Goal: Task Accomplishment & Management: Manage account settings

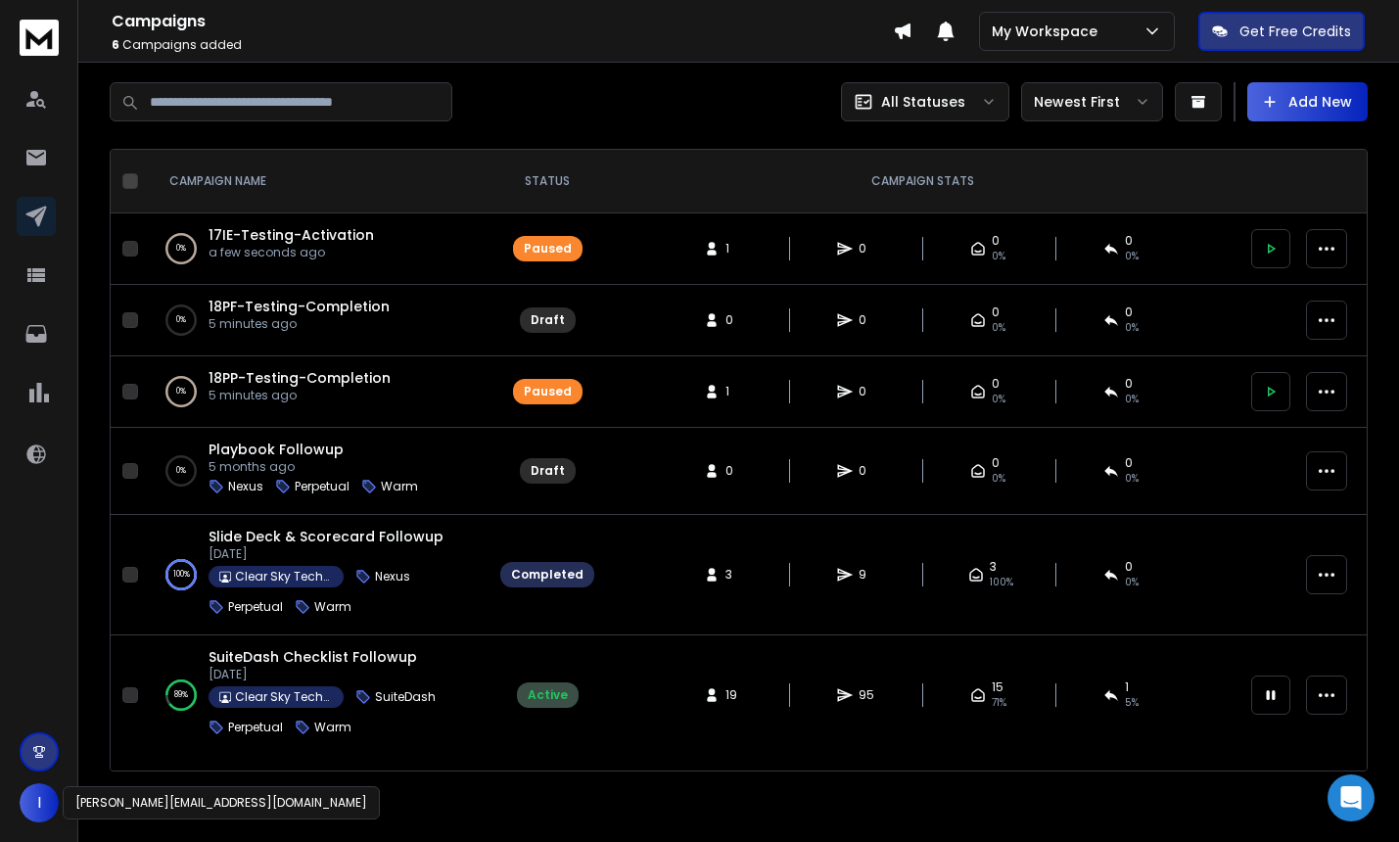
click at [29, 799] on span "I" at bounding box center [39, 802] width 39 height 39
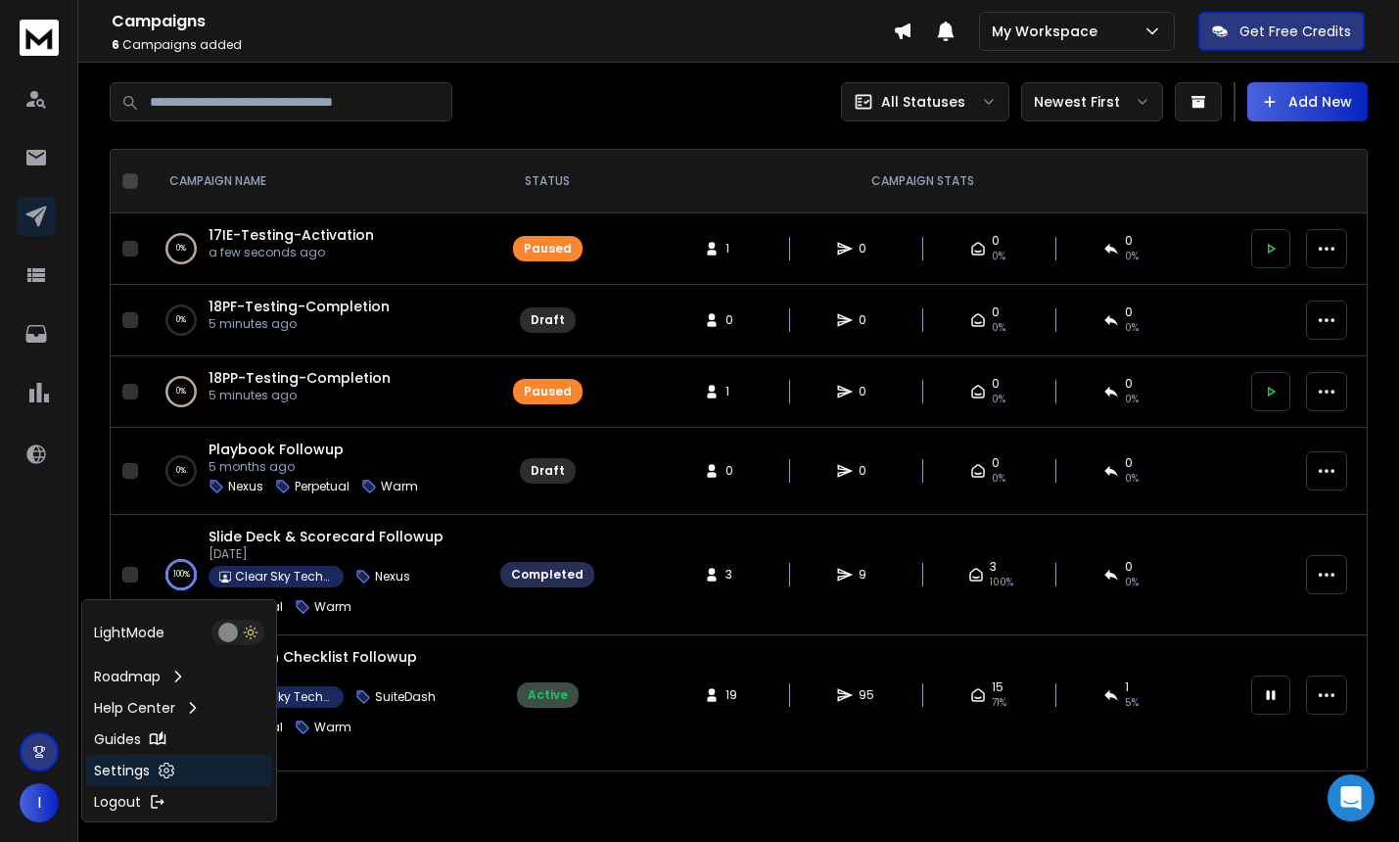
click at [142, 765] on p "Settings" at bounding box center [122, 771] width 56 height 20
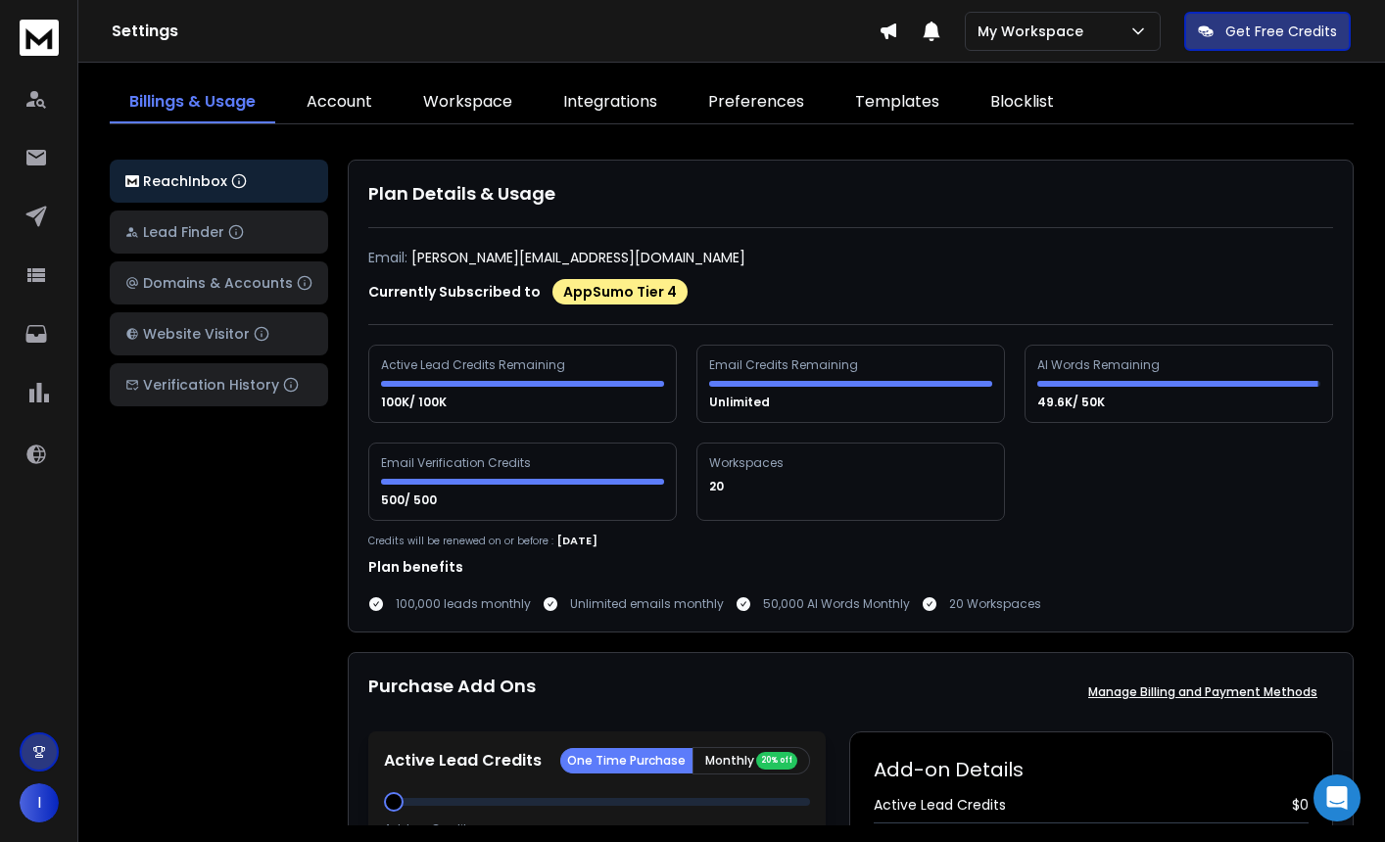
click at [1380, 729] on div "[PERSON_NAME] & Usage Account Workspace Integrations Preferences Templates Bloc…" at bounding box center [731, 462] width 1306 height 798
click at [1318, 799] on div "Open Intercom Messenger" at bounding box center [1337, 799] width 52 height 52
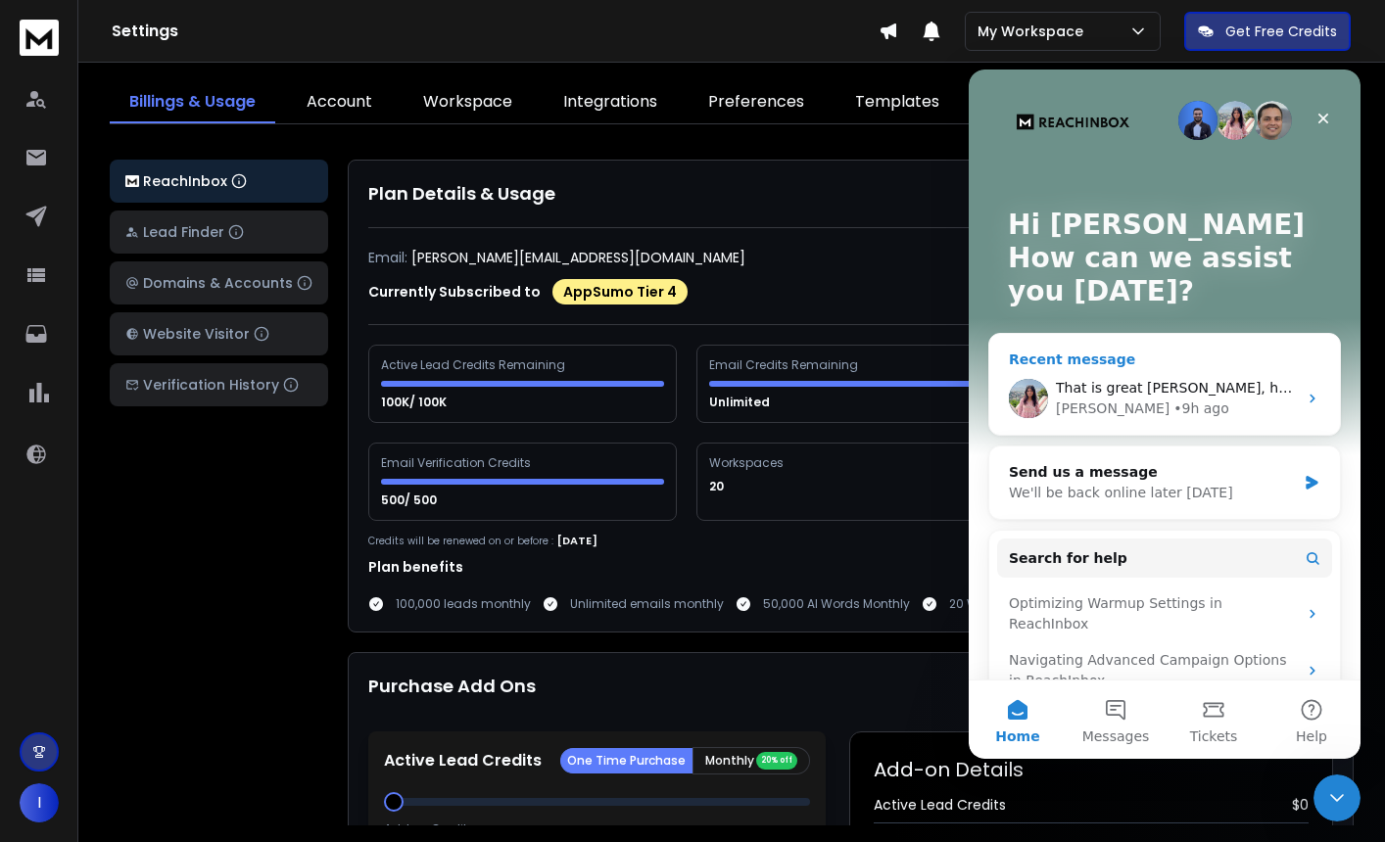
click at [1162, 401] on div "[PERSON_NAME] • 9h ago" at bounding box center [1176, 409] width 241 height 21
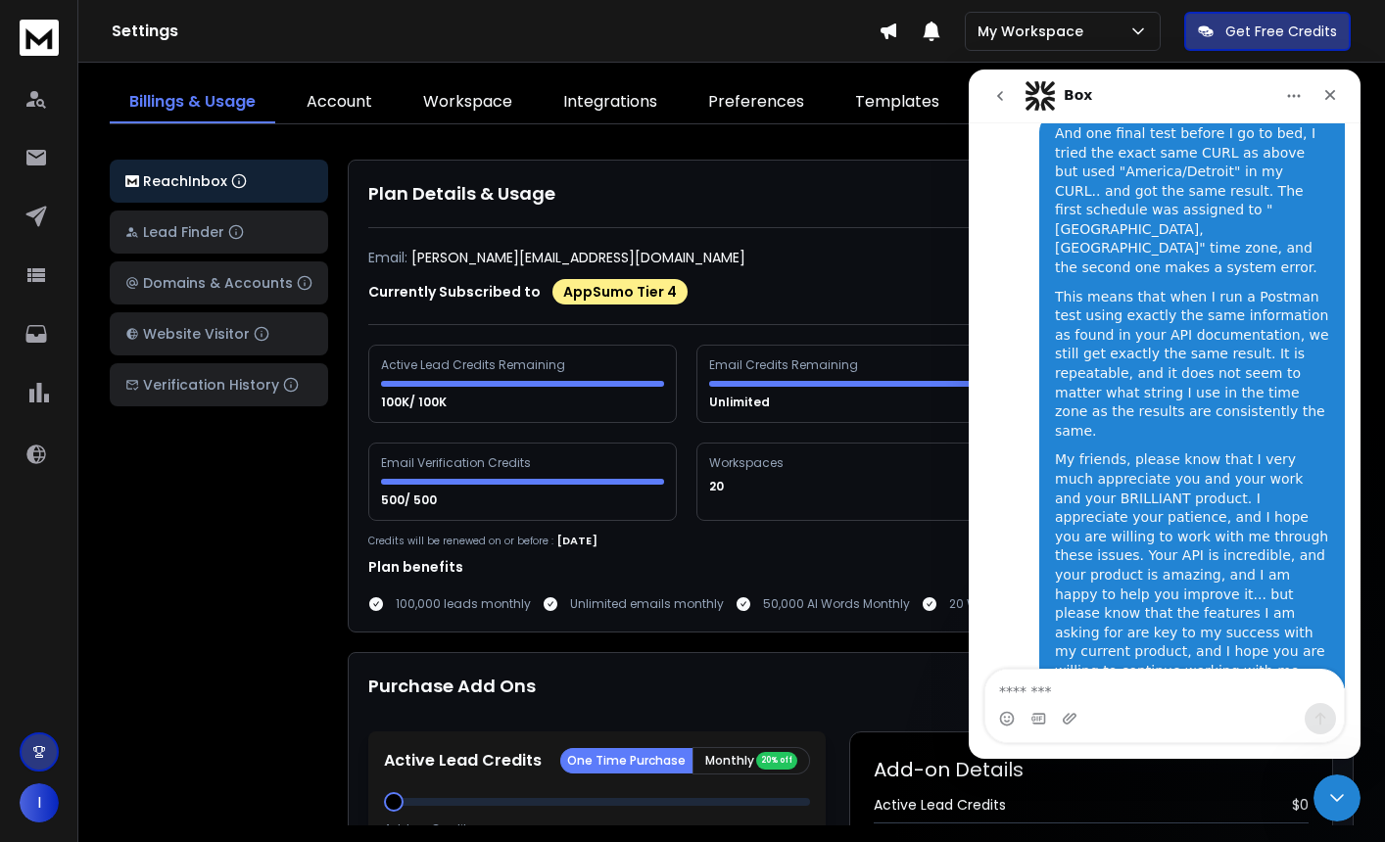
scroll to position [11491, 0]
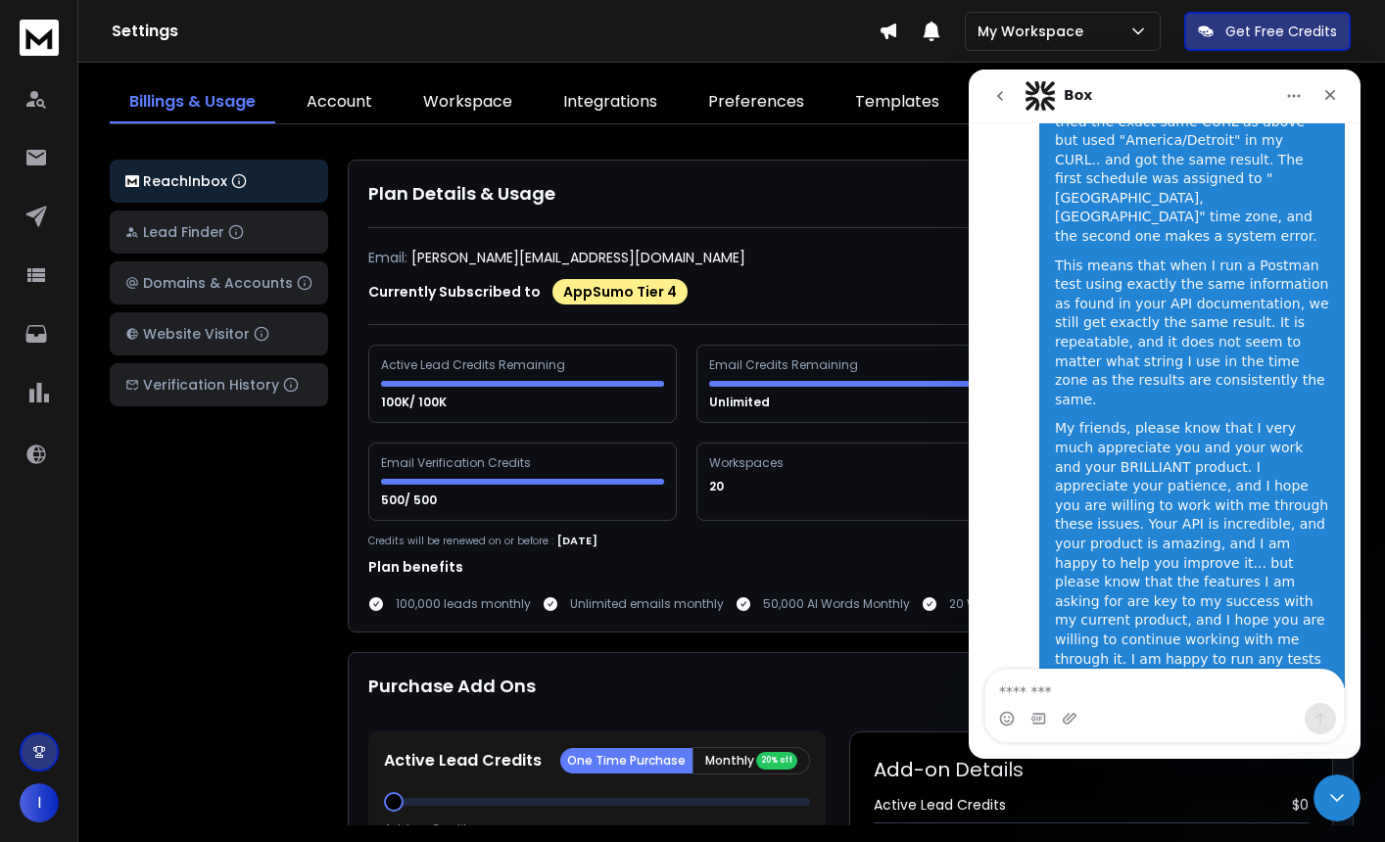
click at [1158, 696] on textarea "Message…" at bounding box center [1164, 686] width 358 height 33
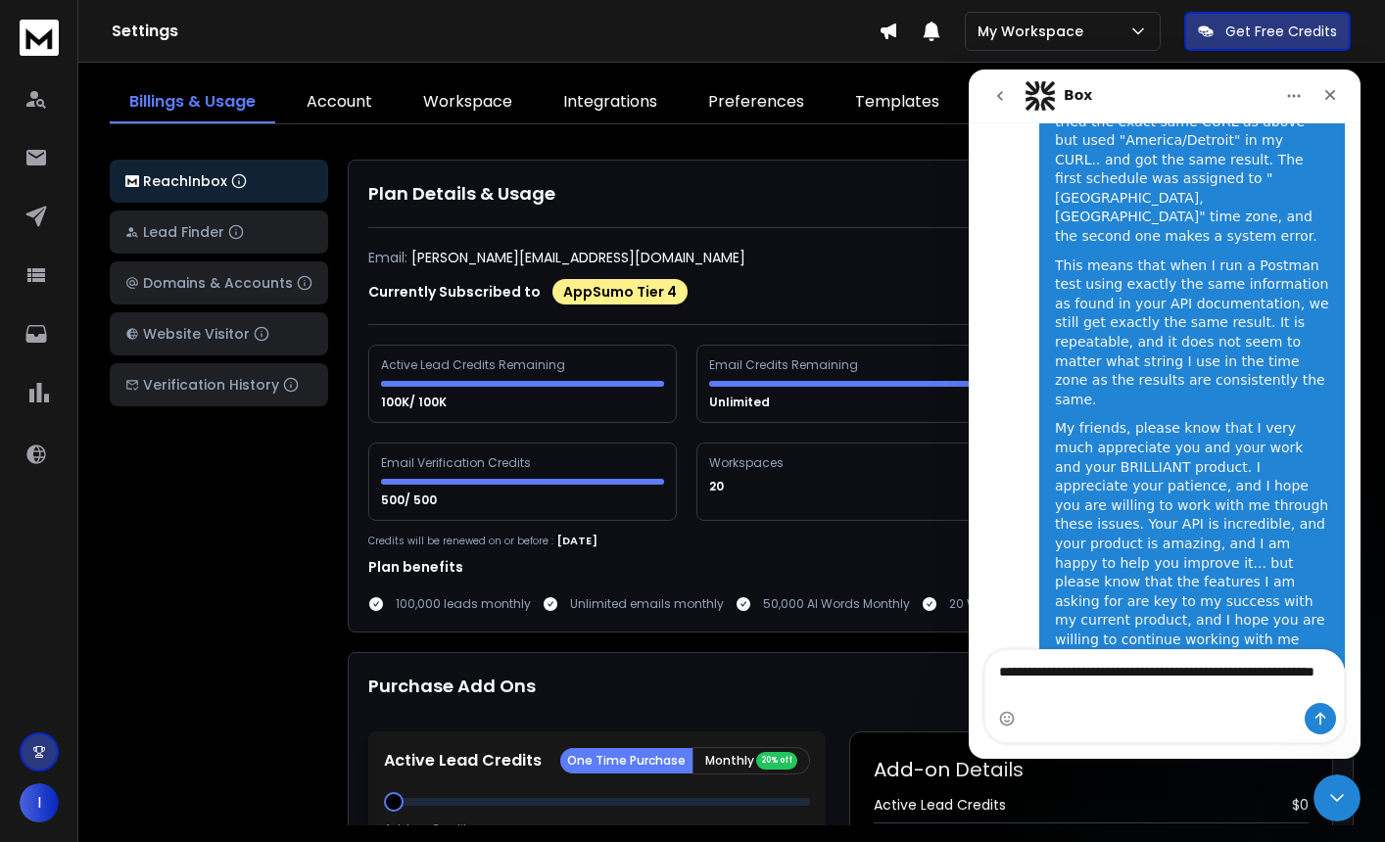
scroll to position [11510, 0]
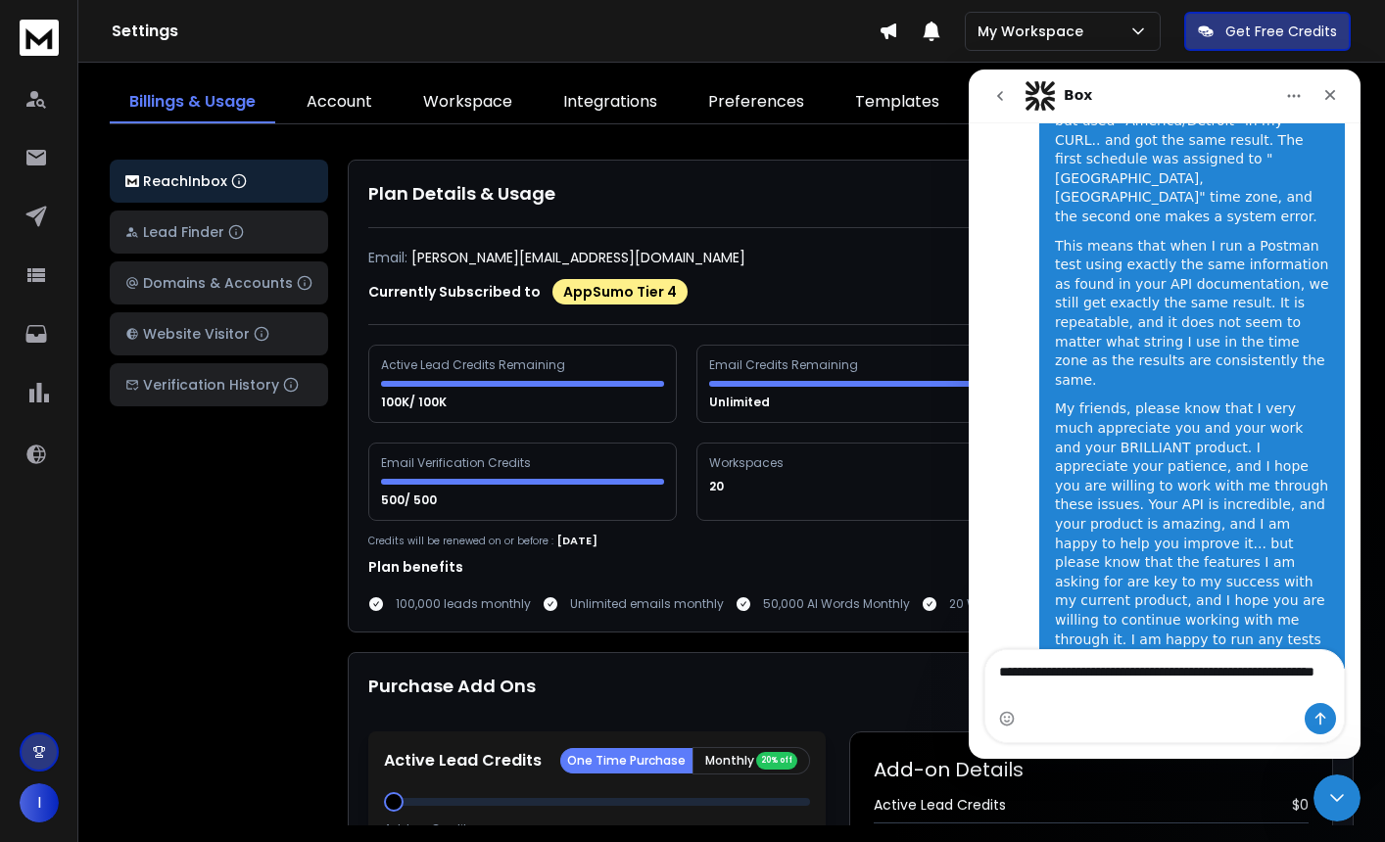
type textarea "**********"
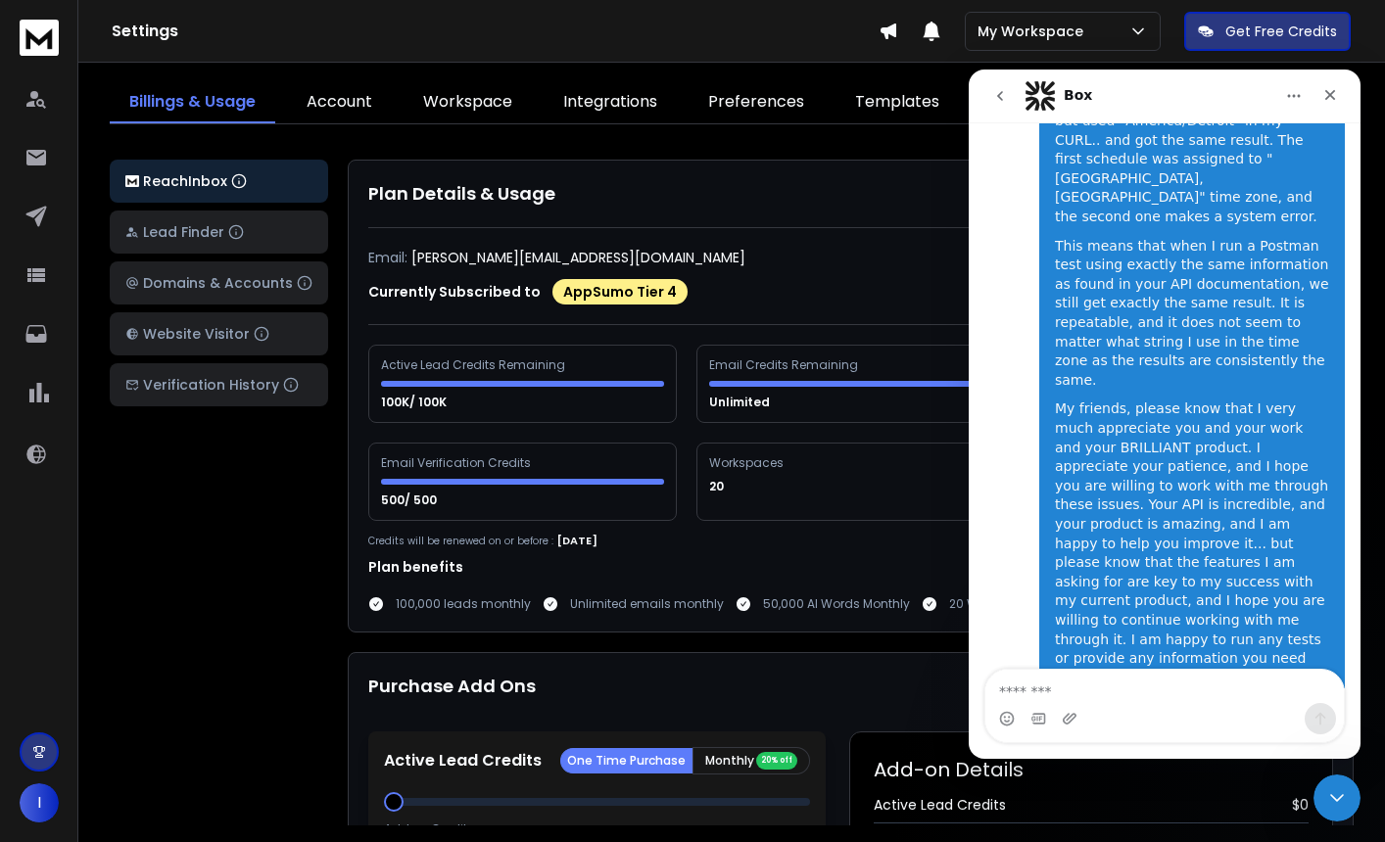
scroll to position [11568, 0]
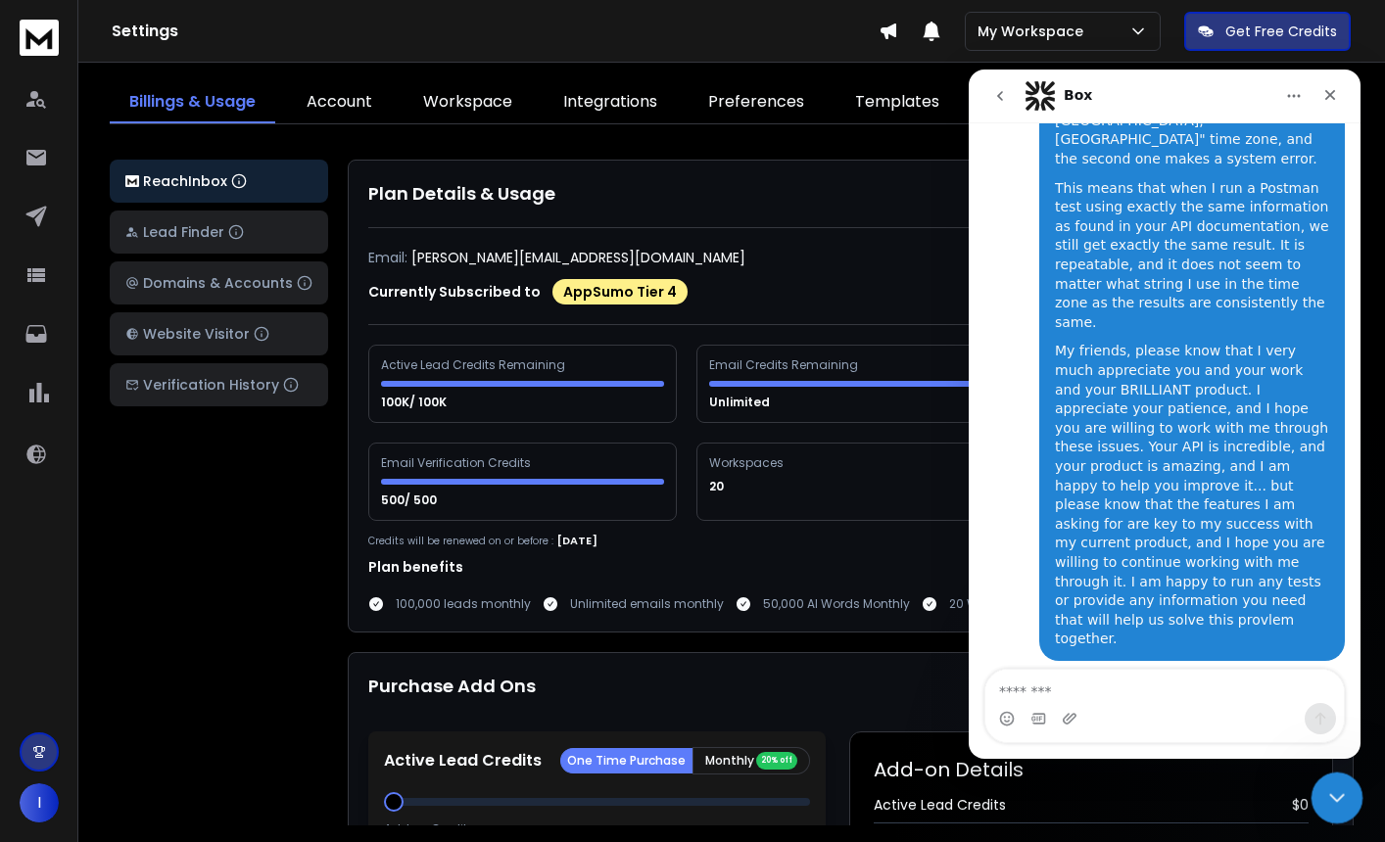
drag, startPoint x: 1342, startPoint y: 810, endPoint x: 1652, endPoint y: 1083, distance: 413.6
click at [1343, 813] on div "Close Intercom Messenger" at bounding box center [1333, 795] width 47 height 47
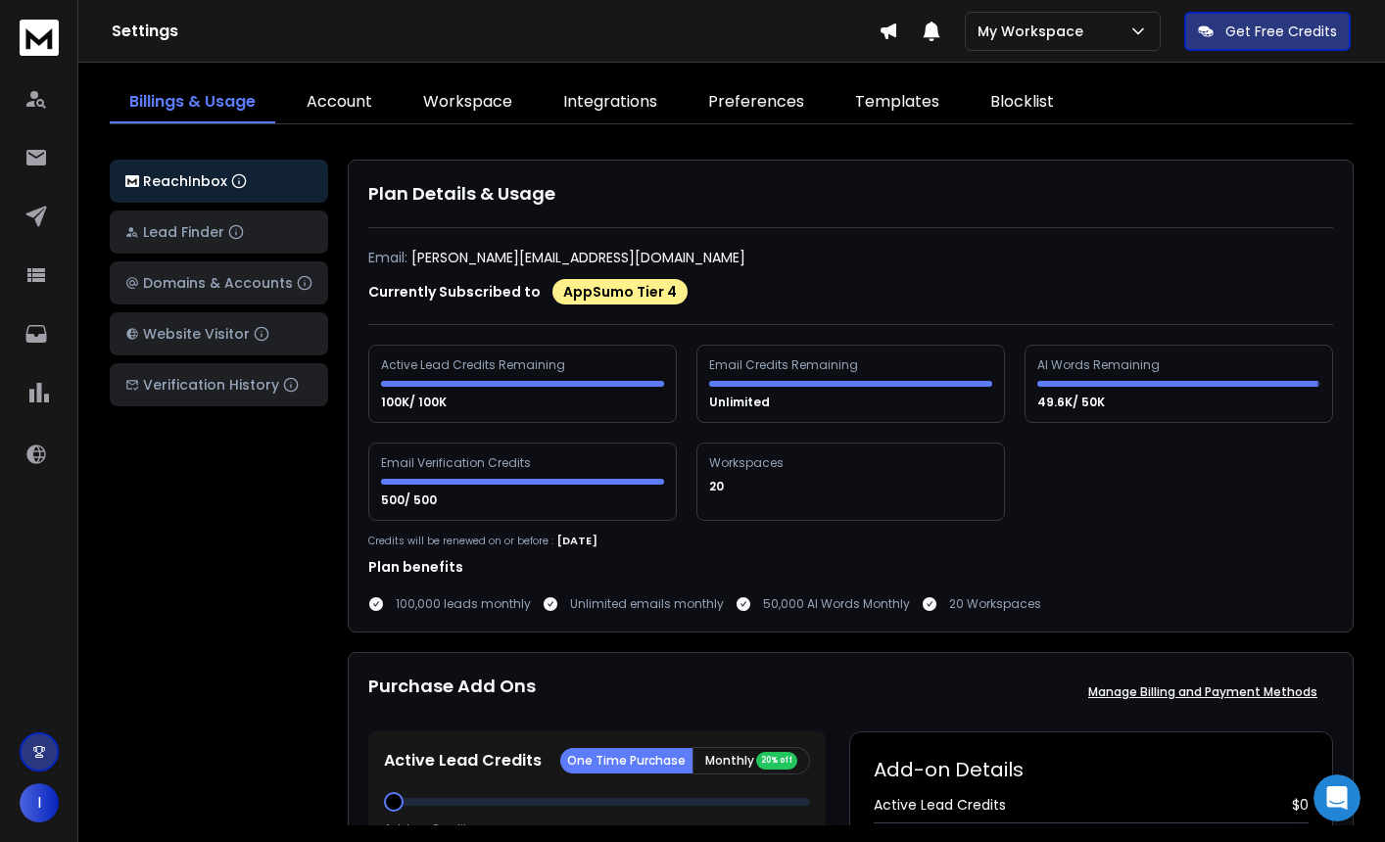
click at [218, 591] on div "ReachInbox Lead Finder Domains & Accounts Website Visitor Verification History …" at bounding box center [732, 483] width 1244 height 686
click at [231, 609] on div "ReachInbox Lead Finder Domains & Accounts Website Visitor Verification History …" at bounding box center [732, 483] width 1244 height 686
click at [39, 155] on icon at bounding box center [36, 158] width 24 height 24
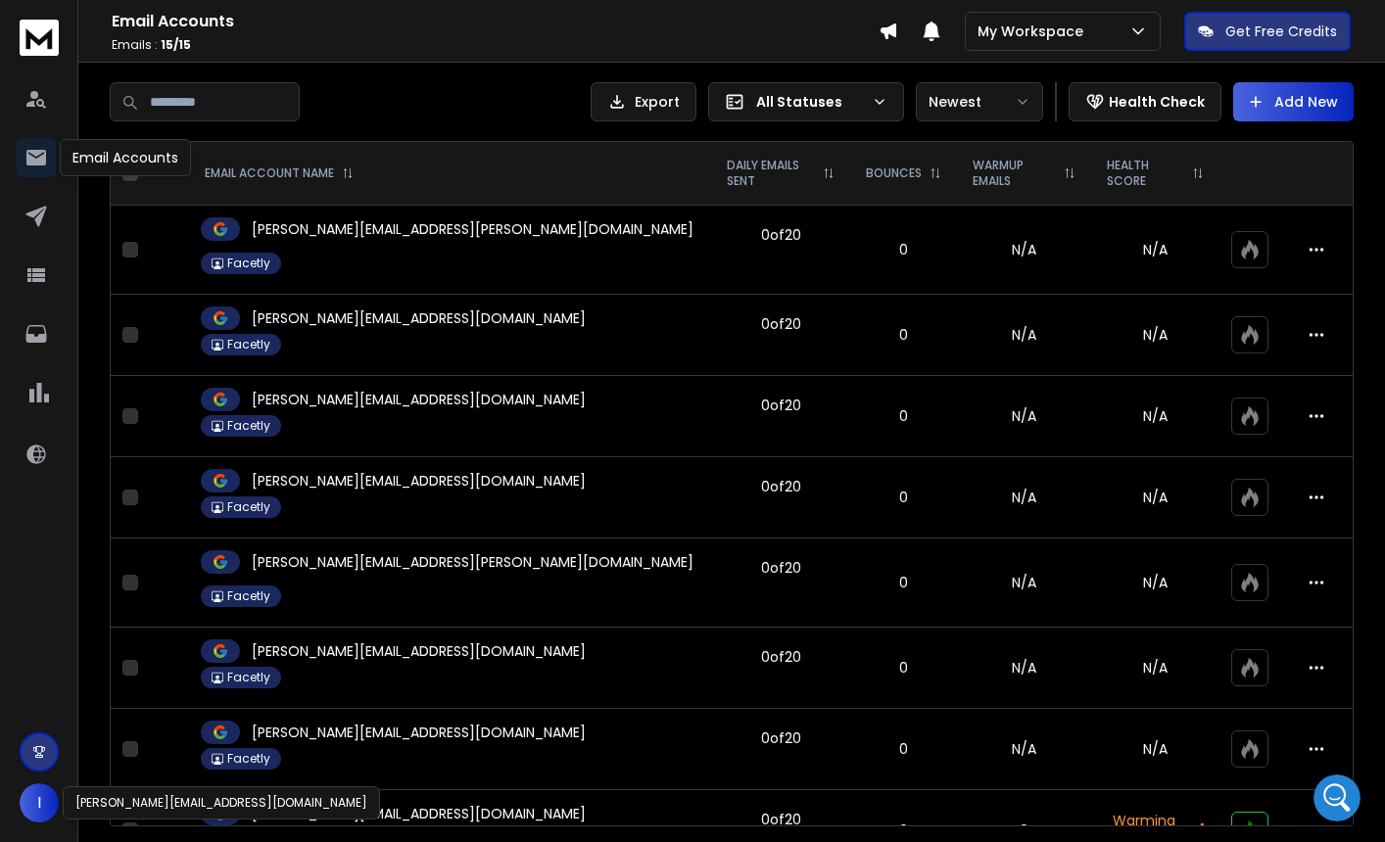
click at [34, 799] on span "I" at bounding box center [39, 802] width 39 height 39
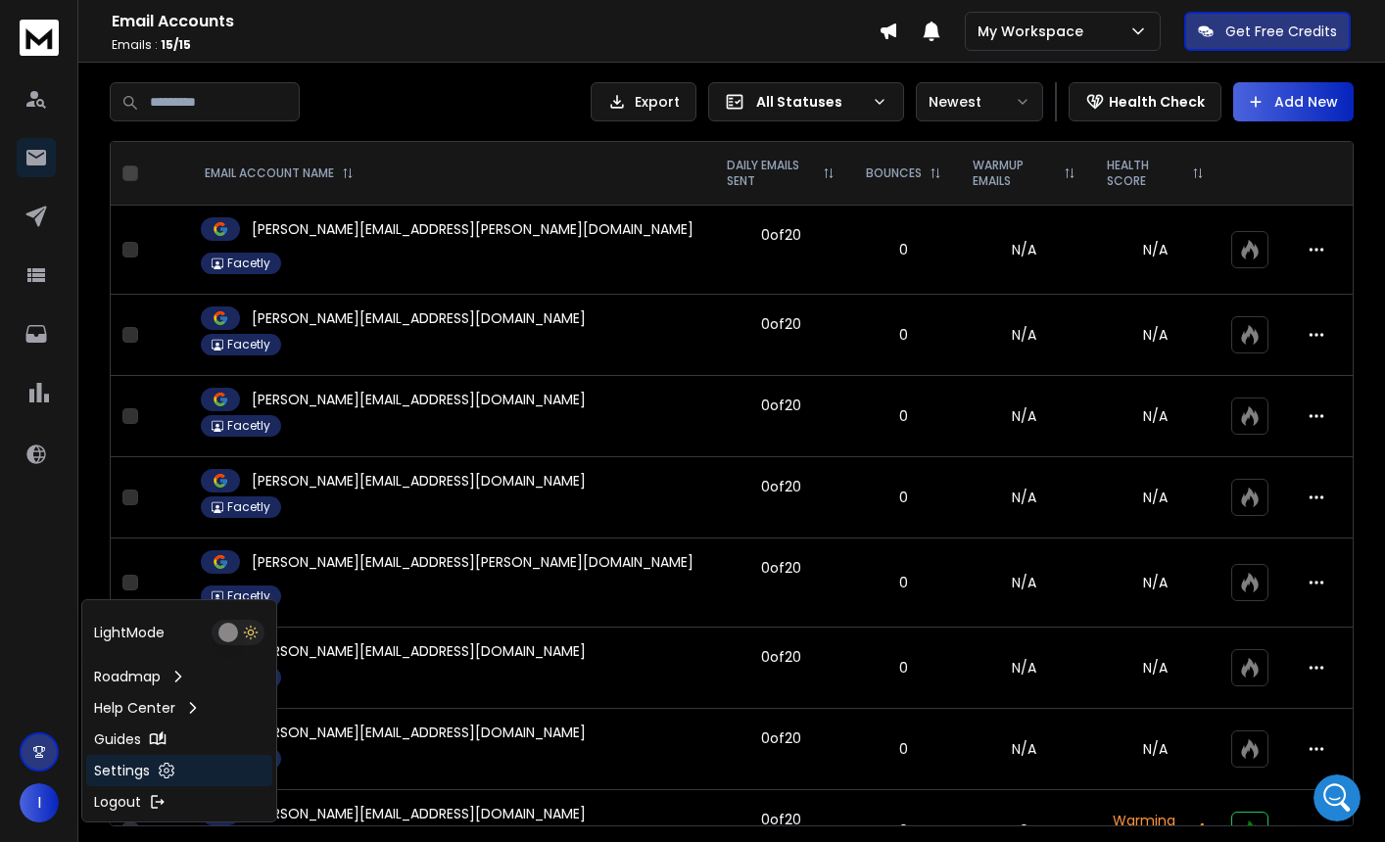
click at [158, 768] on icon at bounding box center [167, 771] width 18 height 18
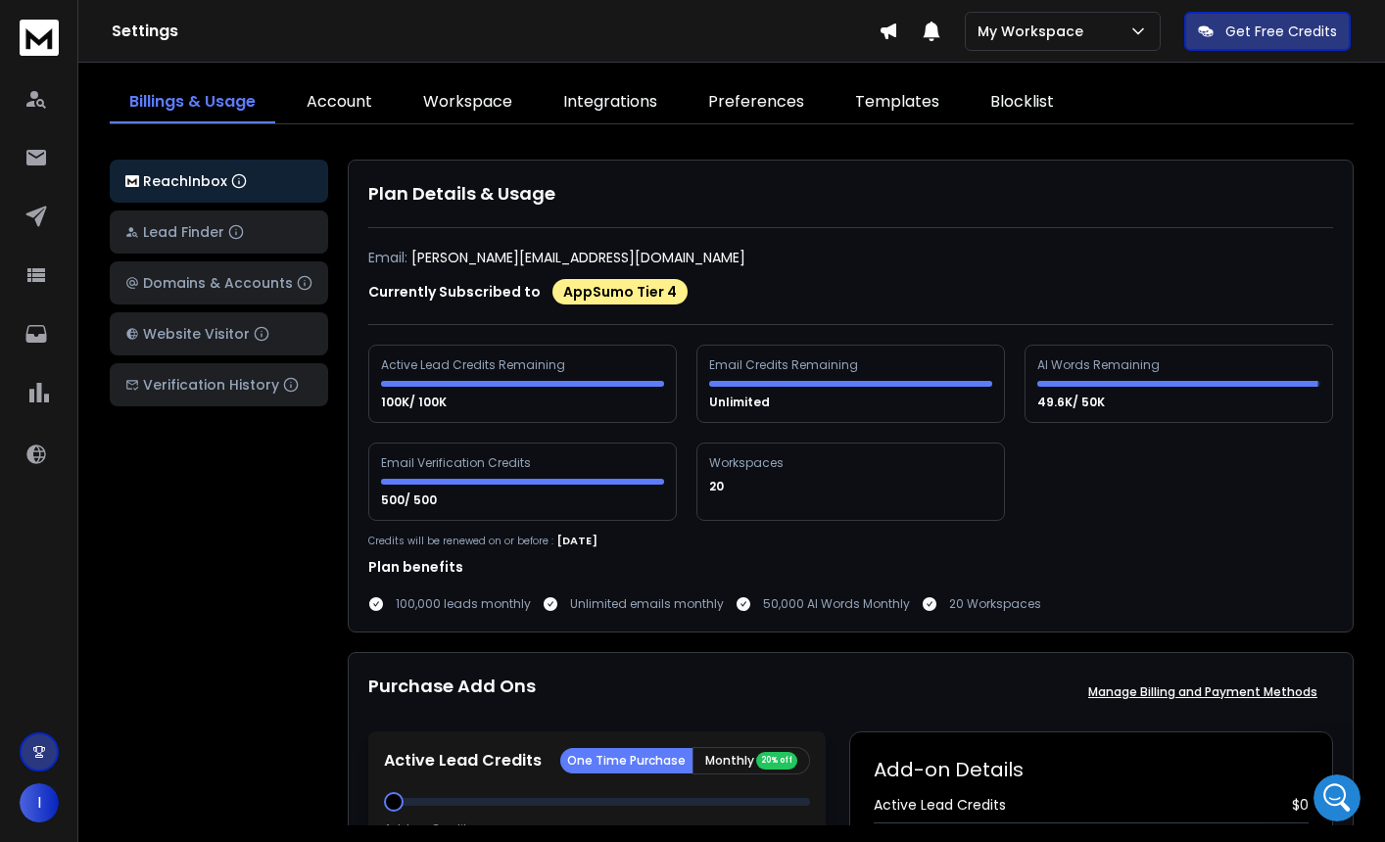
click at [207, 282] on button "Domains & Accounts" at bounding box center [219, 282] width 218 height 43
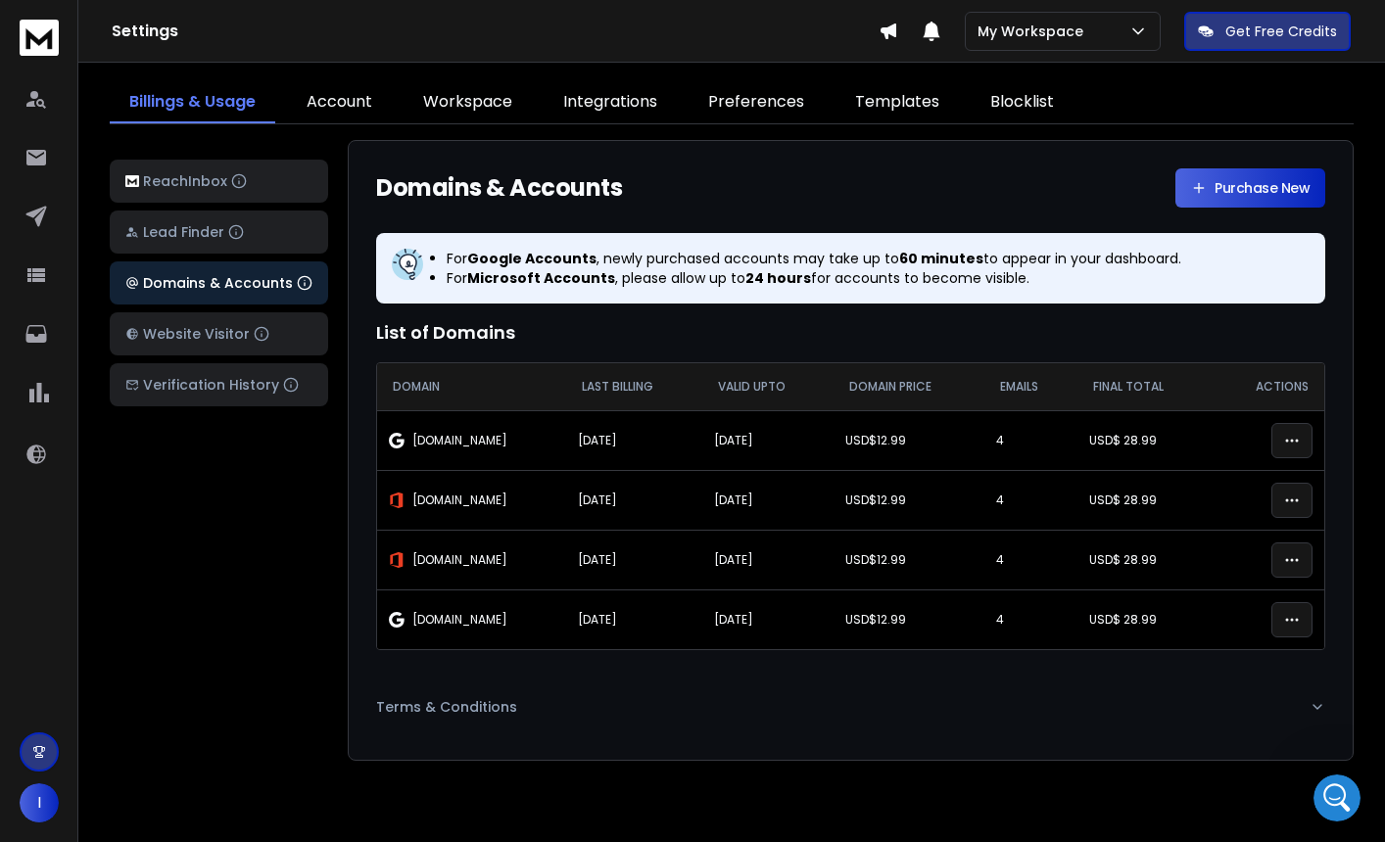
click at [224, 599] on div "ReachInbox Lead Finder Domains & Accounts Website Visitor Verification History …" at bounding box center [732, 483] width 1244 height 686
click at [1334, 791] on icon "Open Intercom Messenger" at bounding box center [1334, 796] width 32 height 32
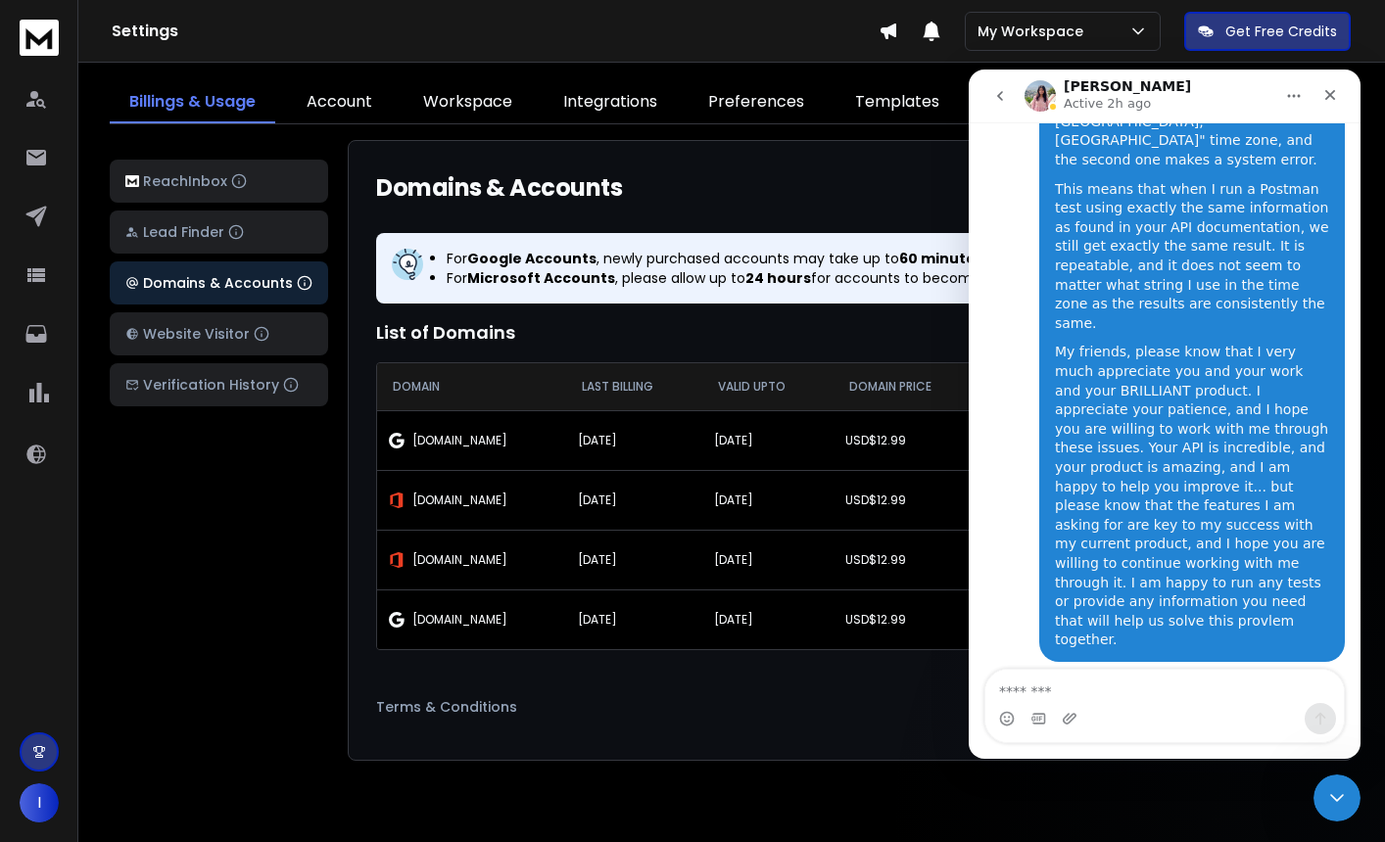
scroll to position [11568, 0]
click at [1168, 697] on textarea "Message…" at bounding box center [1164, 686] width 358 height 33
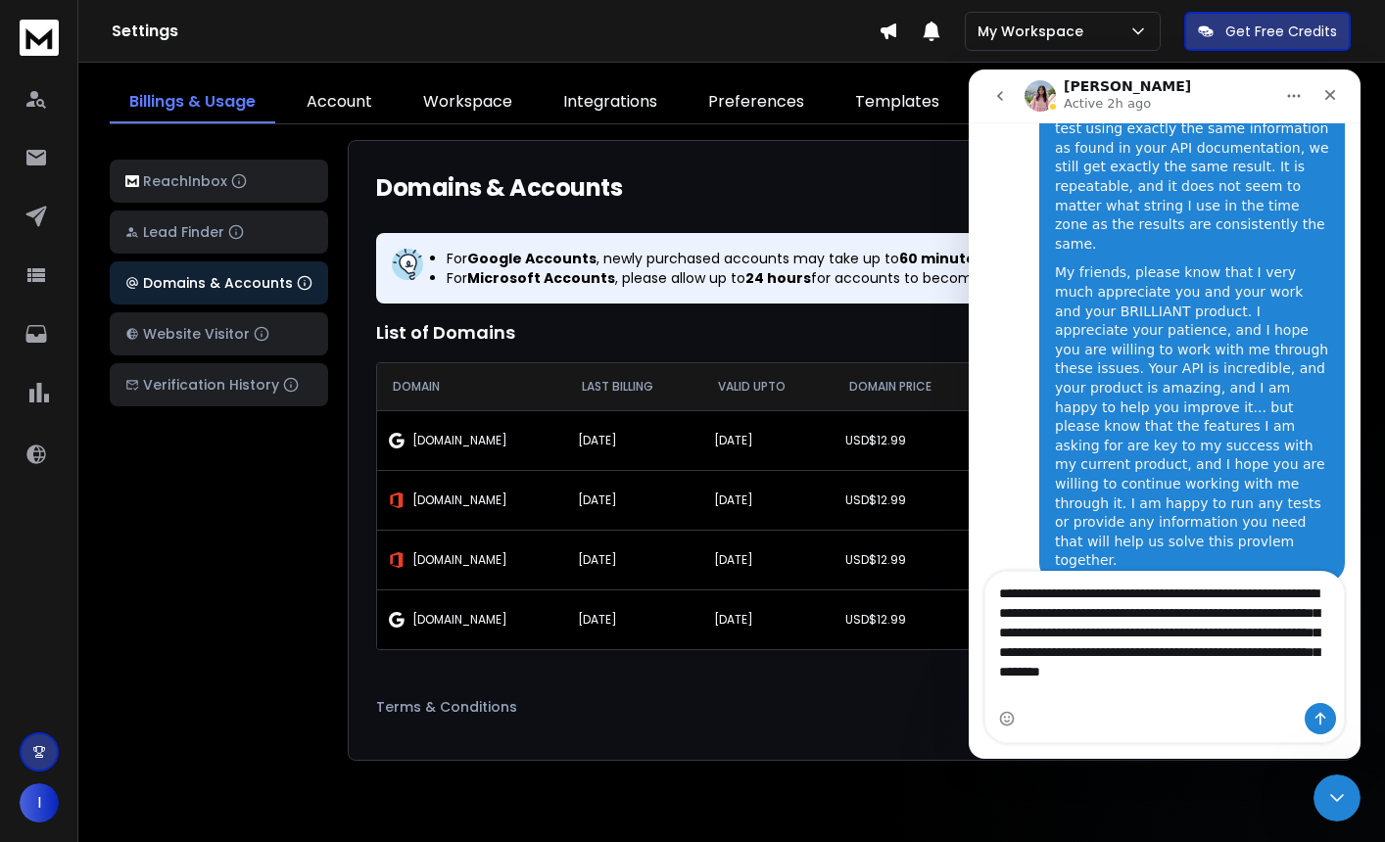
scroll to position [11646, 0]
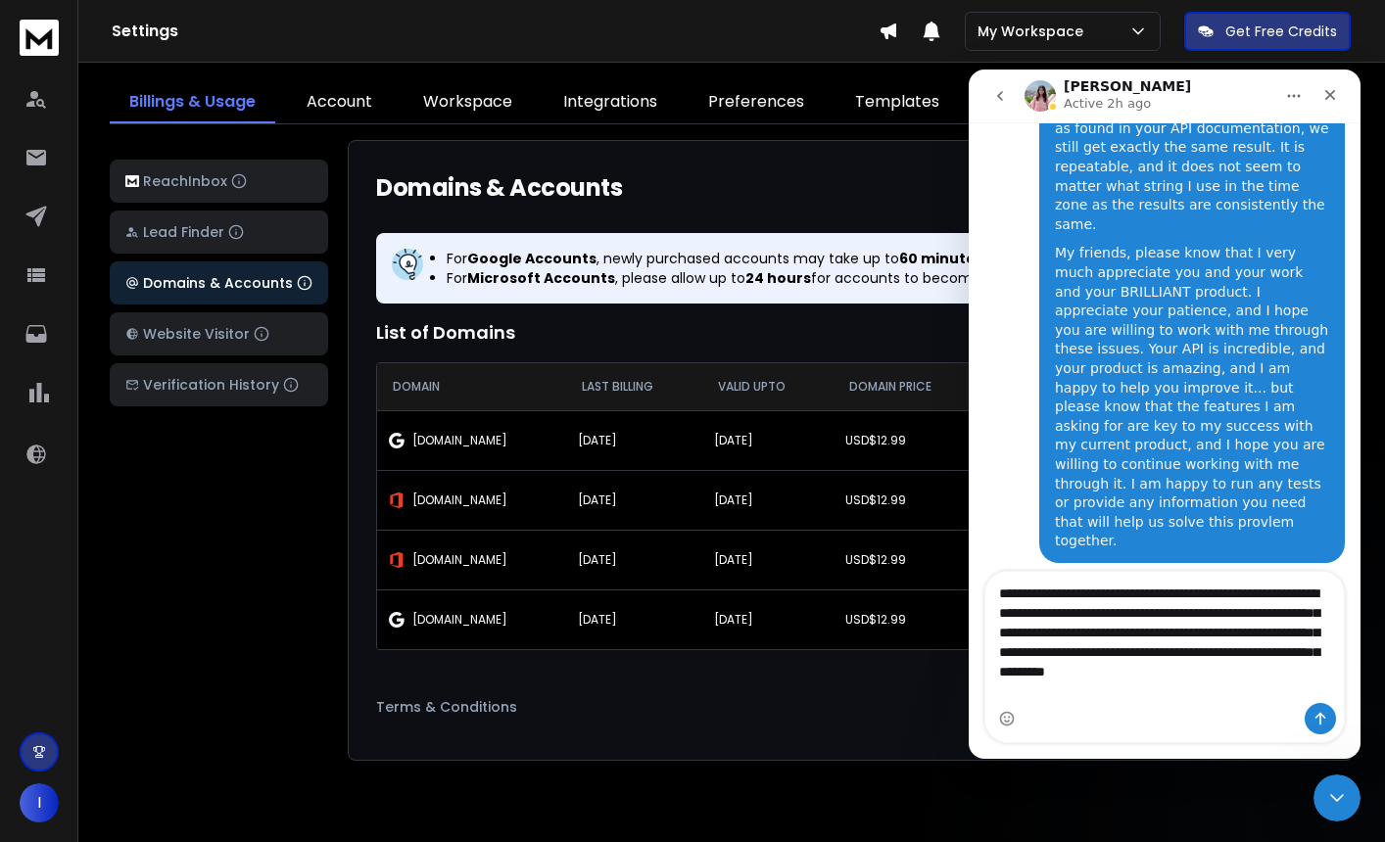
type textarea "**********"
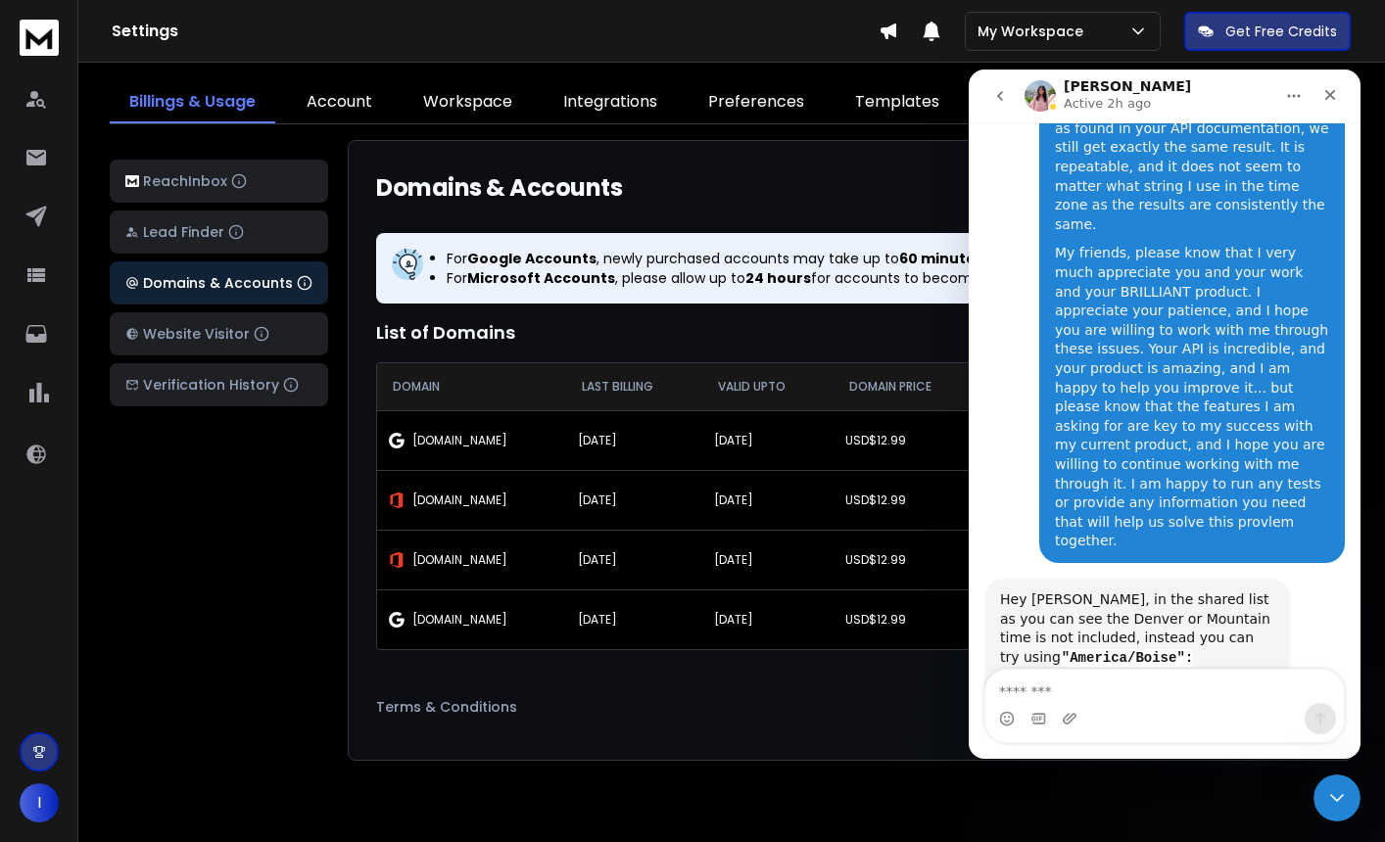
scroll to position [11728, 0]
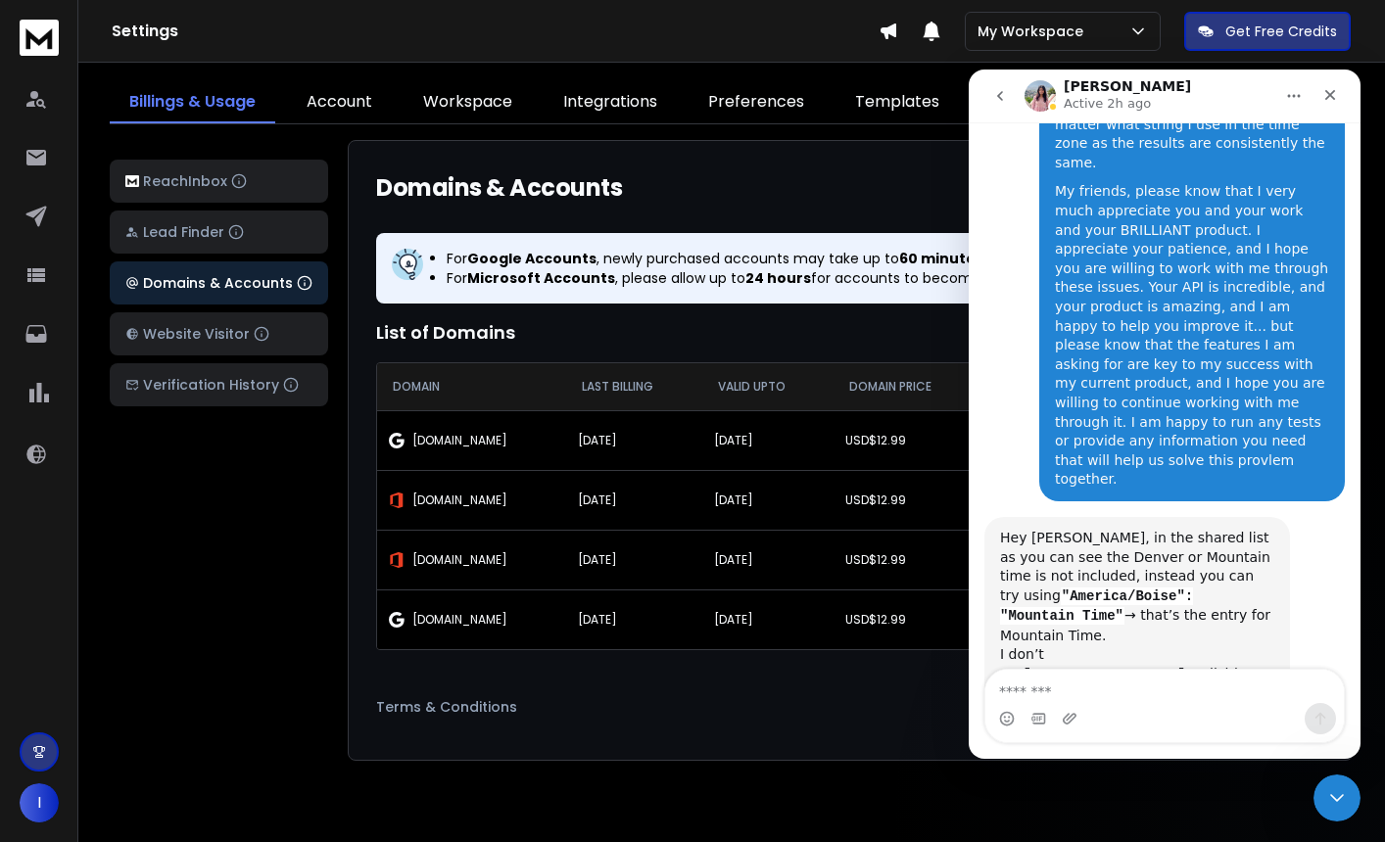
click at [1167, 697] on textarea "Message…" at bounding box center [1164, 686] width 358 height 33
click at [1344, 803] on icon "Close Intercom Messenger" at bounding box center [1334, 795] width 24 height 24
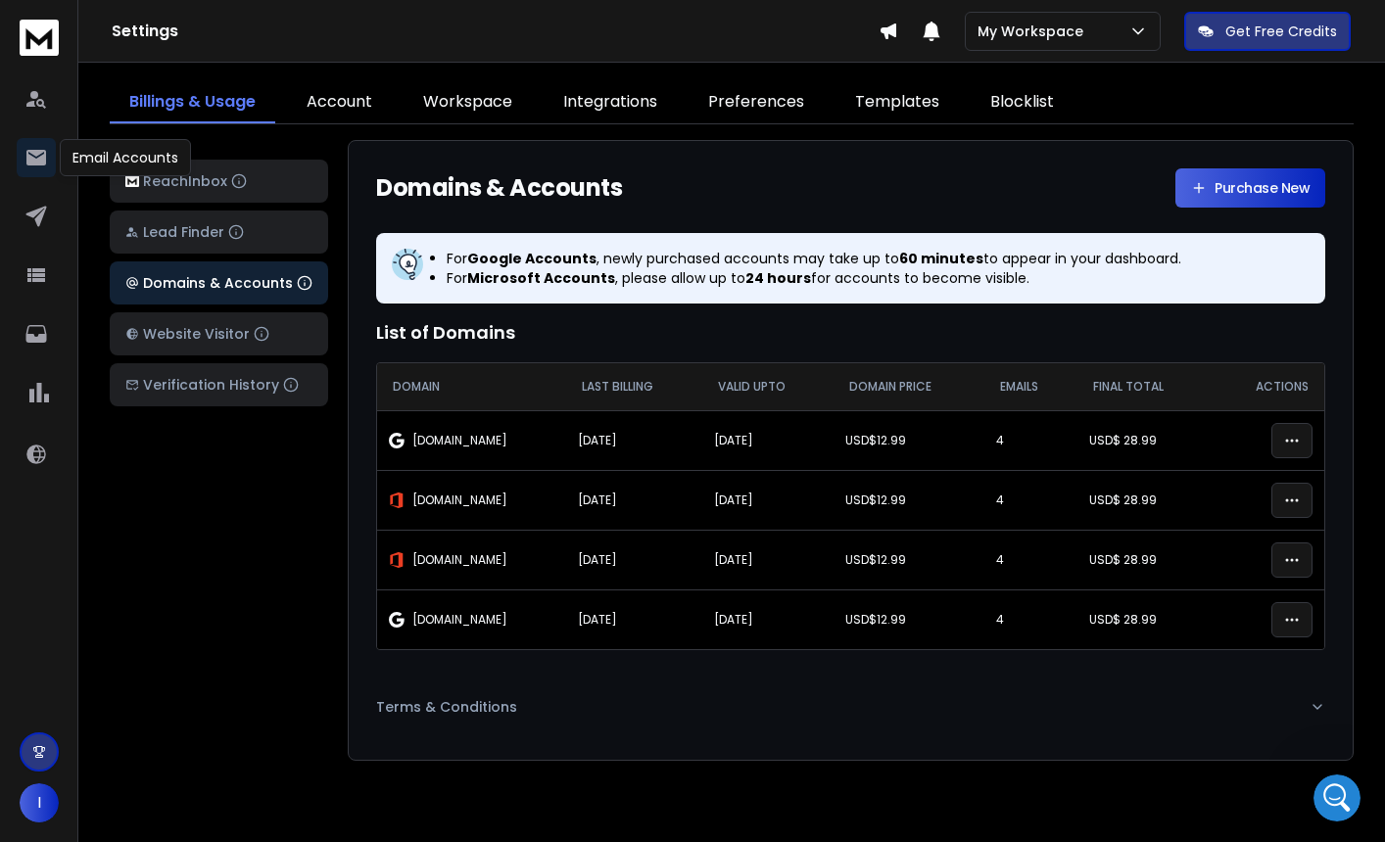
click at [42, 163] on icon at bounding box center [36, 158] width 20 height 16
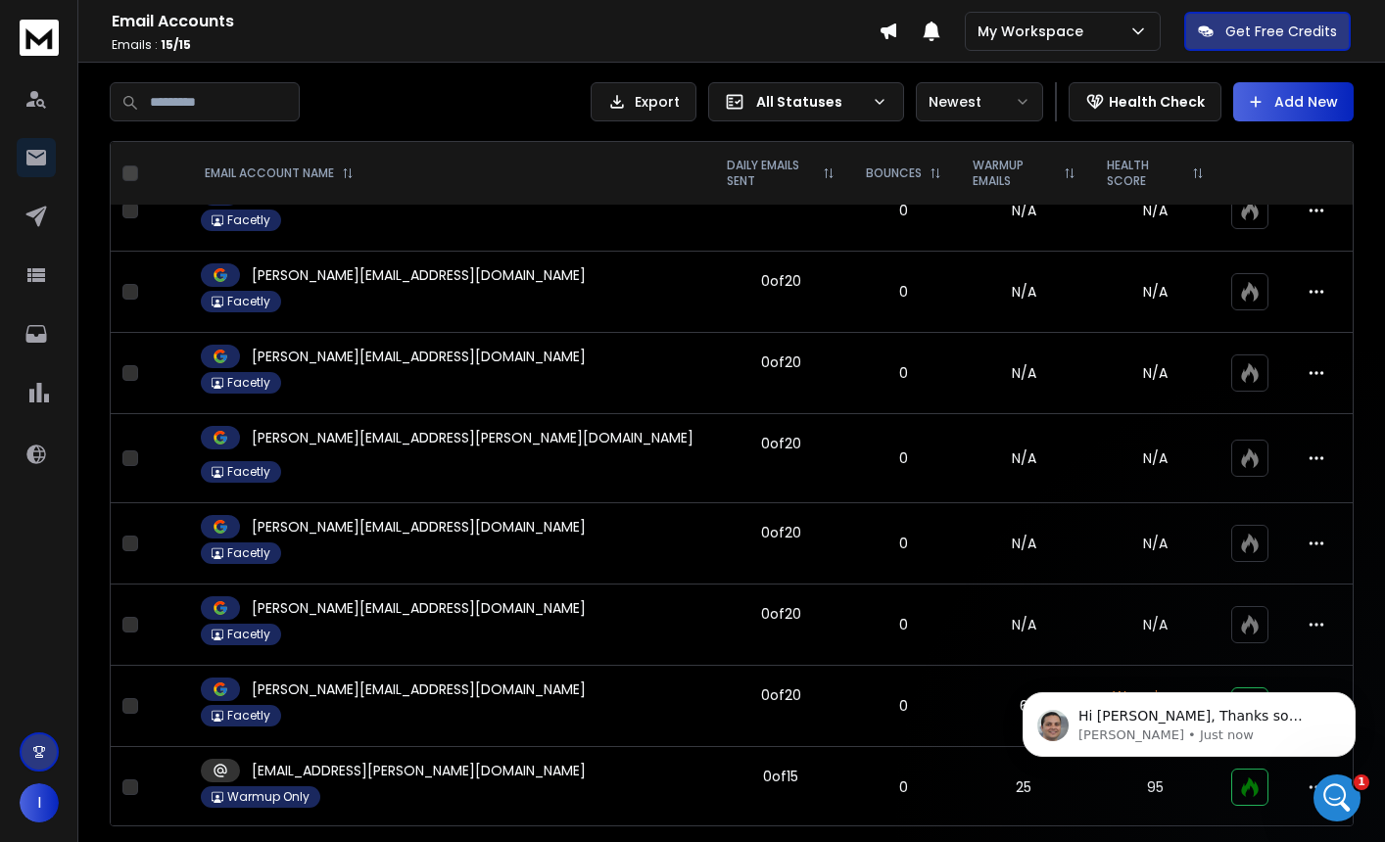
scroll to position [11978, 0]
click at [1329, 797] on icon "Open Intercom Messenger" at bounding box center [1334, 796] width 32 height 32
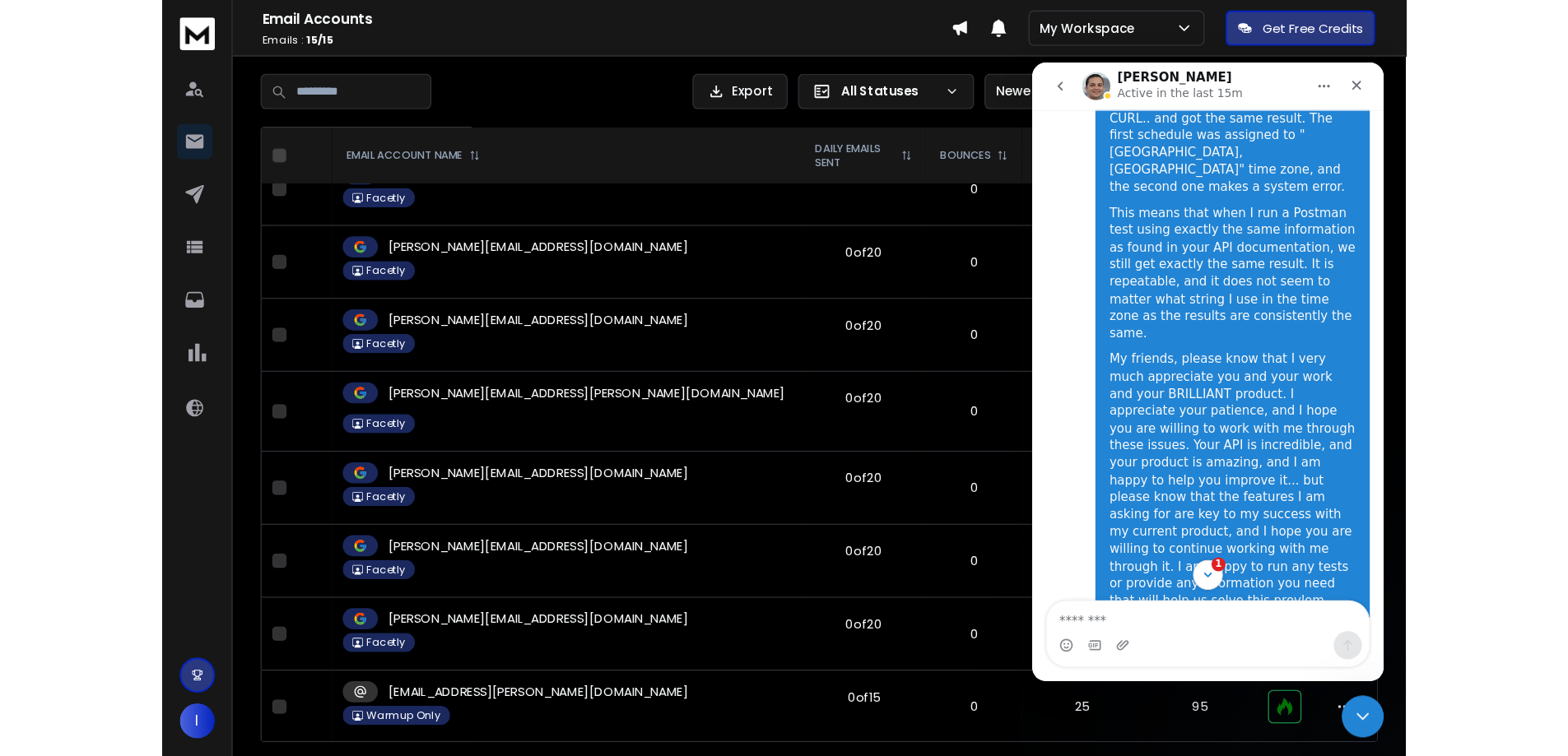
scroll to position [9651, 0]
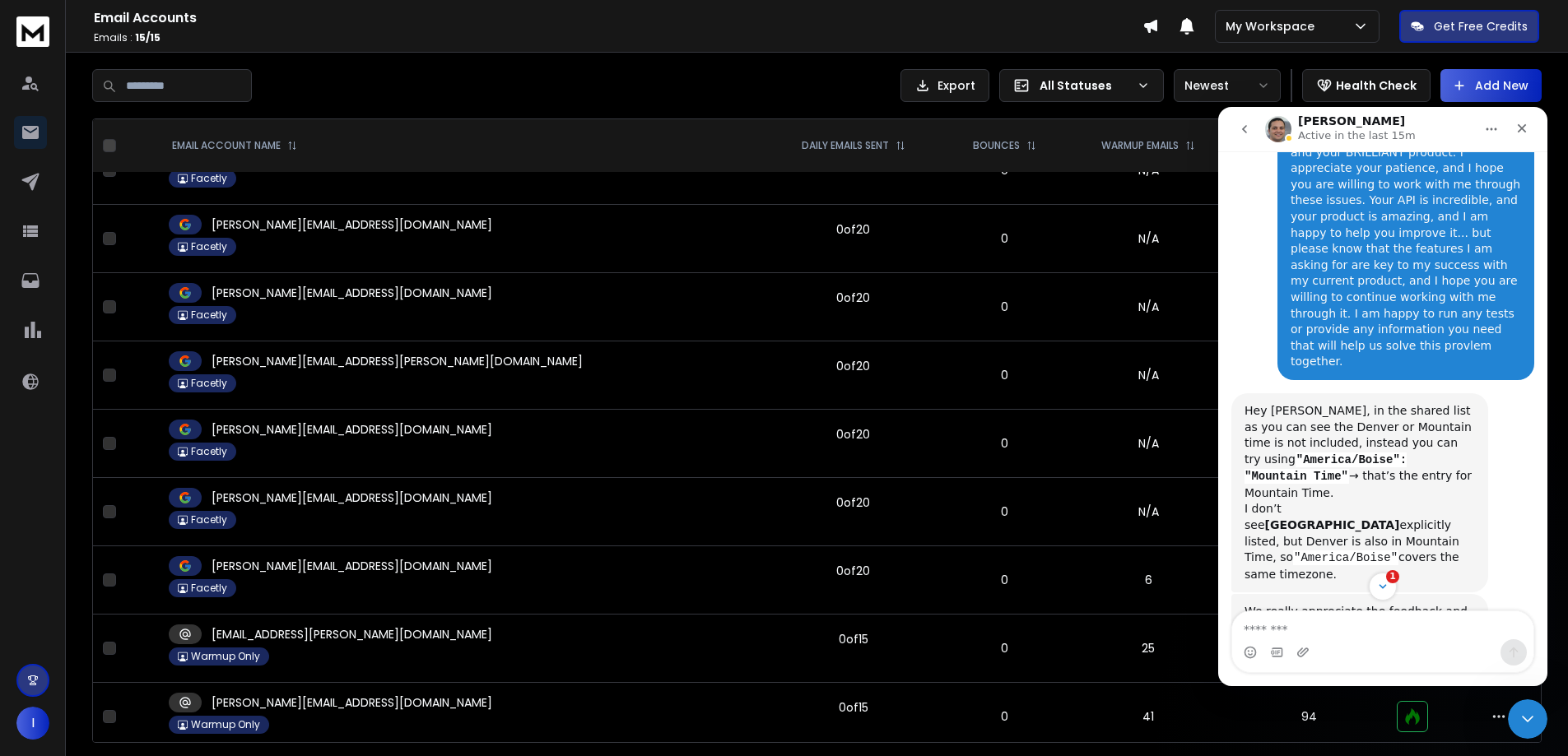
scroll to position [10078, 0]
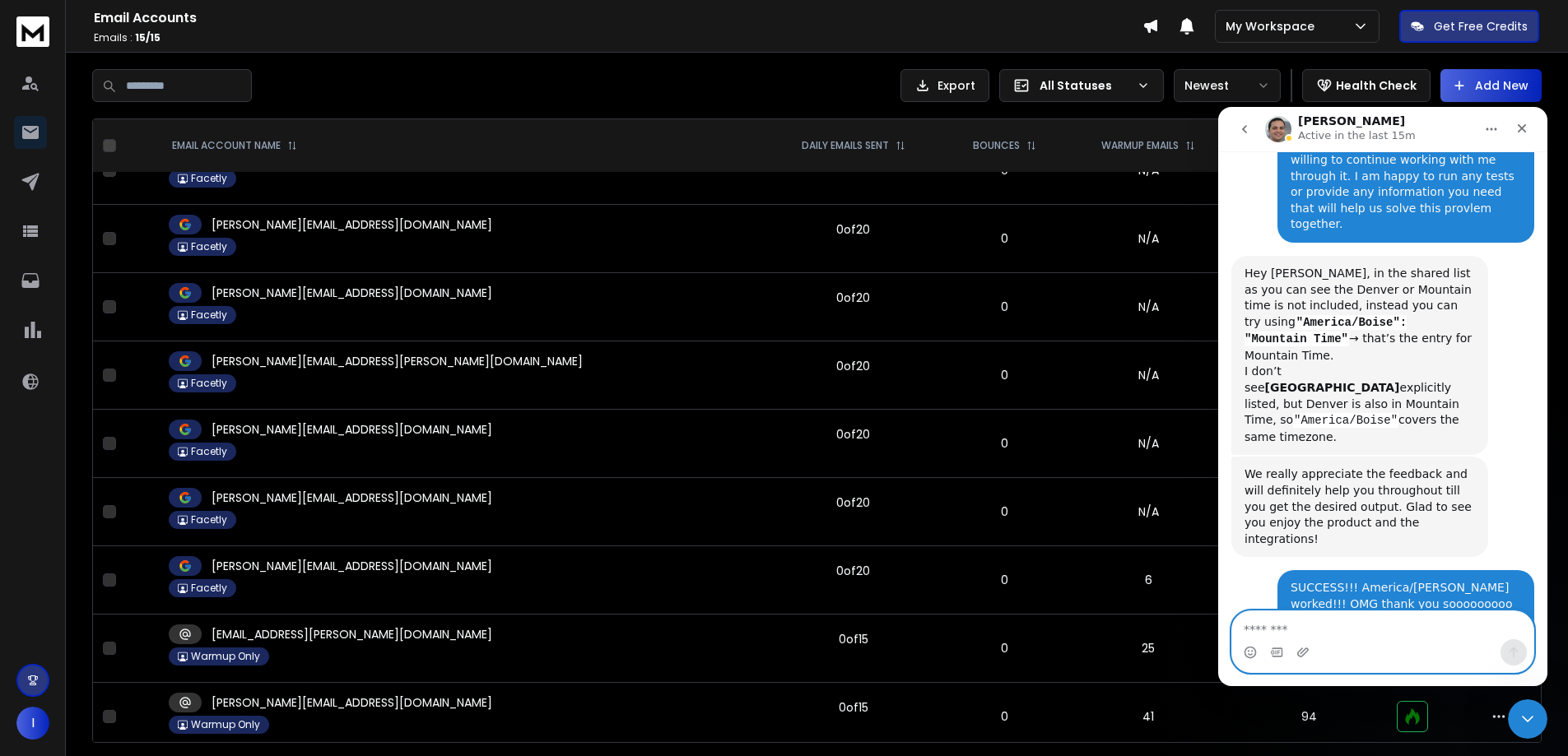
click at [1176, 626] on textarea "Message…" at bounding box center [1382, 625] width 301 height 28
click at [1176, 638] on textarea "Message…" at bounding box center [1382, 625] width 301 height 28
click at [1176, 648] on icon "Upload attachment" at bounding box center [1302, 653] width 13 height 13
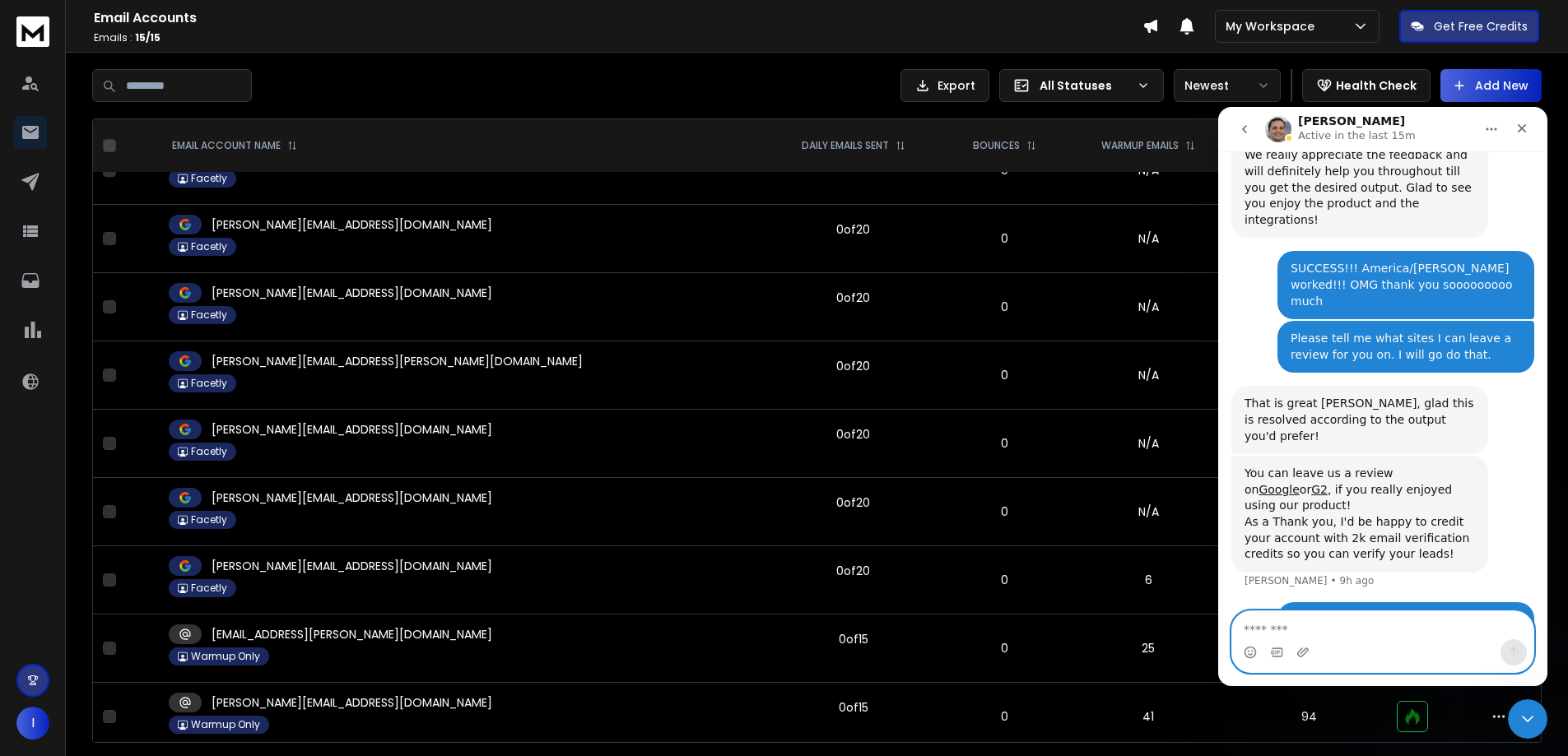
scroll to position [10412, 0]
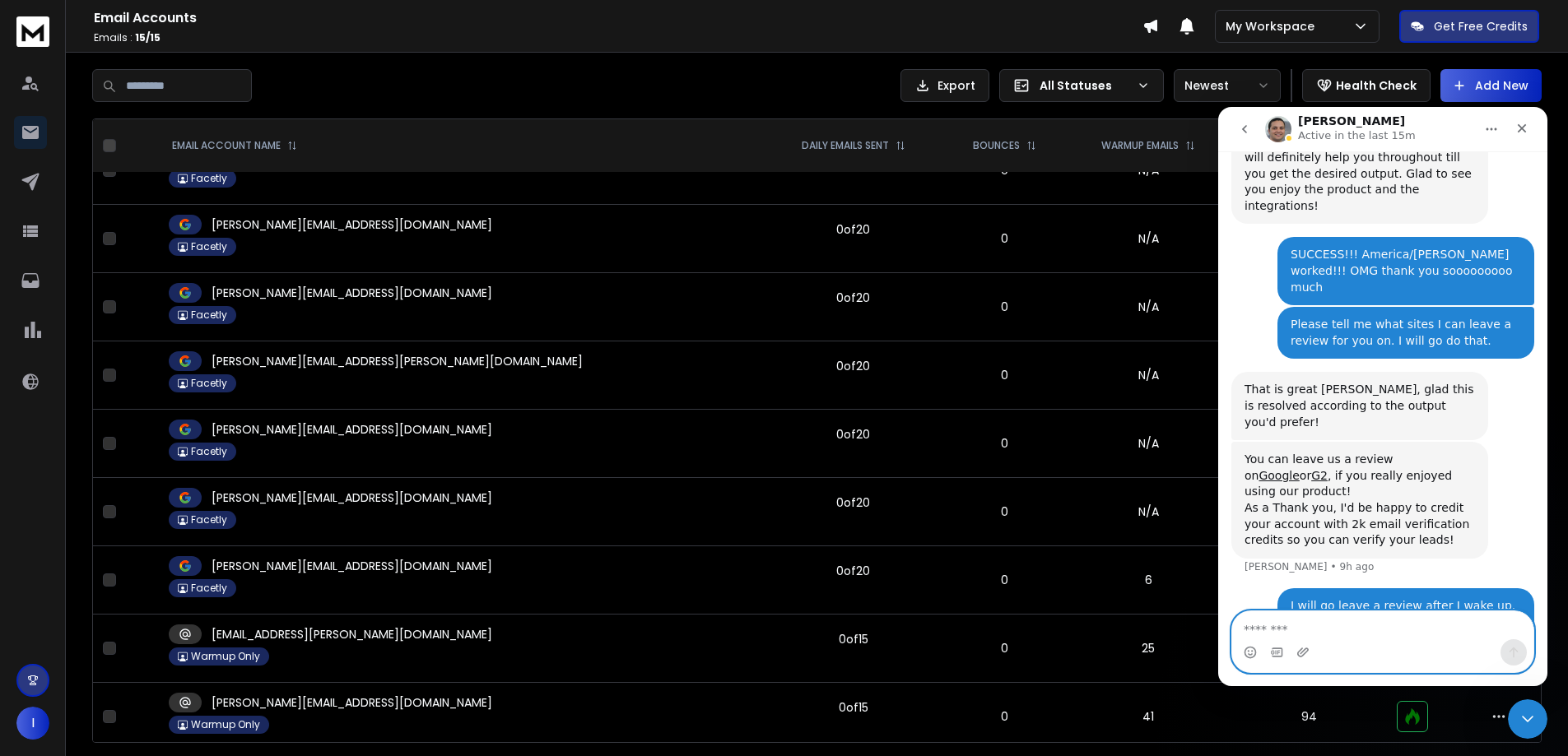
click at [1176, 625] on textarea "Message…" at bounding box center [1382, 625] width 301 height 28
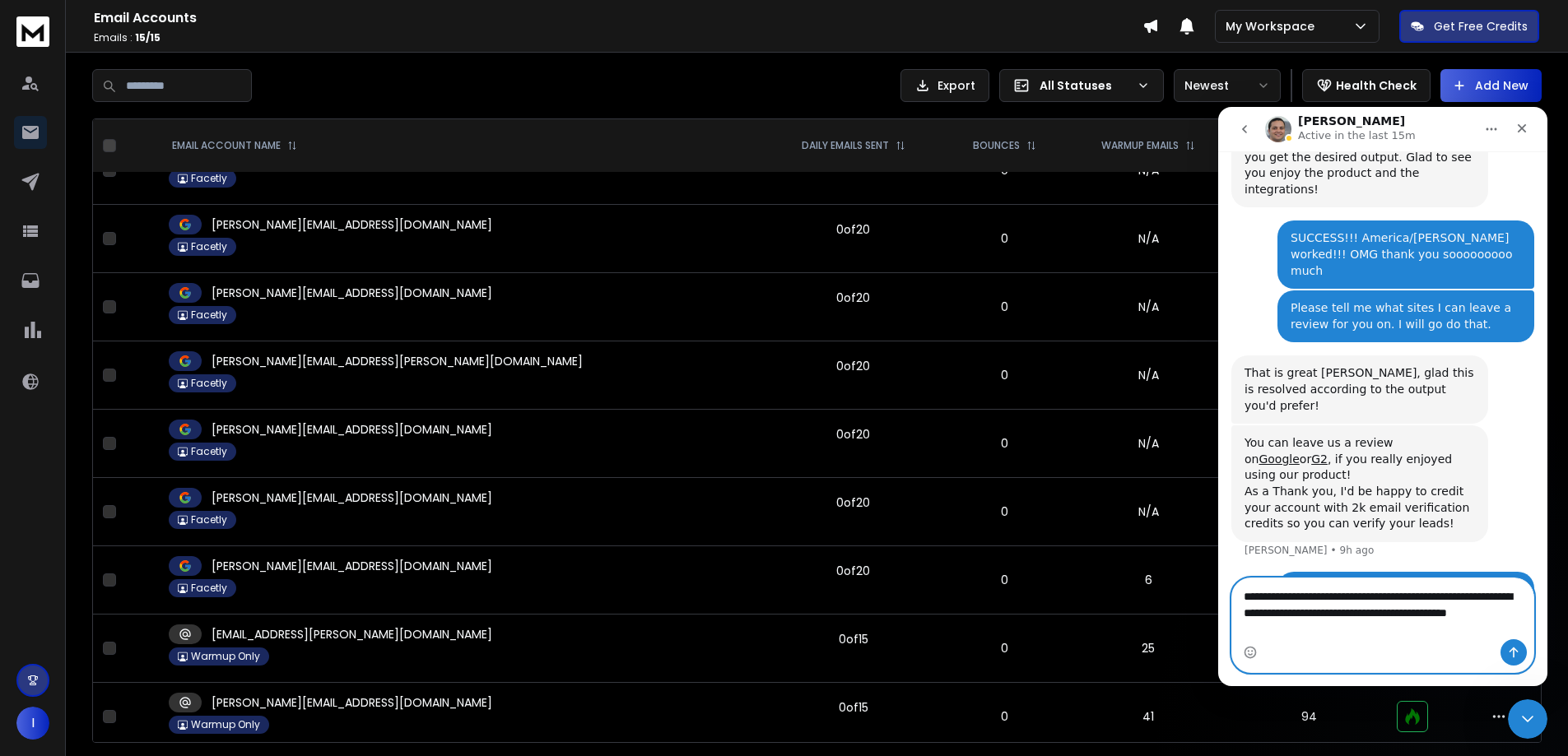
scroll to position [10445, 0]
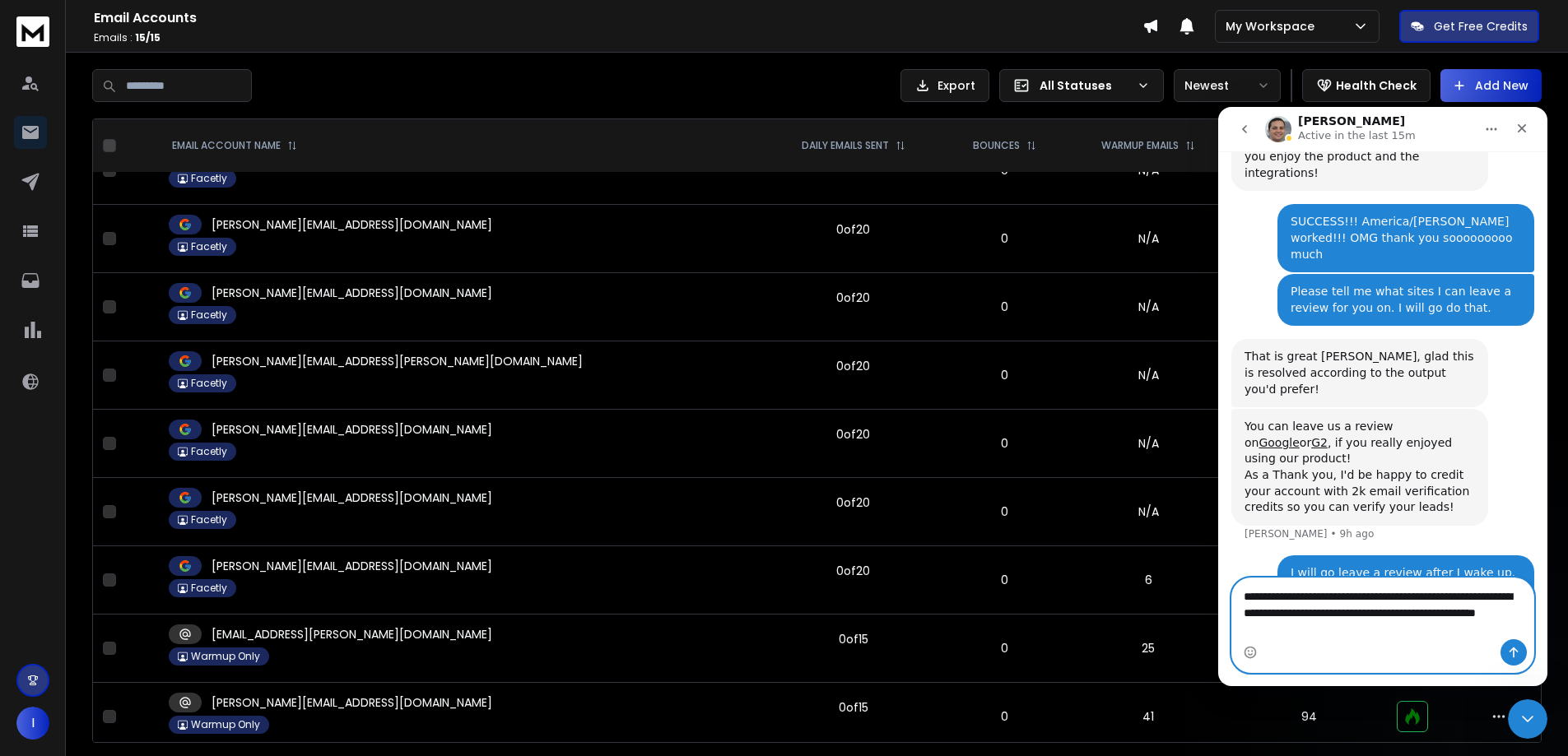
type textarea "**********"
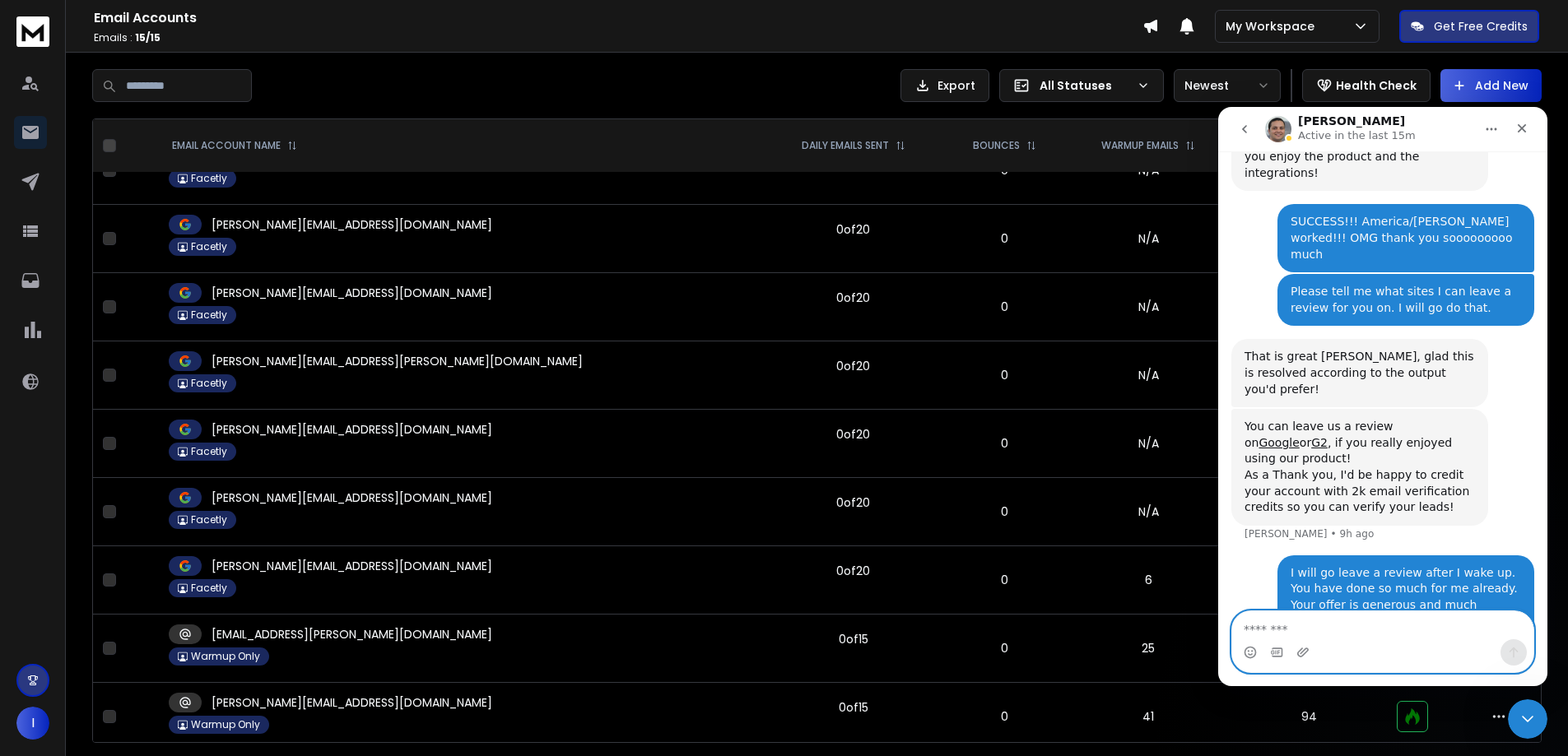
scroll to position [10482, 0]
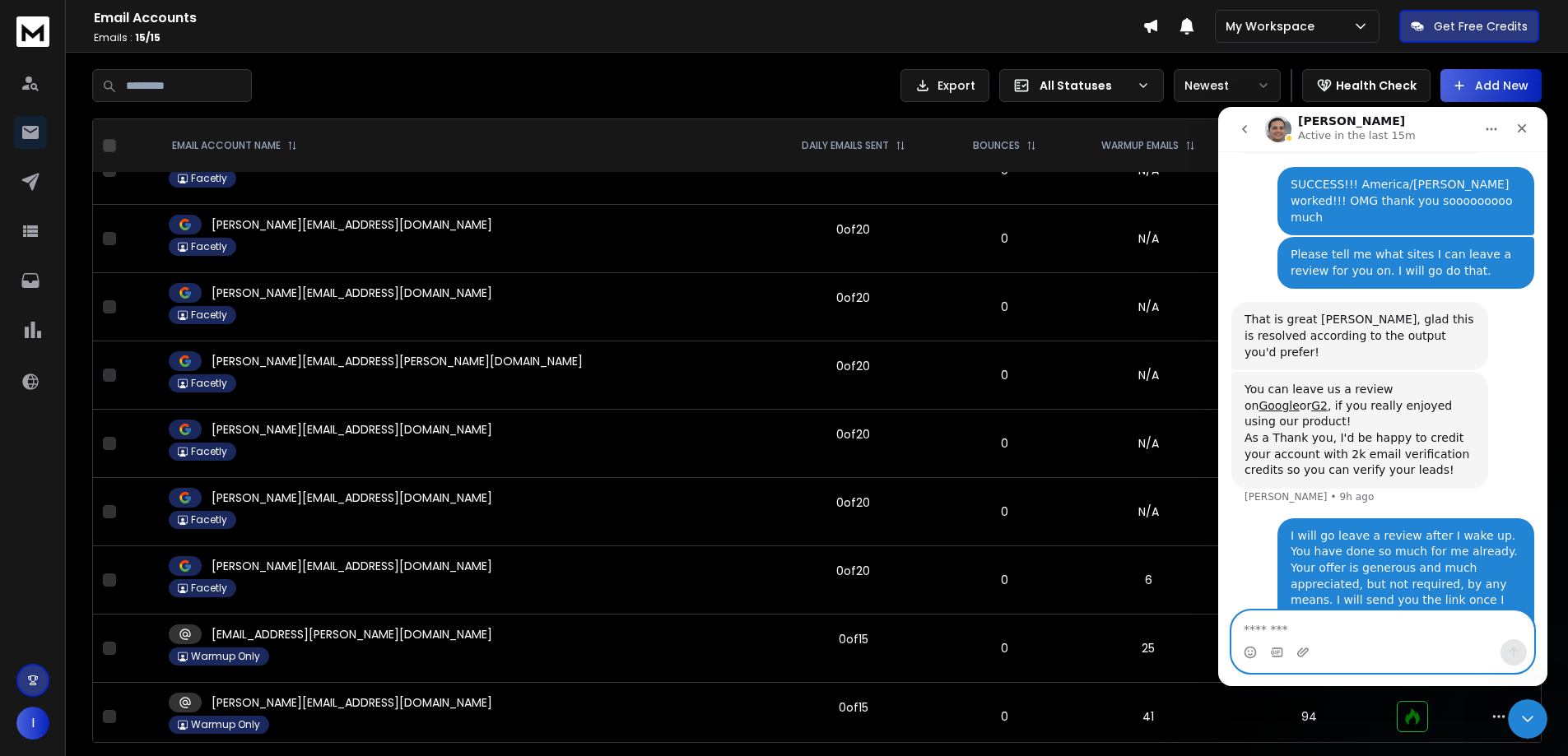
click at [1176, 638] on textarea "Message…" at bounding box center [1382, 625] width 301 height 28
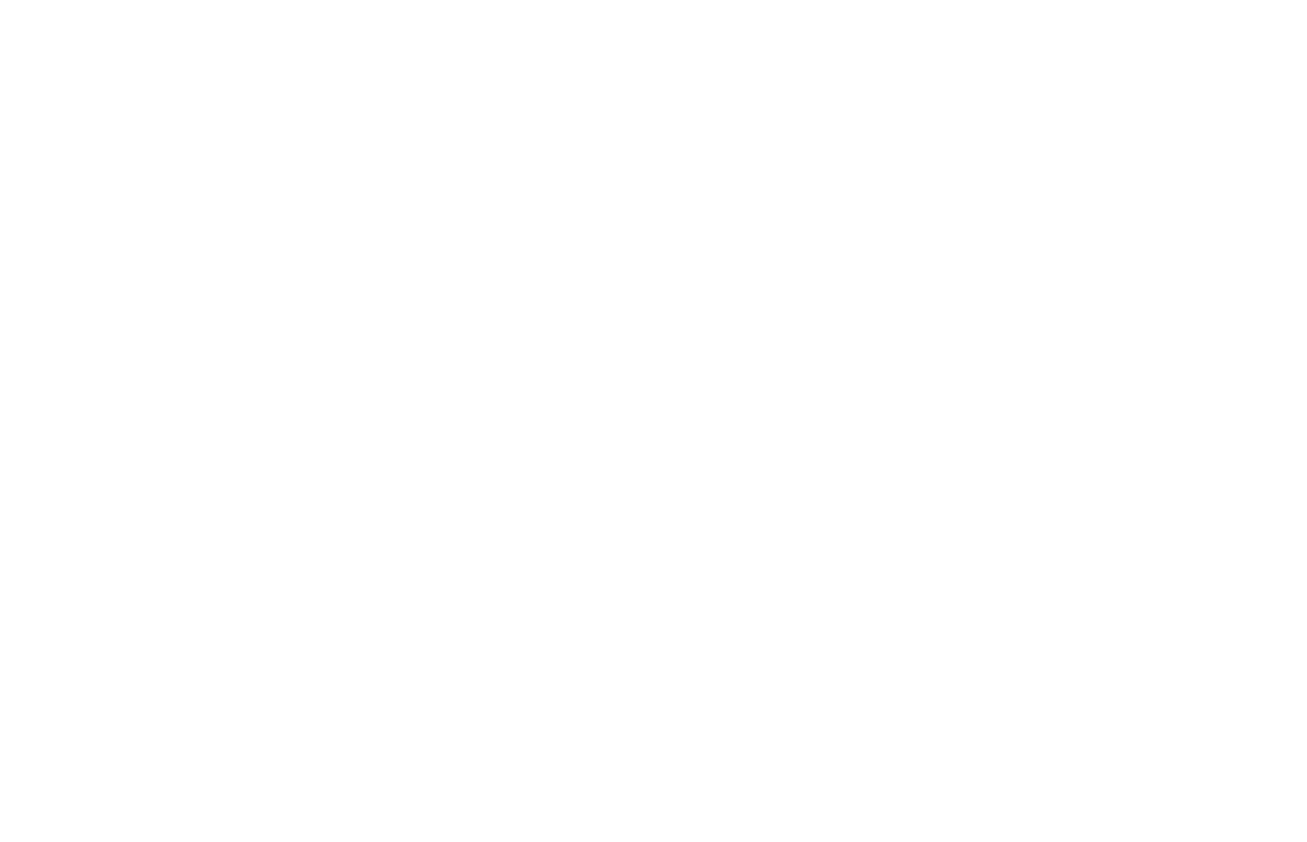
scroll to position [0, 0]
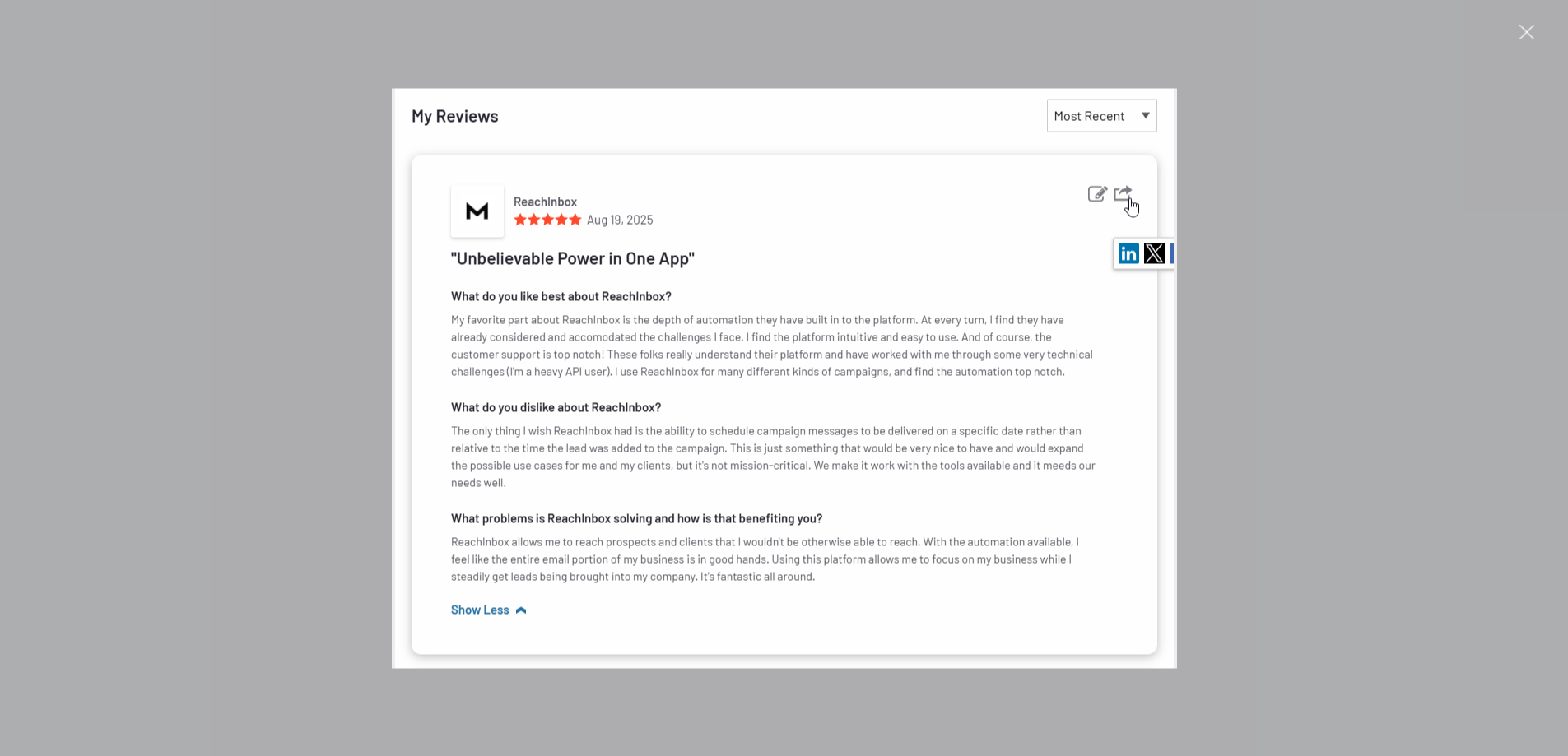
click at [1176, 211] on div "Intercom messenger" at bounding box center [784, 378] width 1568 height 756
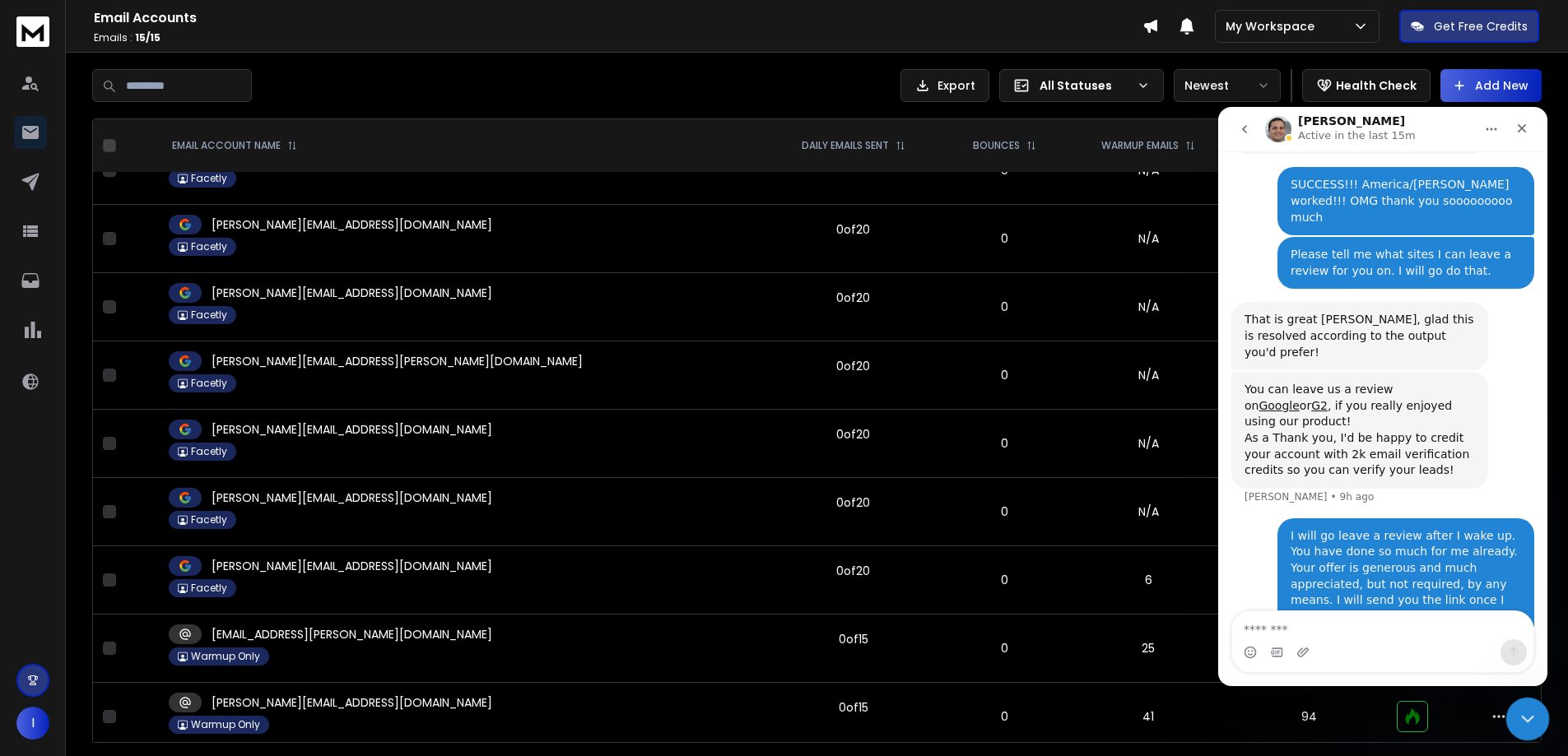
click at [1176, 706] on icon "Close Intercom Messenger" at bounding box center [1525, 717] width 20 height 20
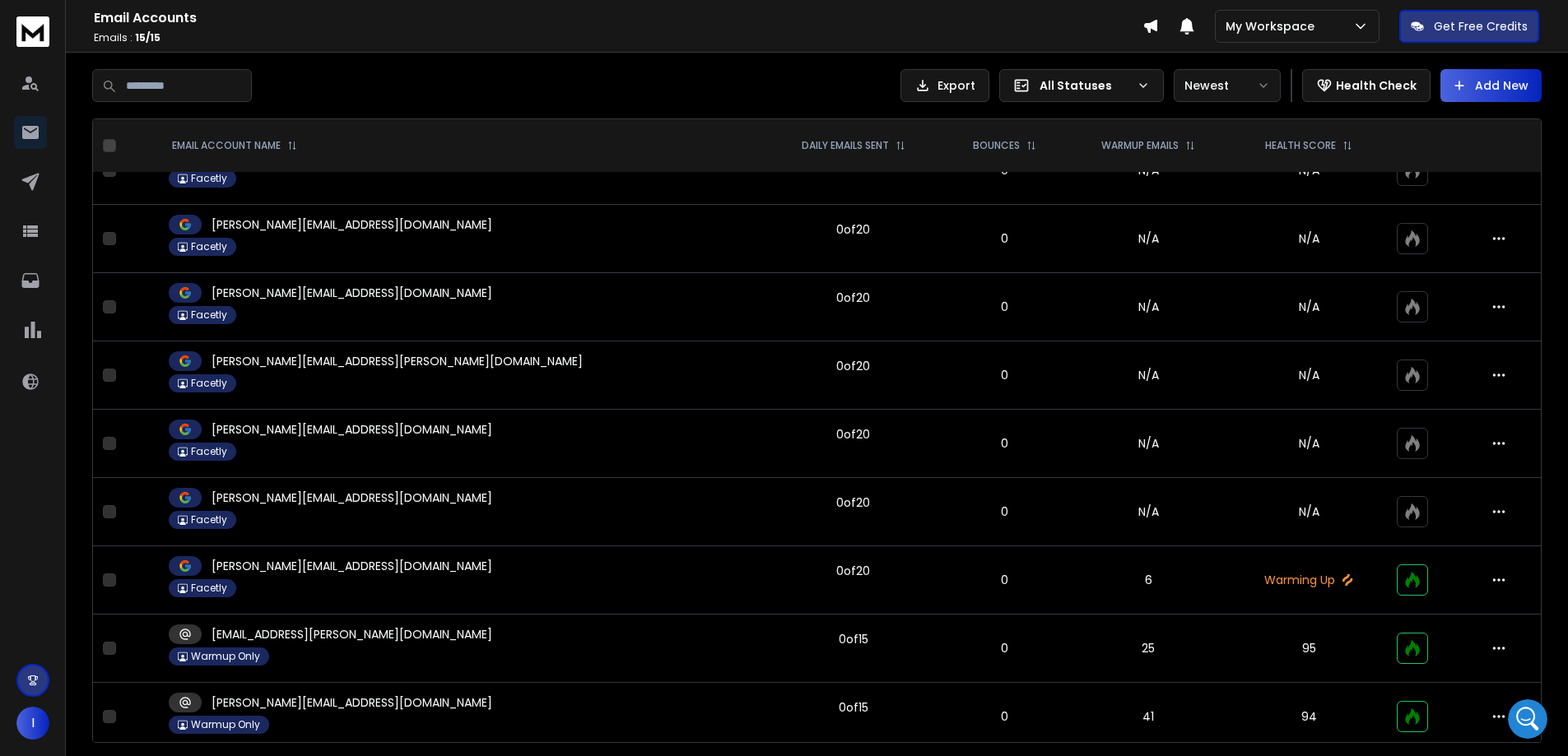
click at [437, 31] on p "Emails : 15 / 15" at bounding box center [618, 38] width 1049 height 13
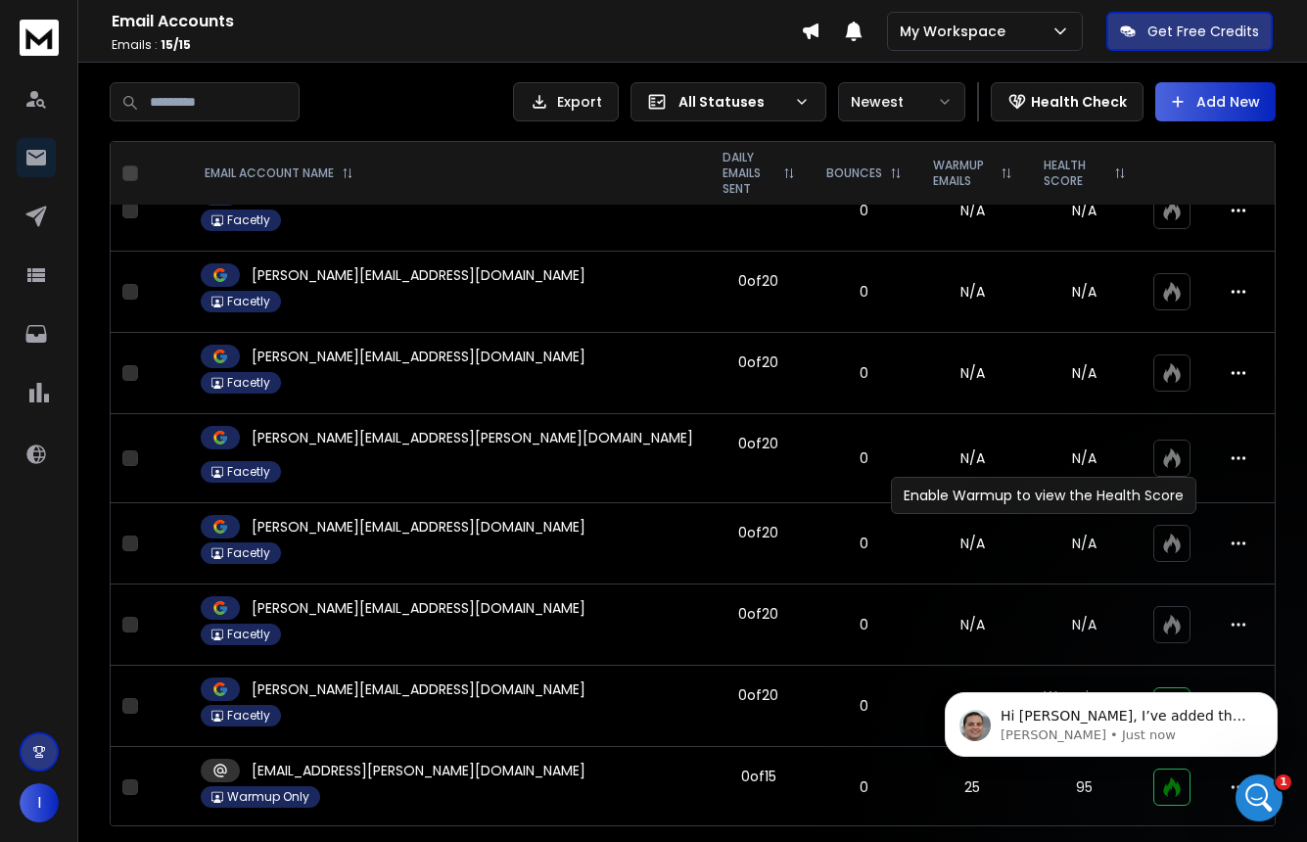
scroll to position [12999, 0]
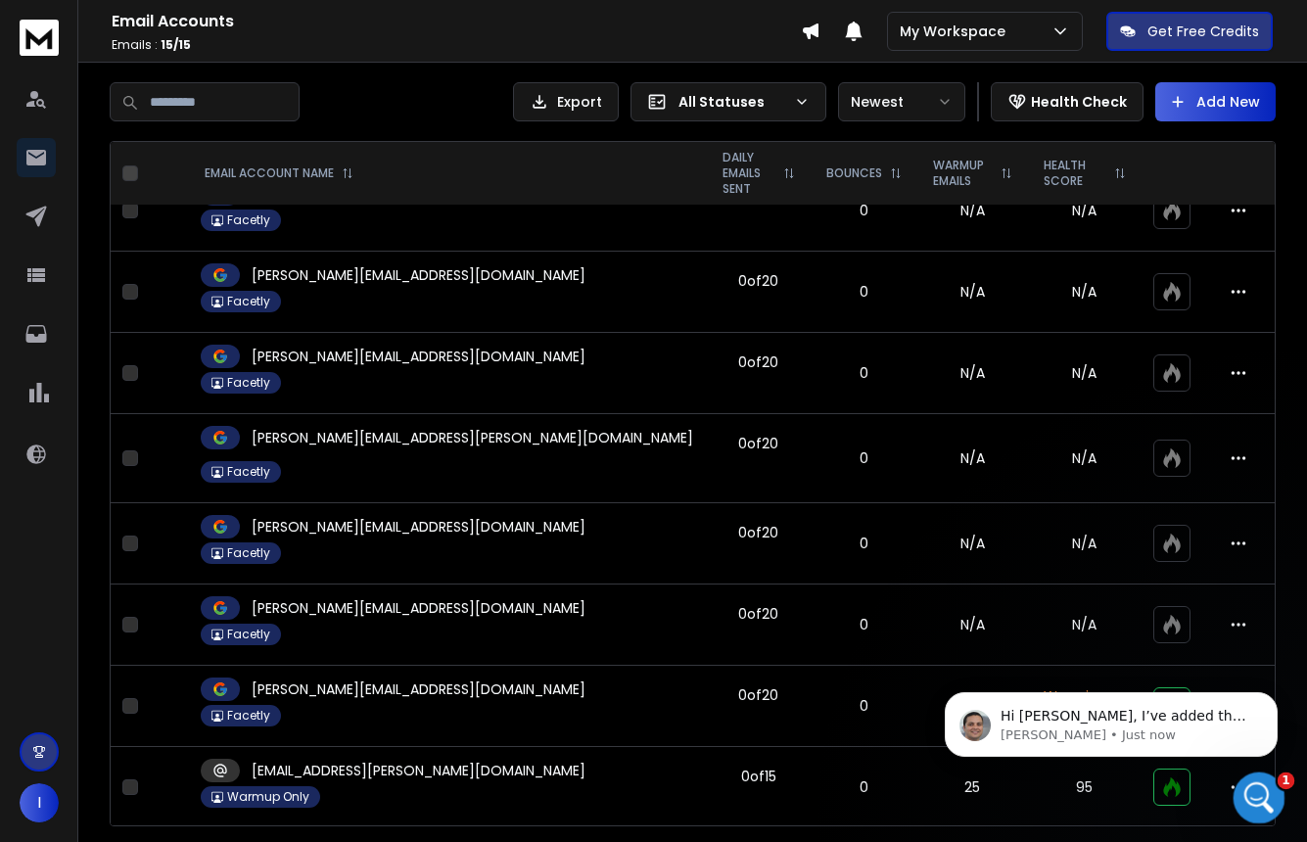
click at [1246, 791] on icon "Open Intercom Messenger" at bounding box center [1257, 796] width 32 height 32
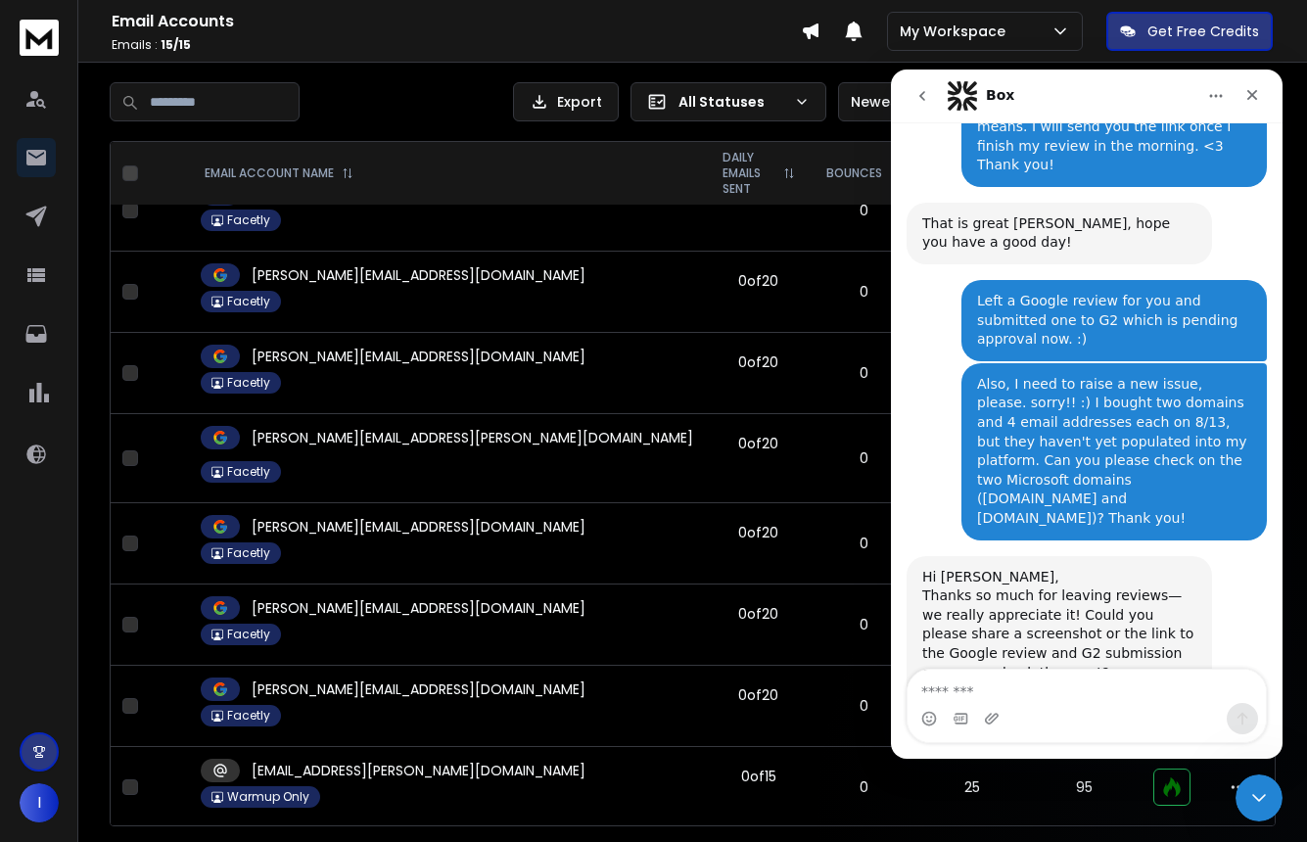
scroll to position [12987, 0]
click at [1149, 692] on textarea "Message…" at bounding box center [1087, 686] width 358 height 33
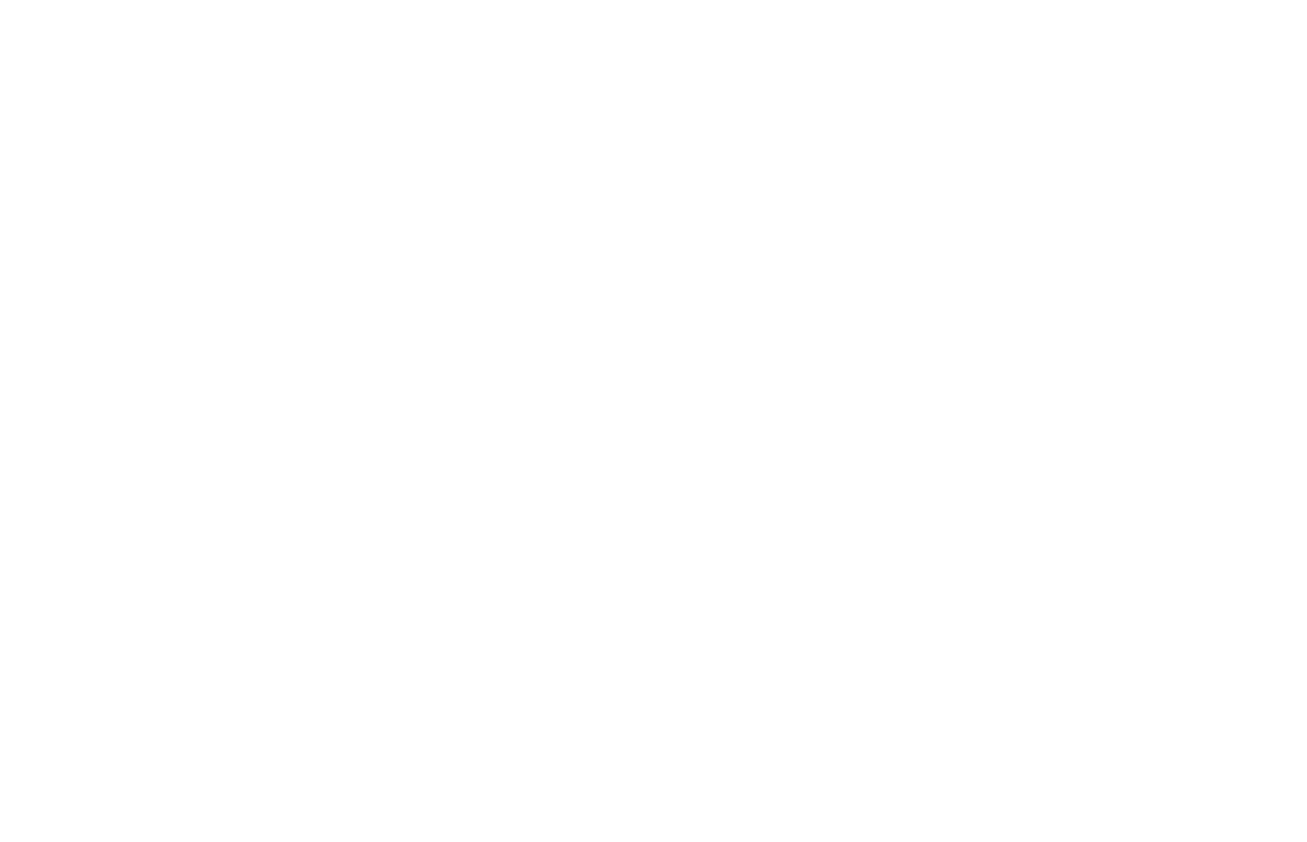
scroll to position [0, 0]
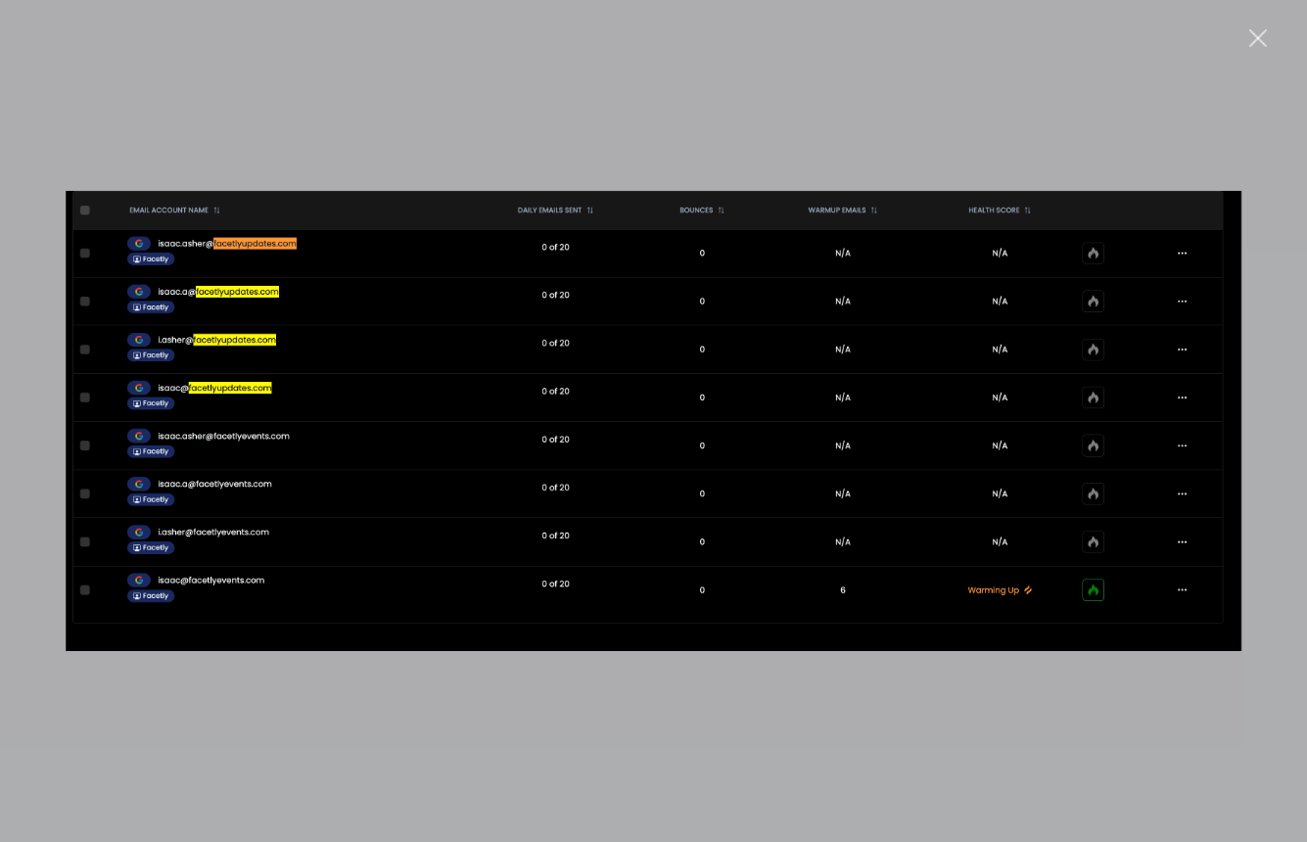
click at [1189, 179] on div "Intercom messenger" at bounding box center [653, 421] width 1307 height 842
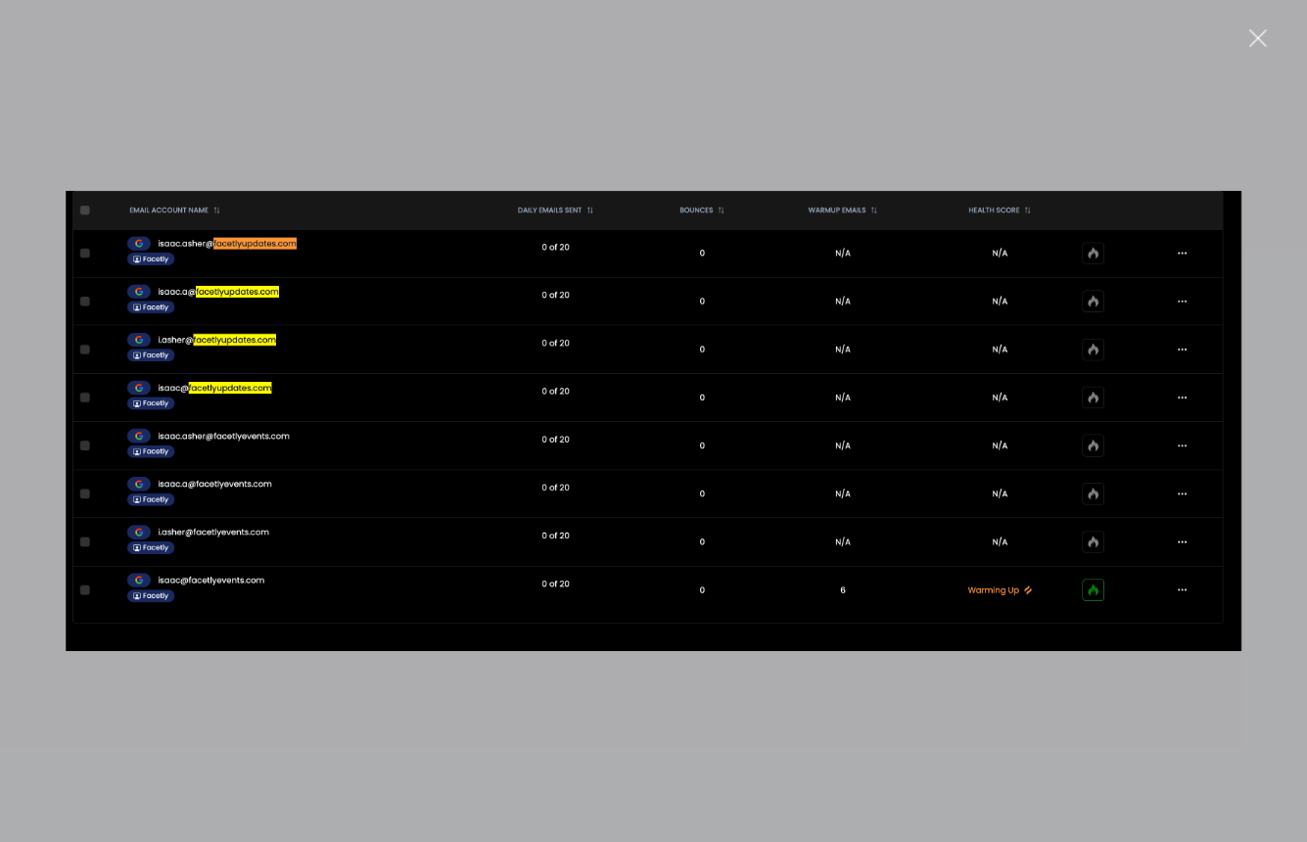
click at [1127, 166] on div "Intercom messenger" at bounding box center [653, 421] width 1307 height 842
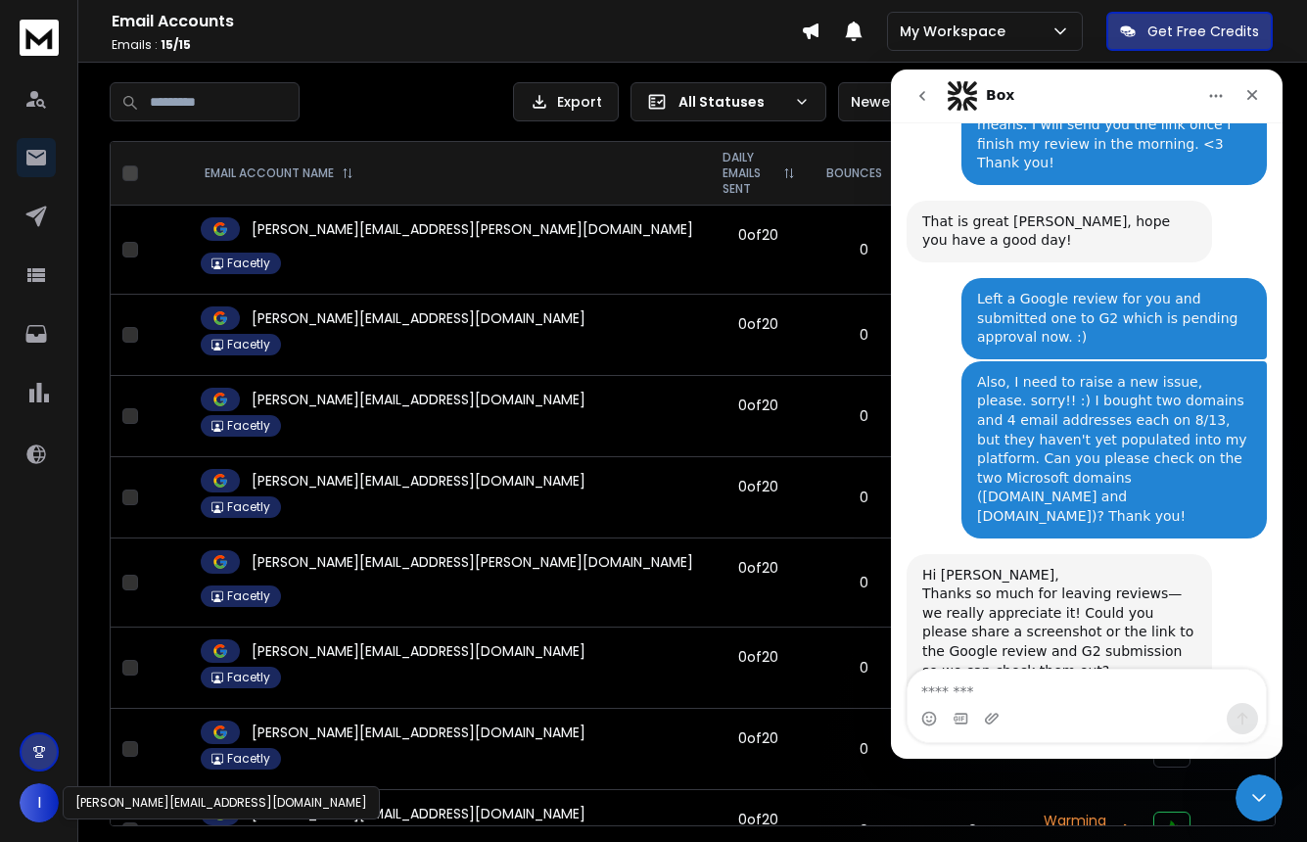
click at [43, 808] on span "I" at bounding box center [39, 802] width 39 height 39
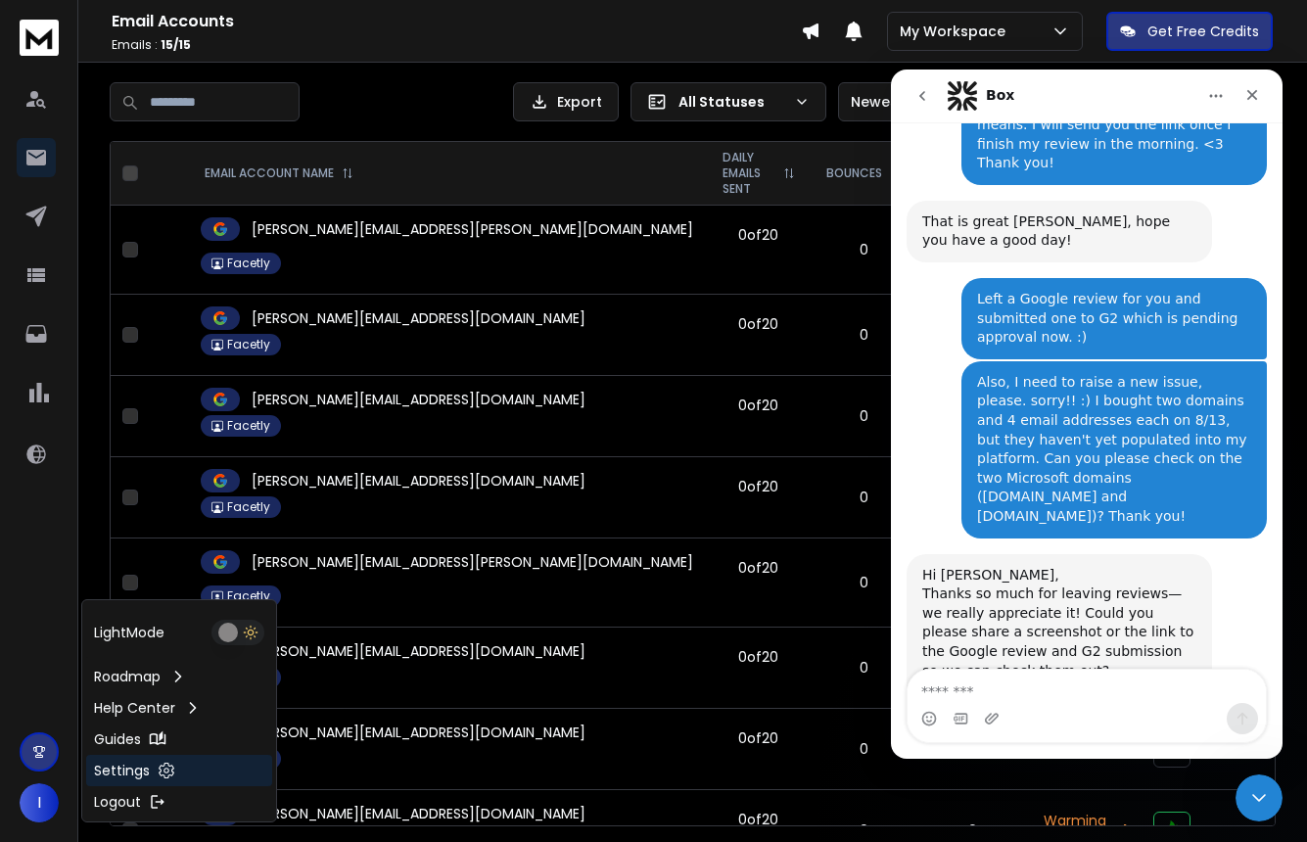
click at [181, 766] on div "Settings" at bounding box center [179, 770] width 186 height 31
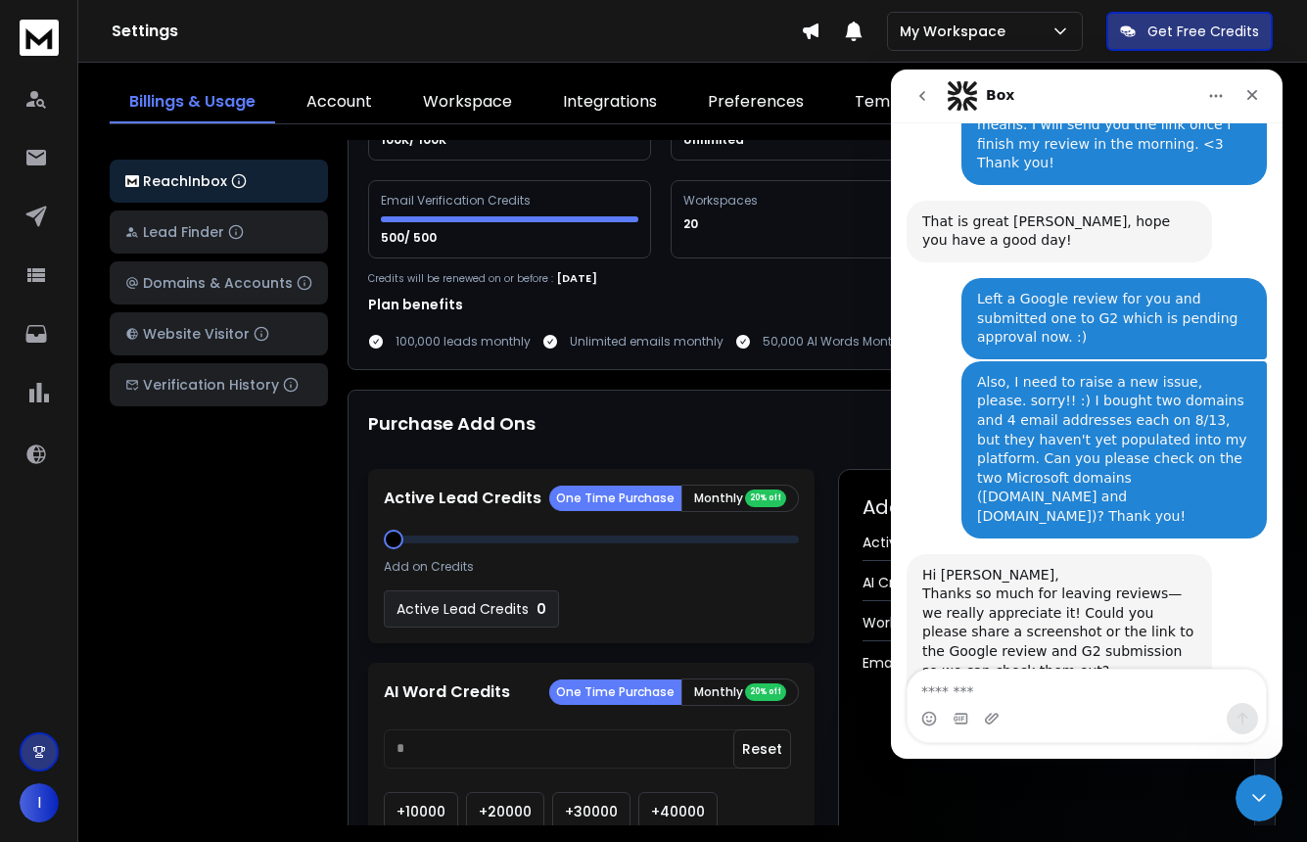
scroll to position [196, 0]
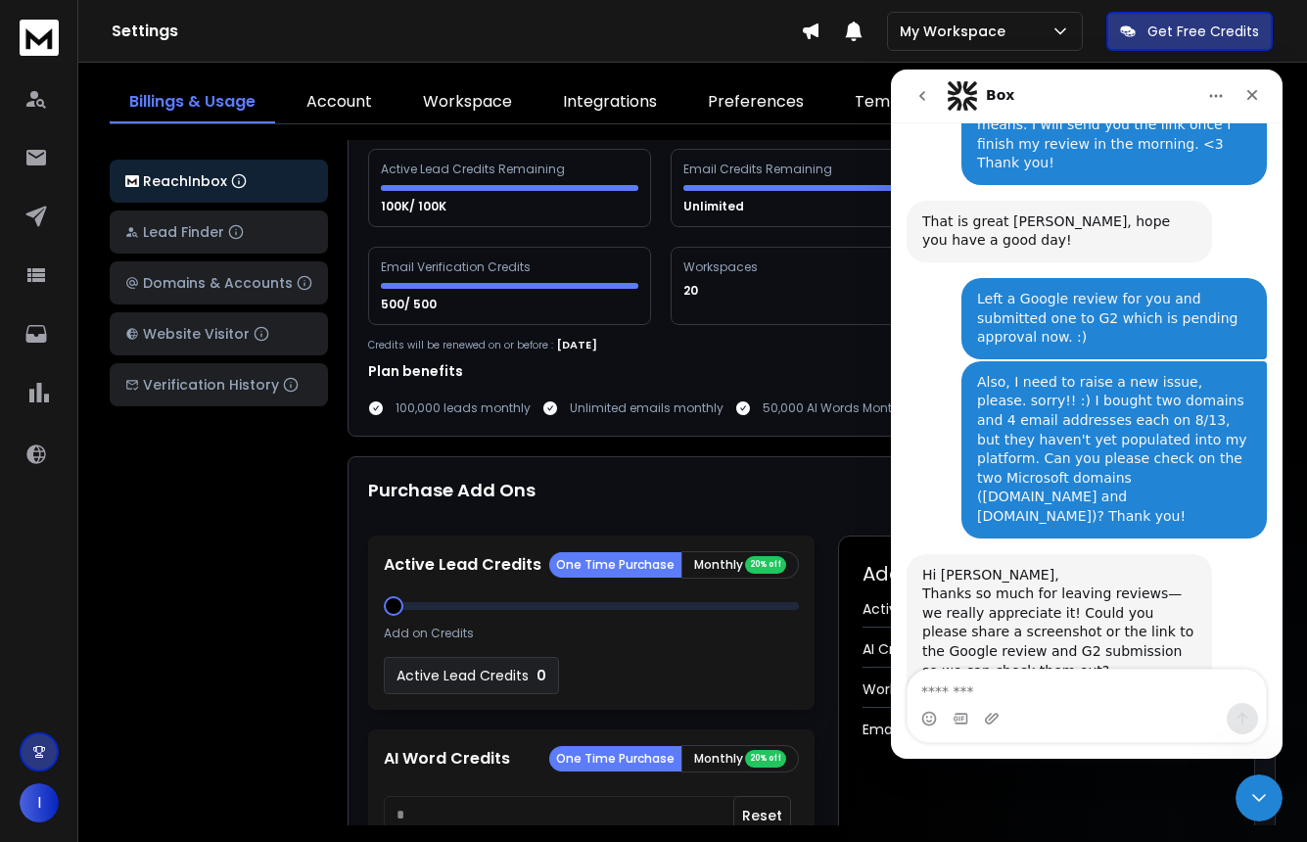
click at [203, 283] on button "Domains & Accounts" at bounding box center [219, 282] width 218 height 43
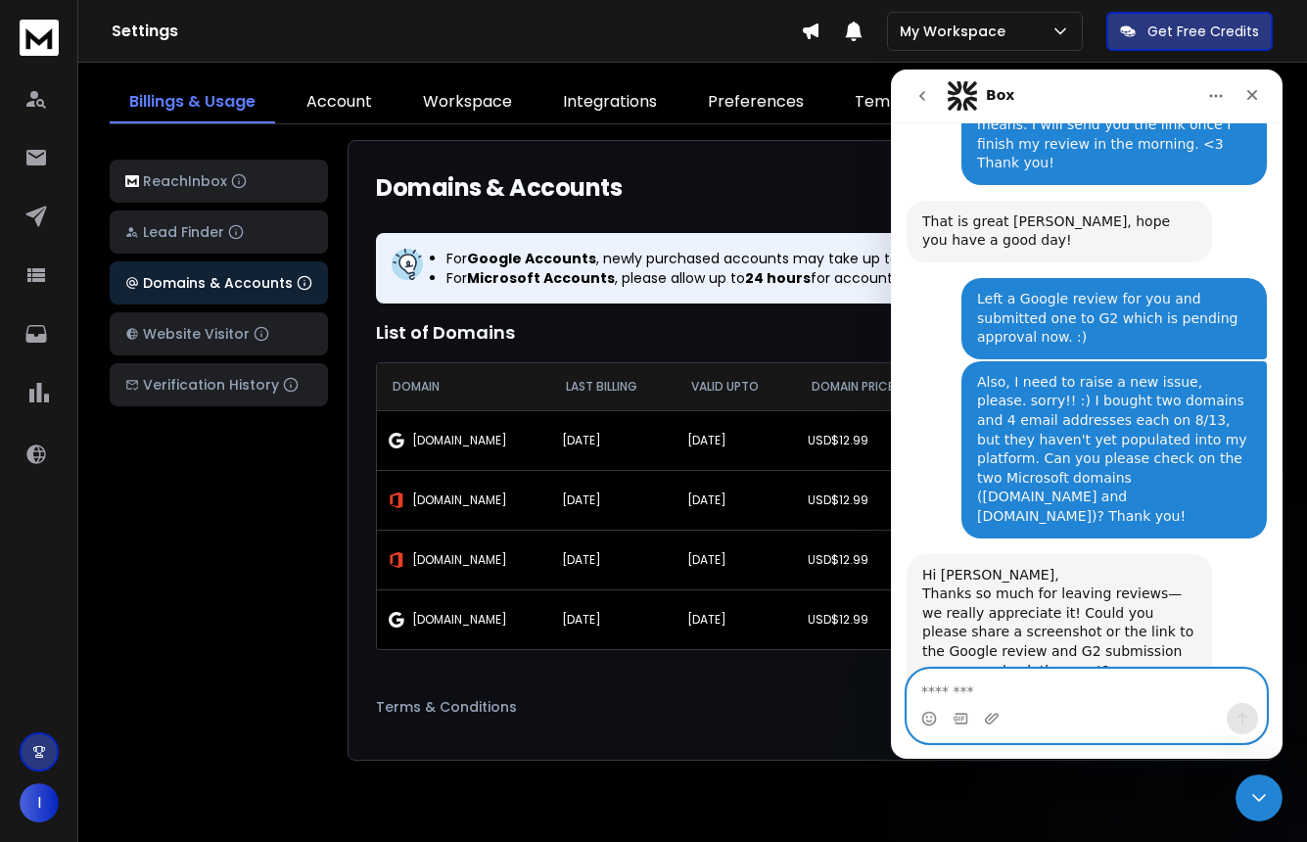
click at [1111, 694] on textarea "Message…" at bounding box center [1087, 686] width 358 height 33
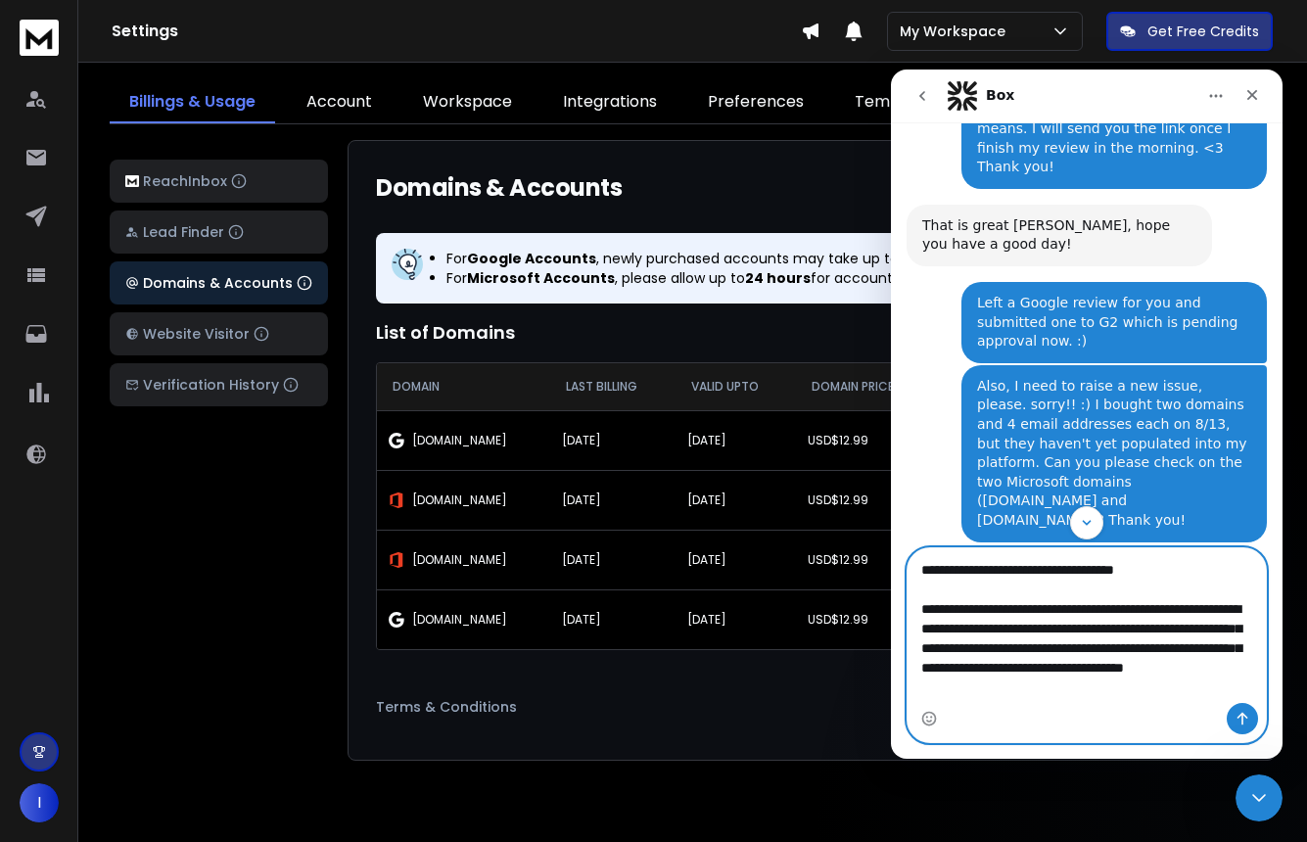
scroll to position [13, 0]
click at [1033, 659] on textarea "**********" at bounding box center [1087, 625] width 358 height 155
click at [1063, 662] on textarea "**********" at bounding box center [1087, 625] width 358 height 155
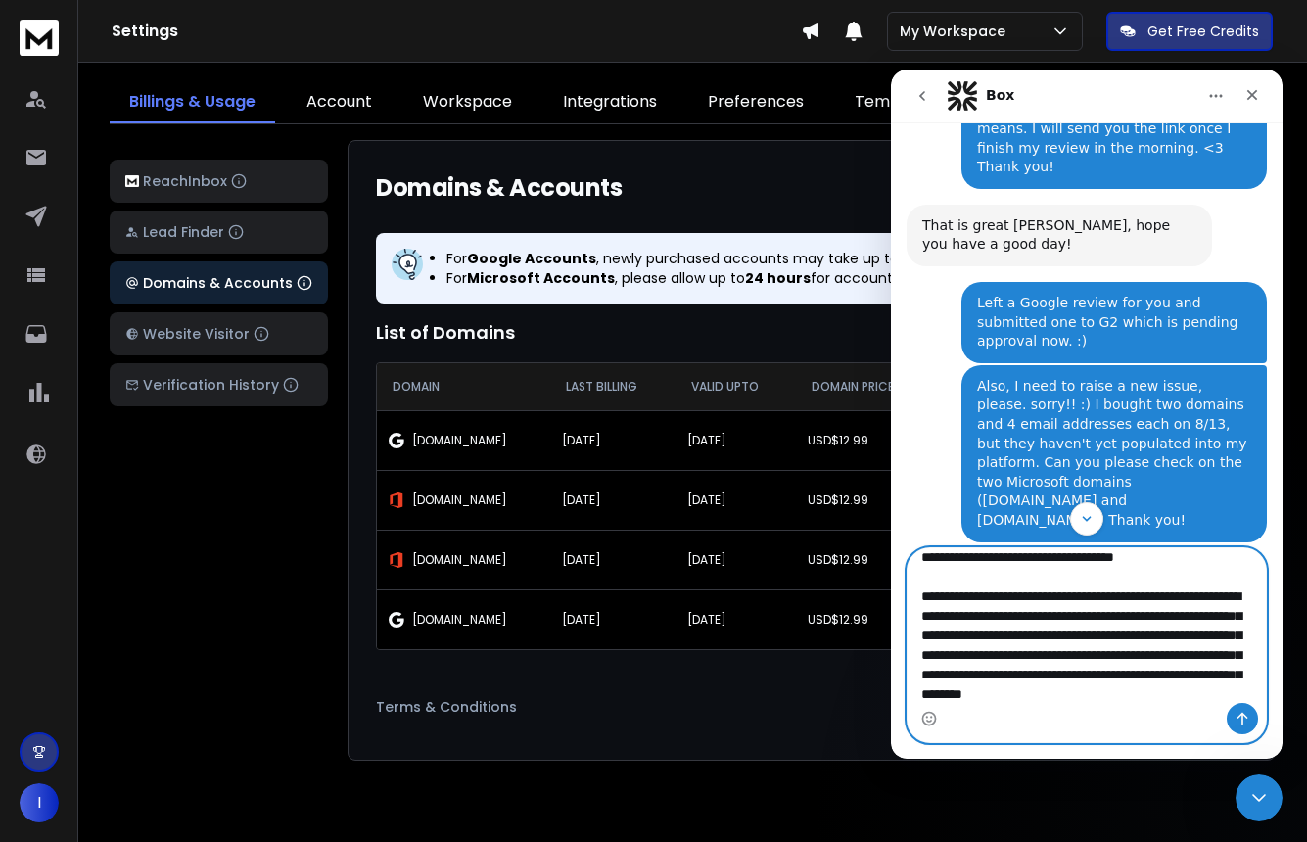
type textarea "**********"
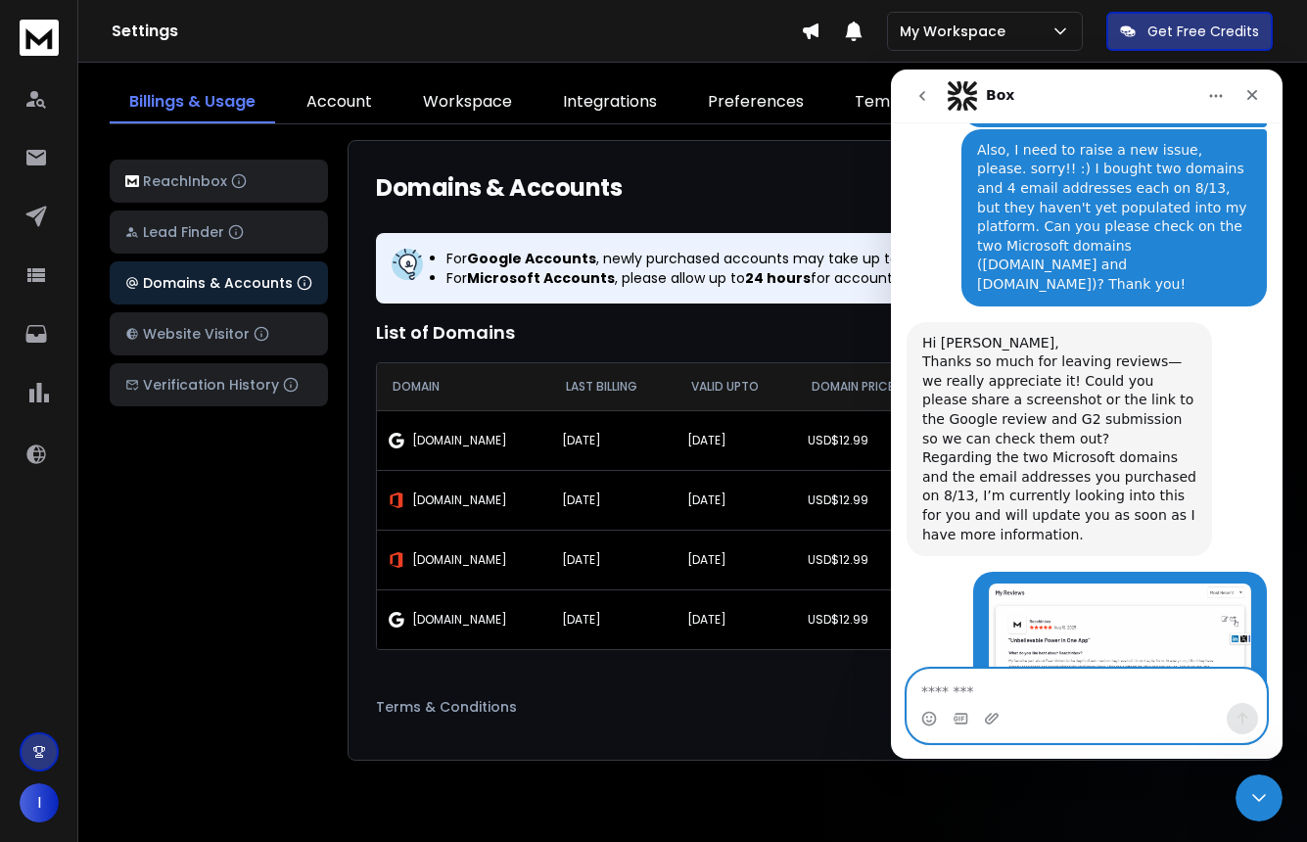
scroll to position [13220, 0]
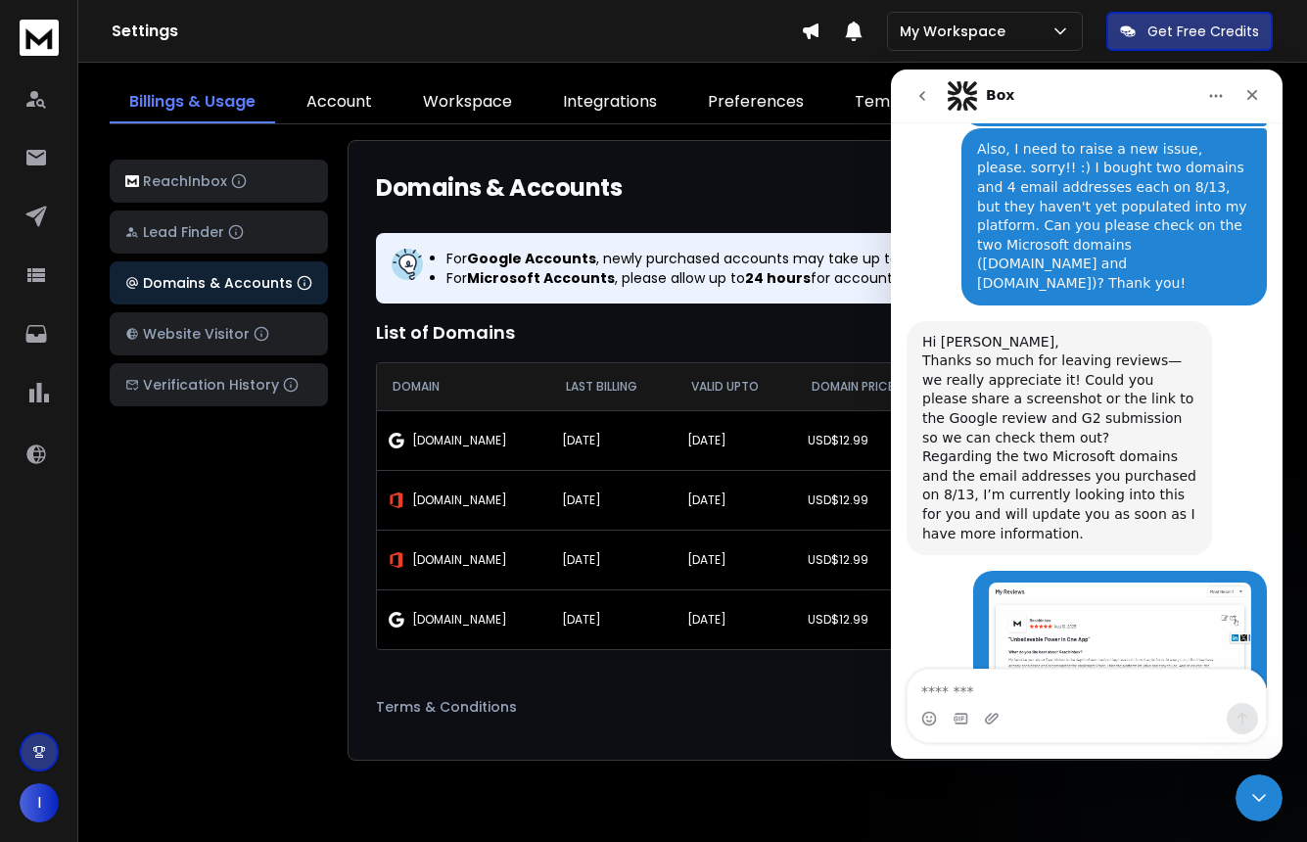
click at [224, 550] on div "ReachInbox Lead Finder Domains & Accounts Website Visitor Verification History …" at bounding box center [693, 483] width 1166 height 686
drag, startPoint x: 1252, startPoint y: 795, endPoint x: 2441, endPoint y: 1535, distance: 1400.1
click at [1252, 795] on icon "Close Intercom Messenger" at bounding box center [1257, 795] width 24 height 24
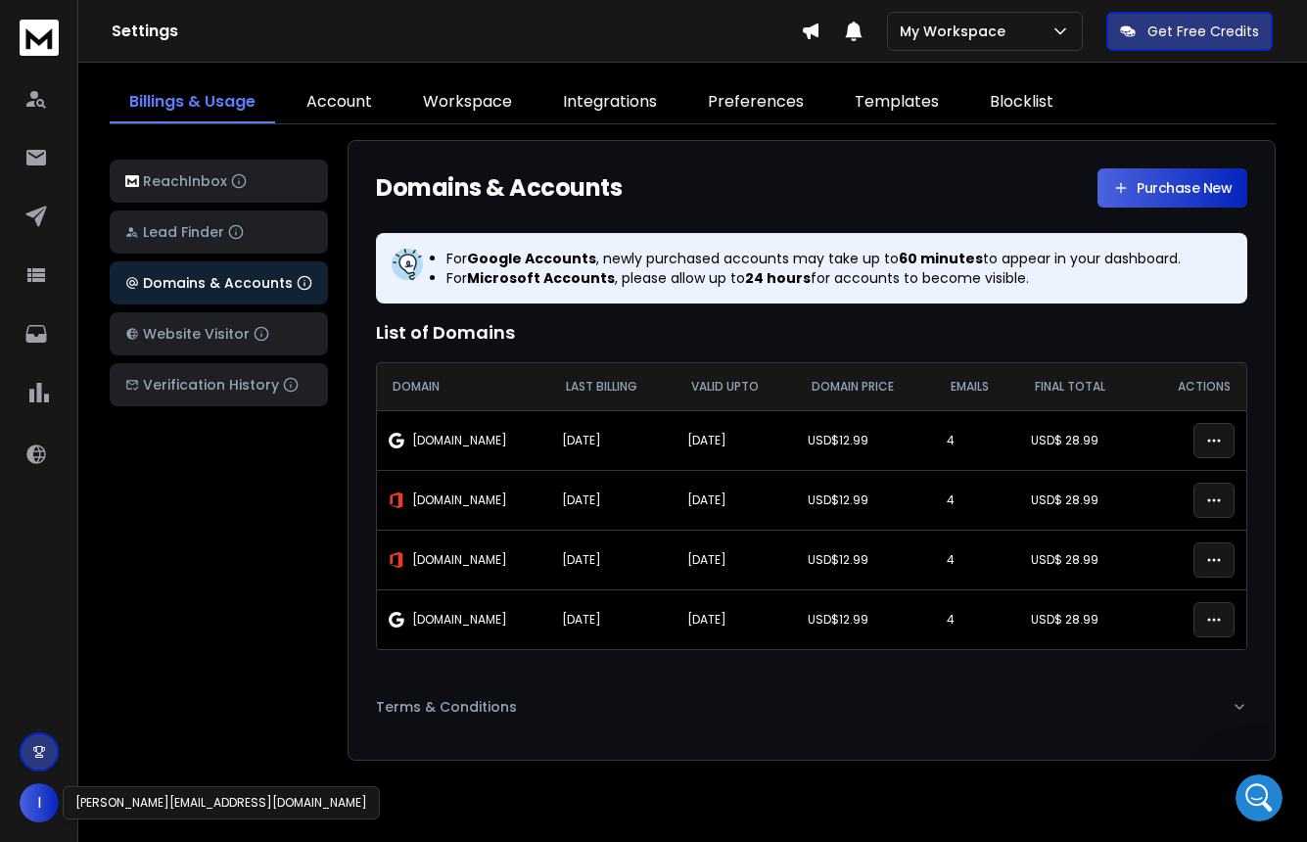
click at [44, 794] on span "I" at bounding box center [39, 802] width 39 height 39
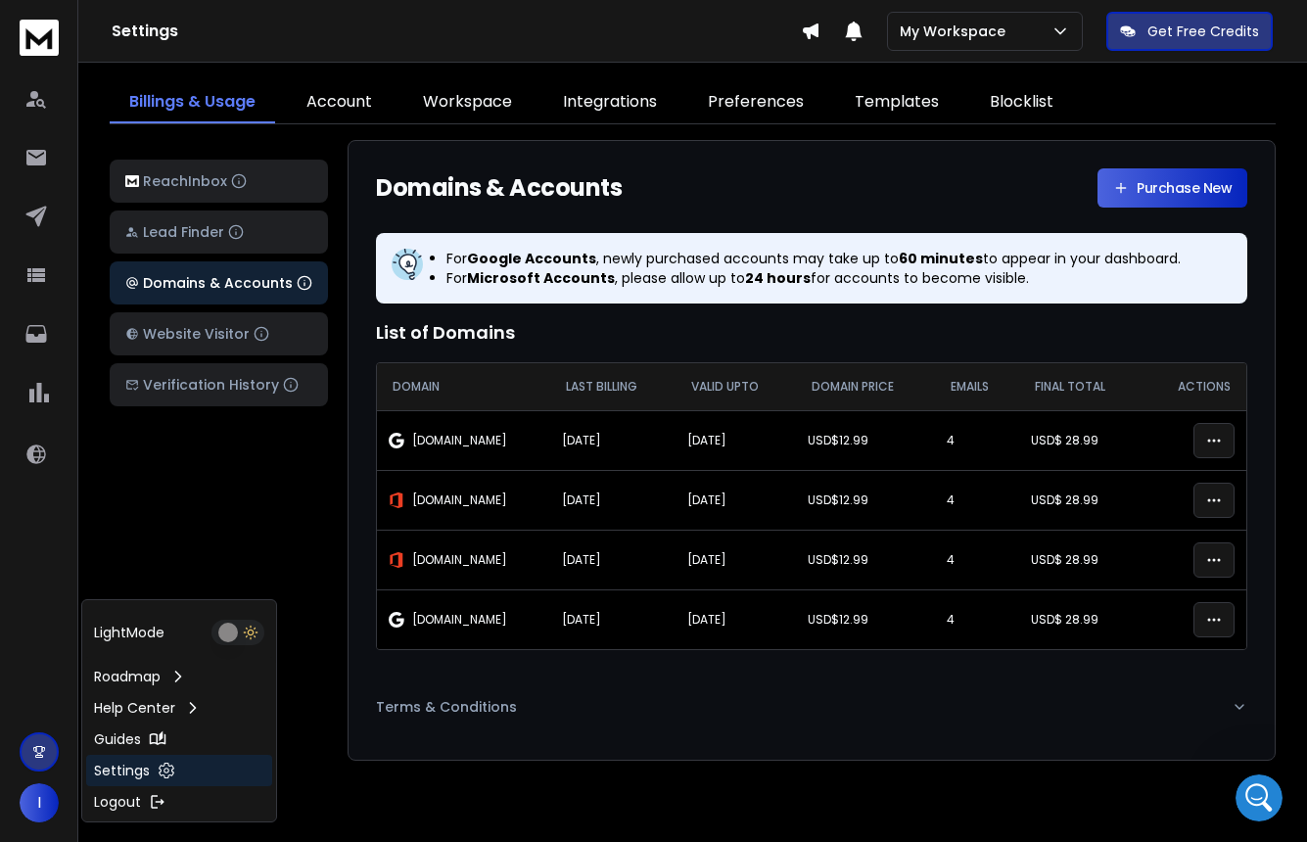
click at [139, 778] on p "Settings" at bounding box center [122, 771] width 56 height 20
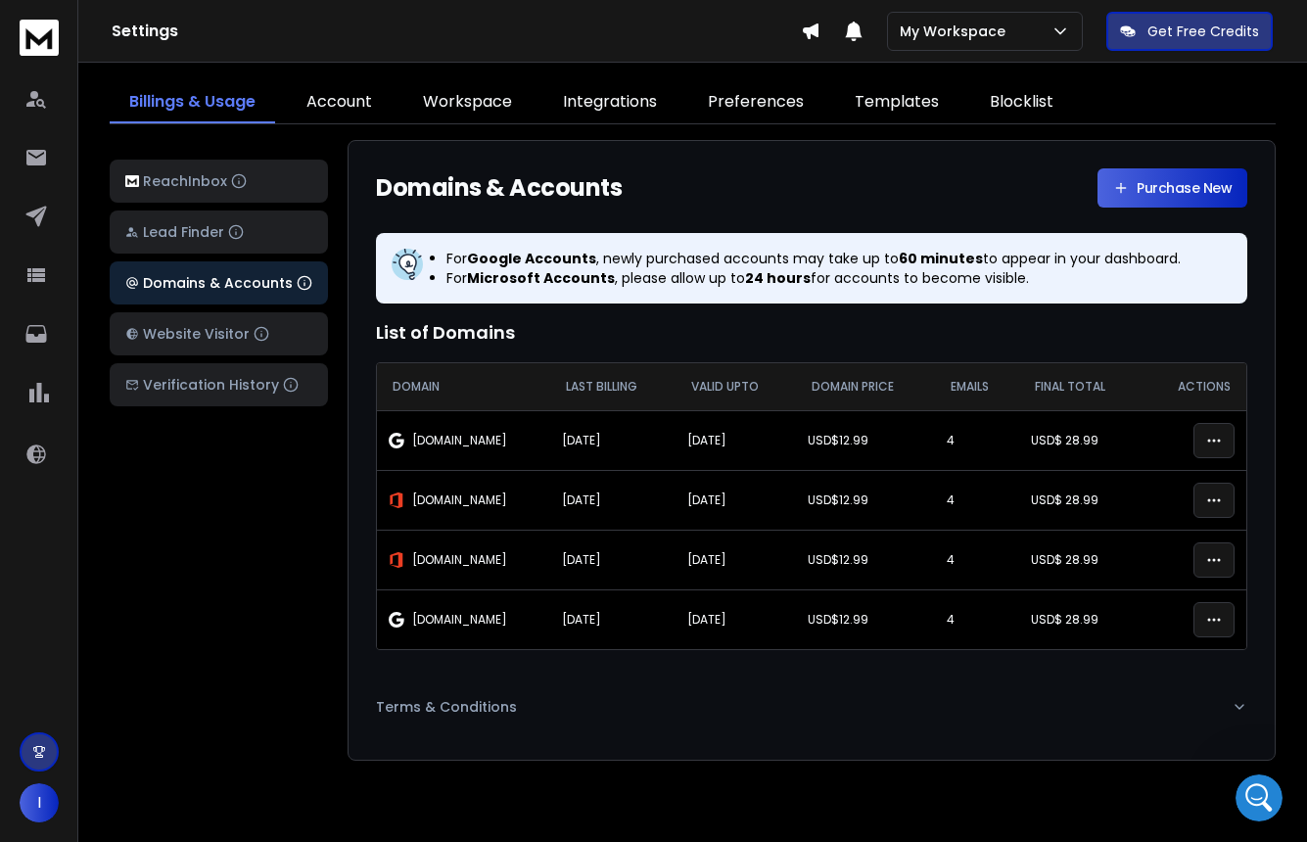
click at [206, 222] on button "Lead Finder" at bounding box center [219, 232] width 218 height 43
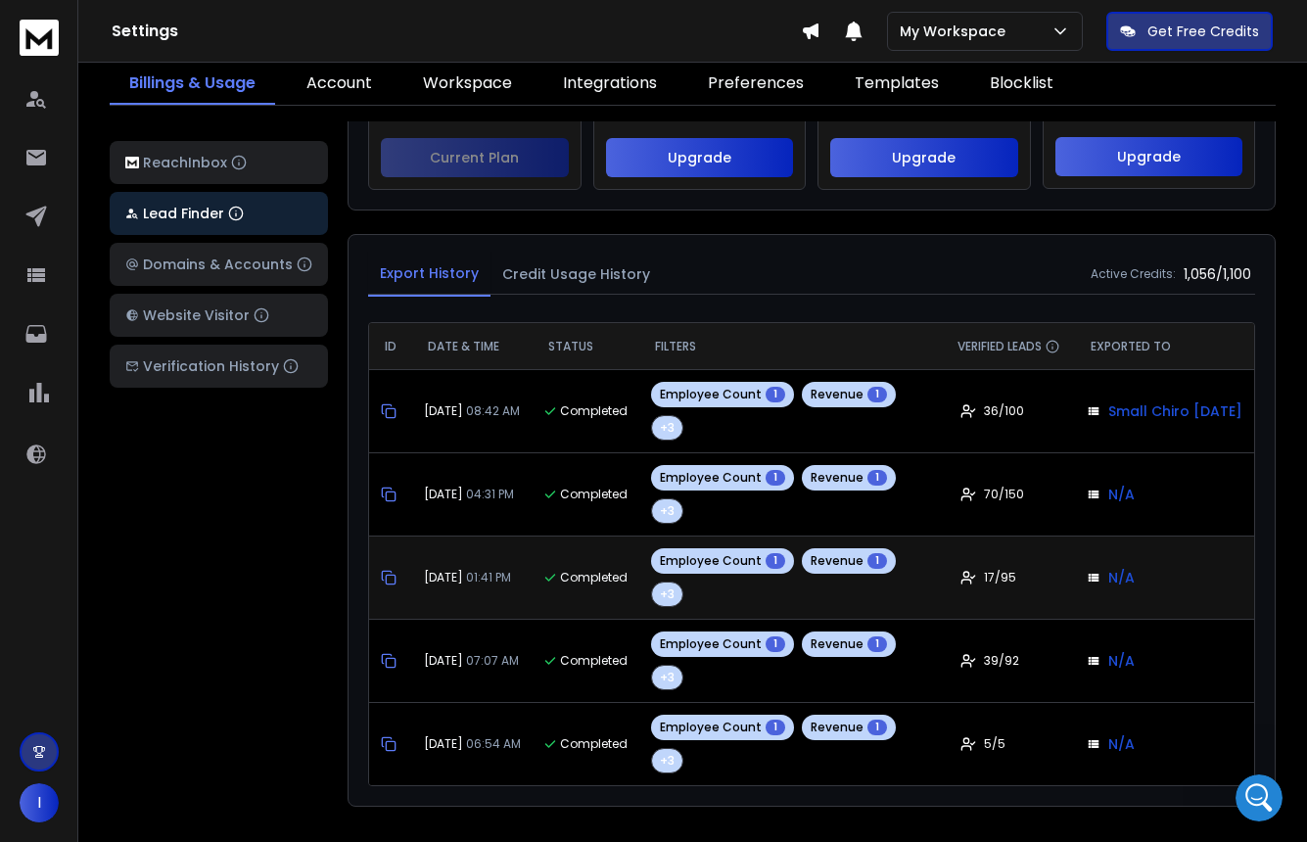
scroll to position [580, 0]
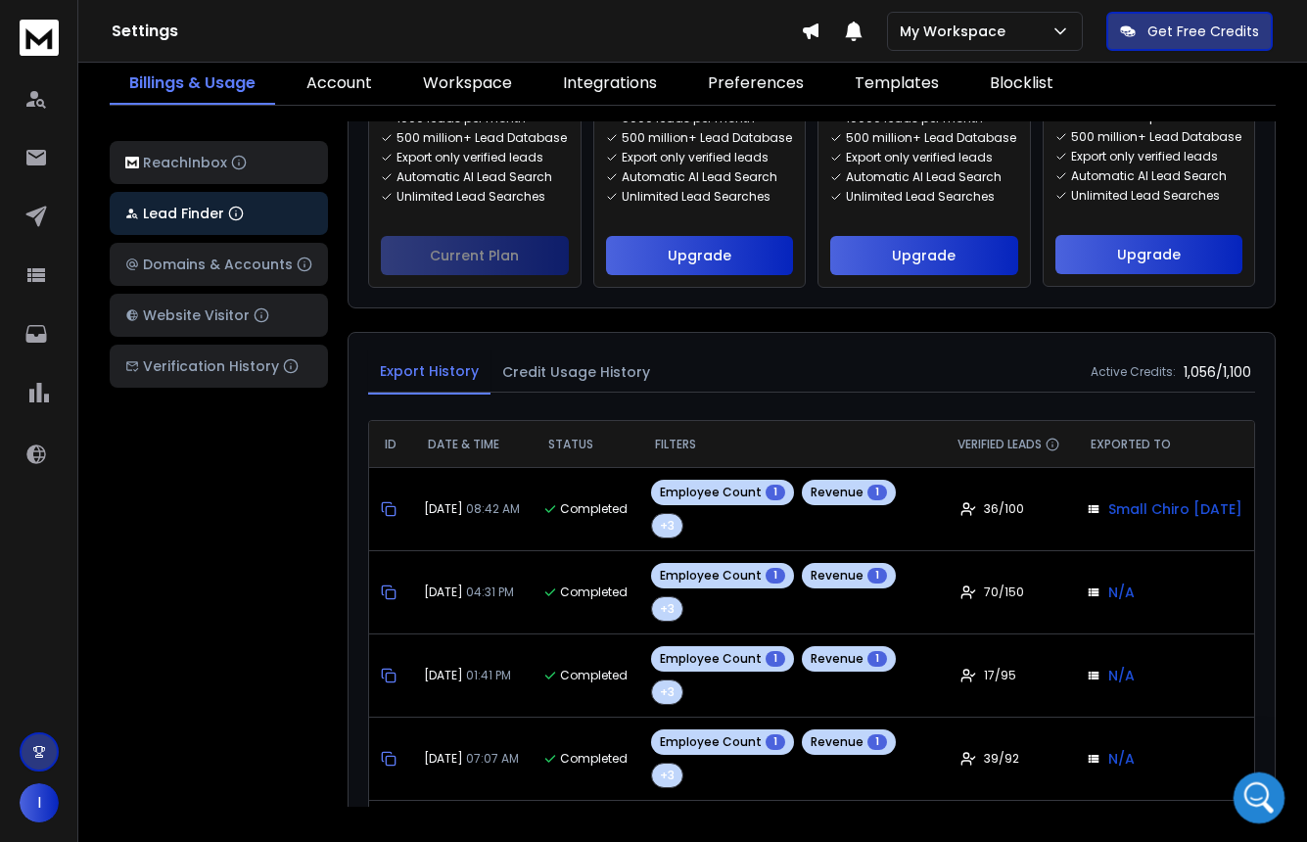
click at [1255, 802] on icon "Open Intercom Messenger" at bounding box center [1257, 796] width 32 height 32
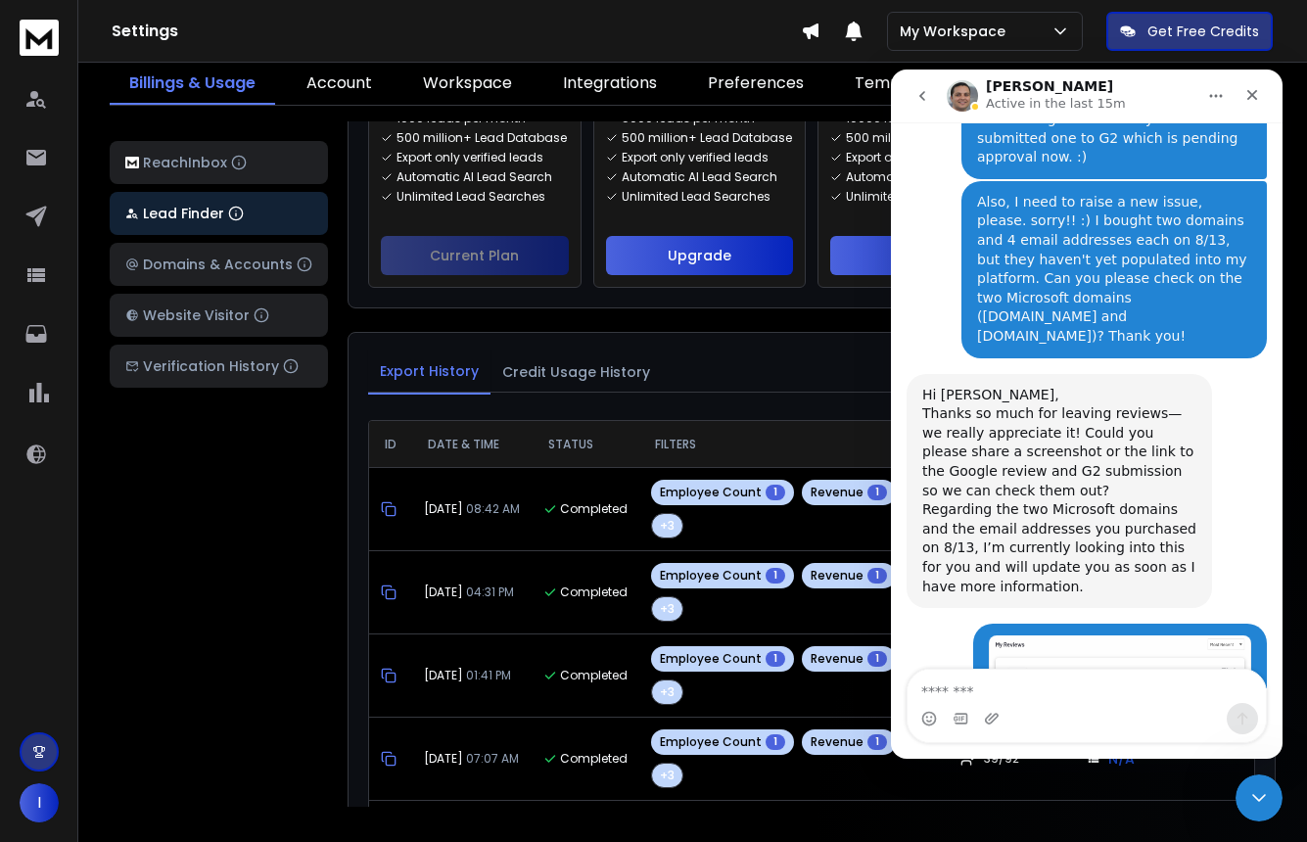
scroll to position [13220, 0]
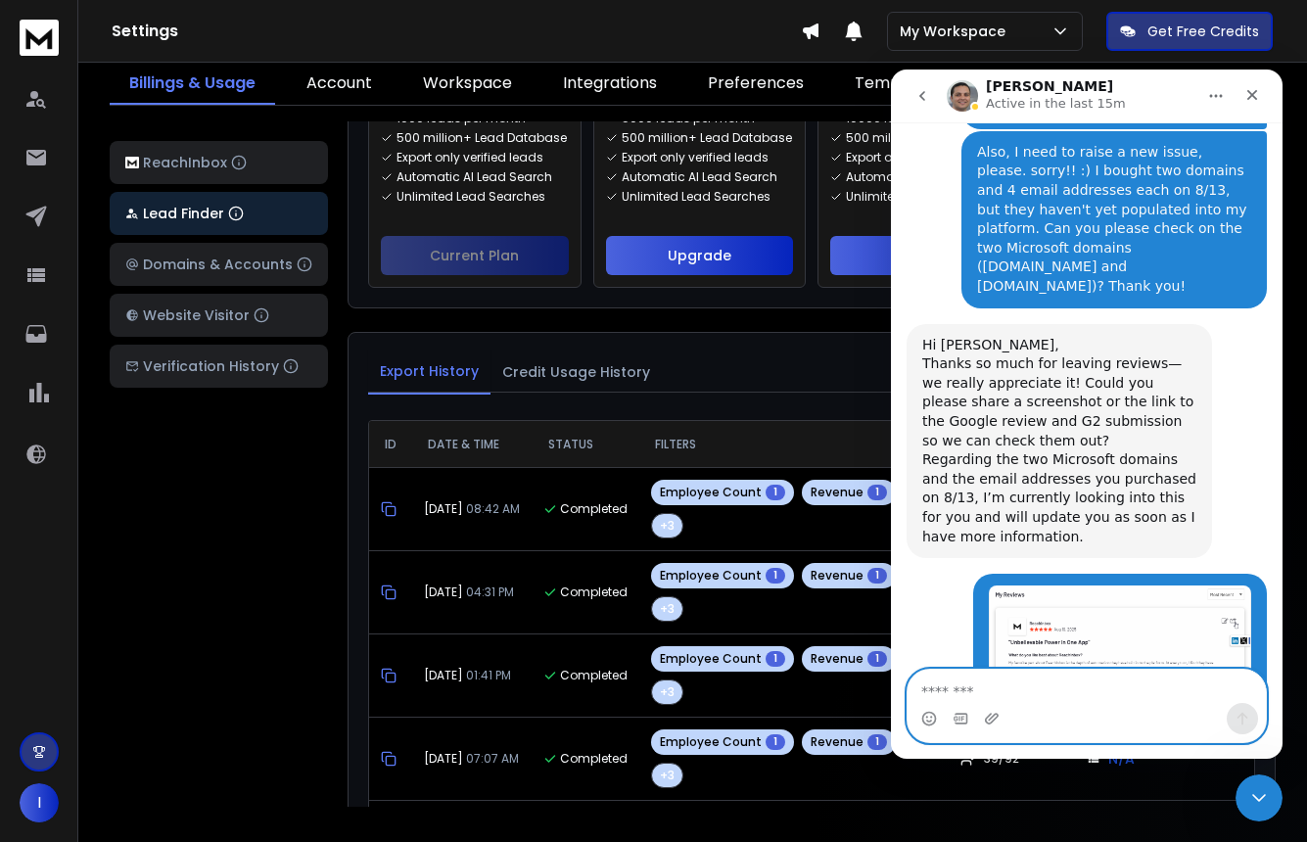
click at [1106, 696] on textarea "Message…" at bounding box center [1087, 686] width 358 height 33
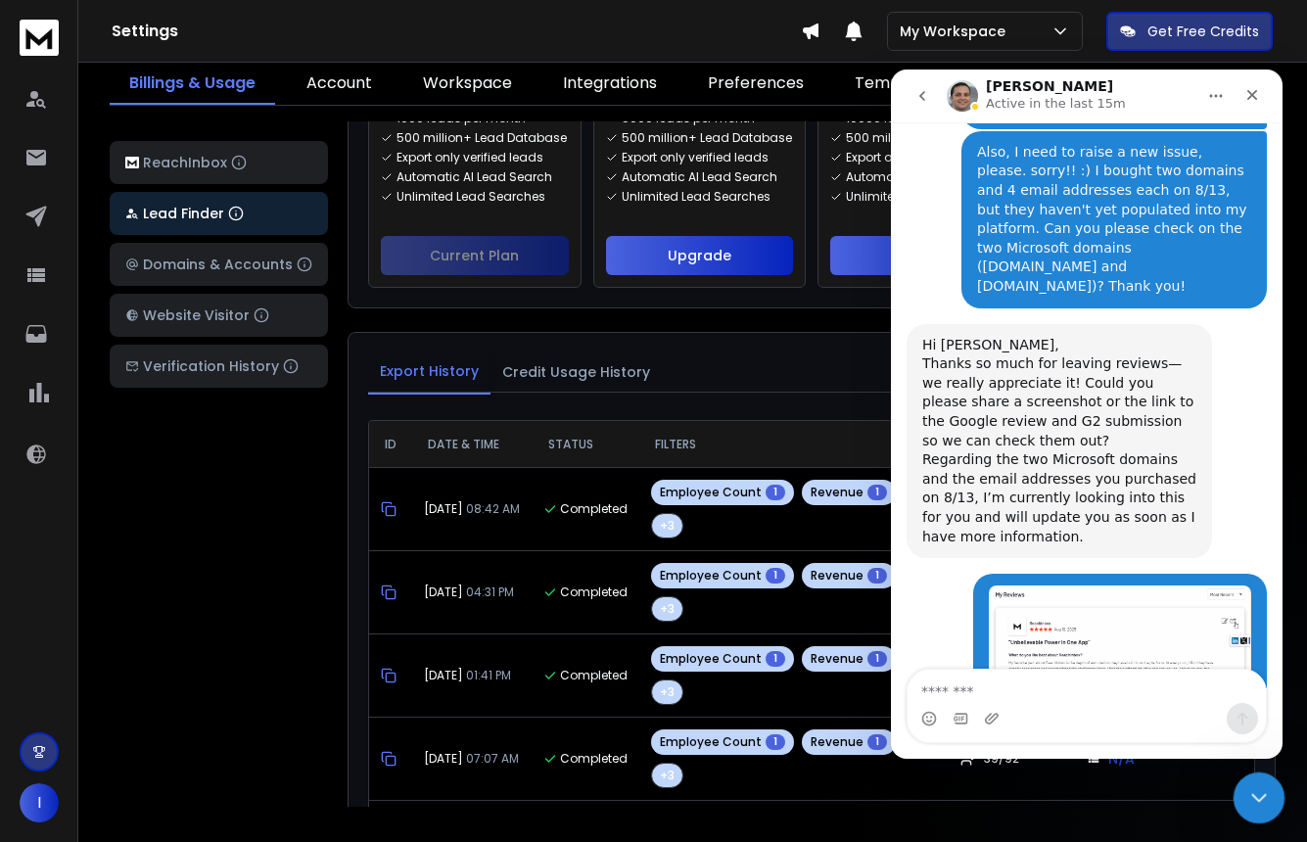
click at [1257, 799] on icon "Close Intercom Messenger" at bounding box center [1257, 795] width 24 height 24
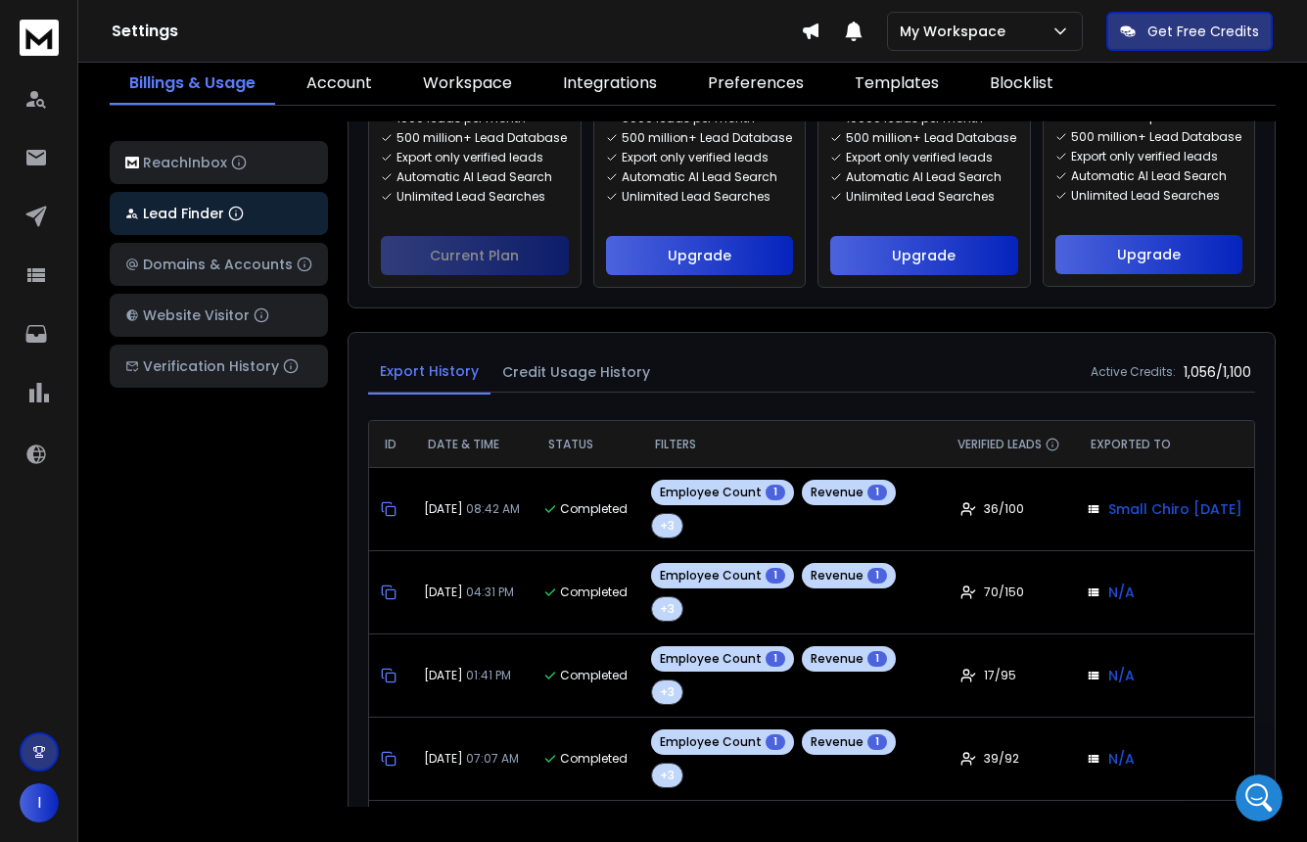
click at [176, 573] on div "ReachInbox Lead Finder Domains & Accounts Website Visitor Verification History …" at bounding box center [693, 464] width 1166 height 686
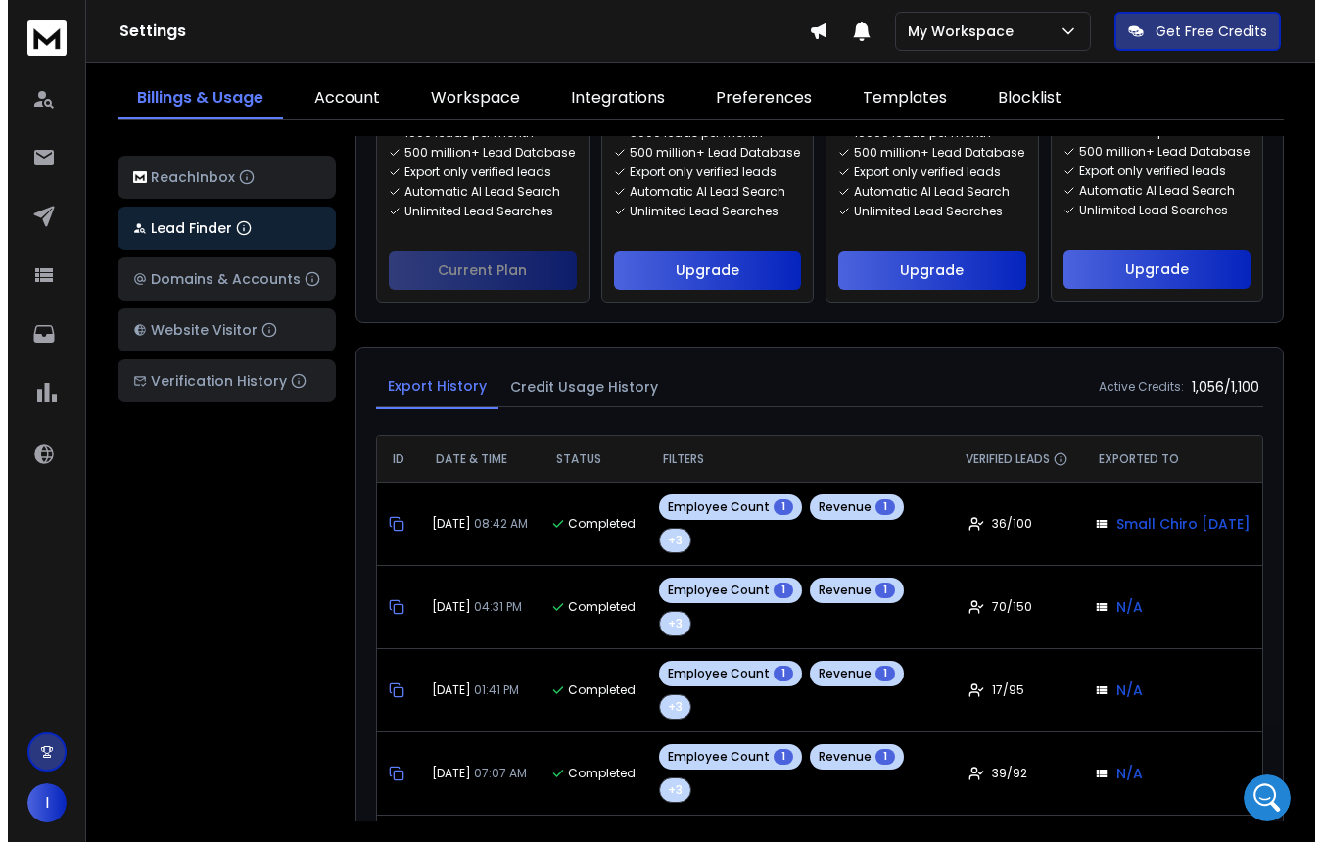
scroll to position [0, 0]
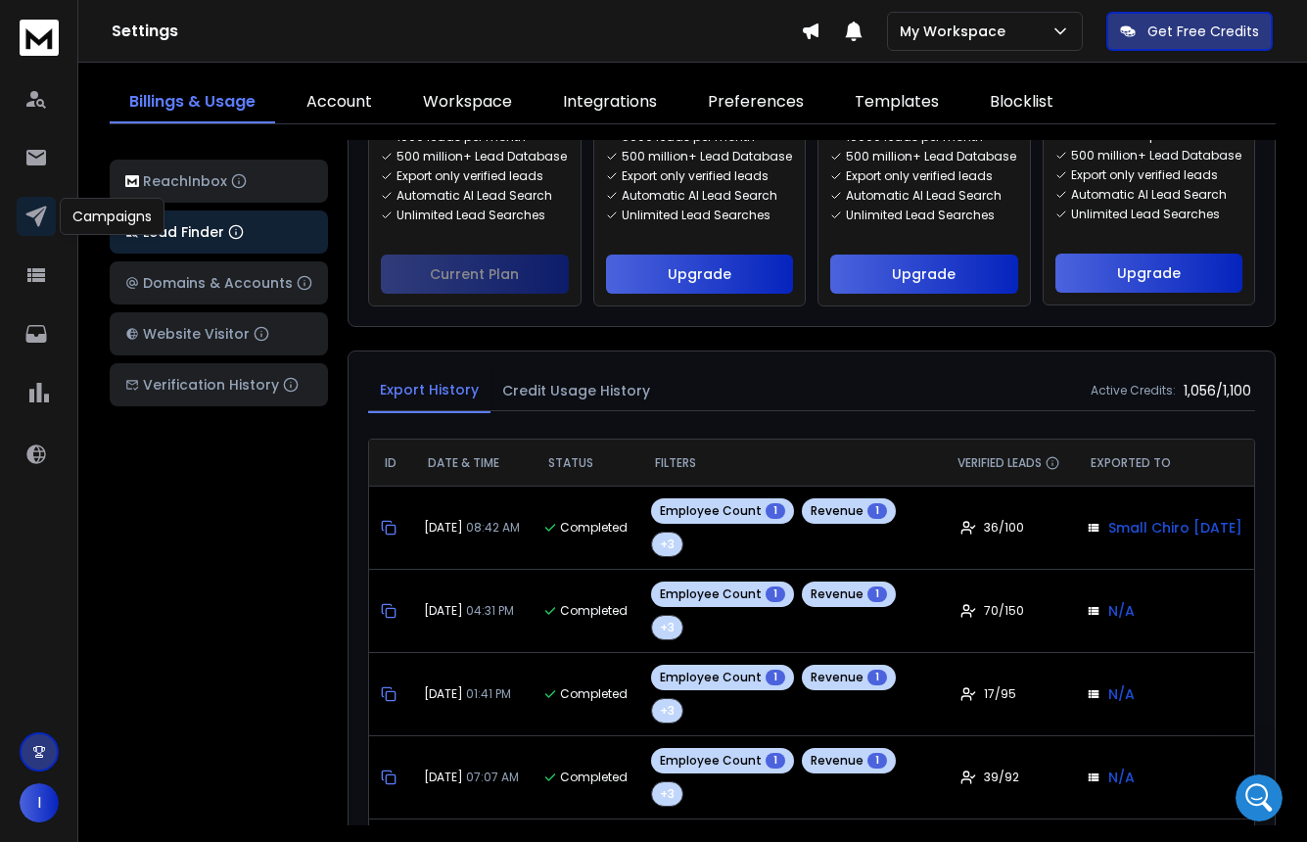
click at [34, 213] on icon at bounding box center [35, 216] width 21 height 21
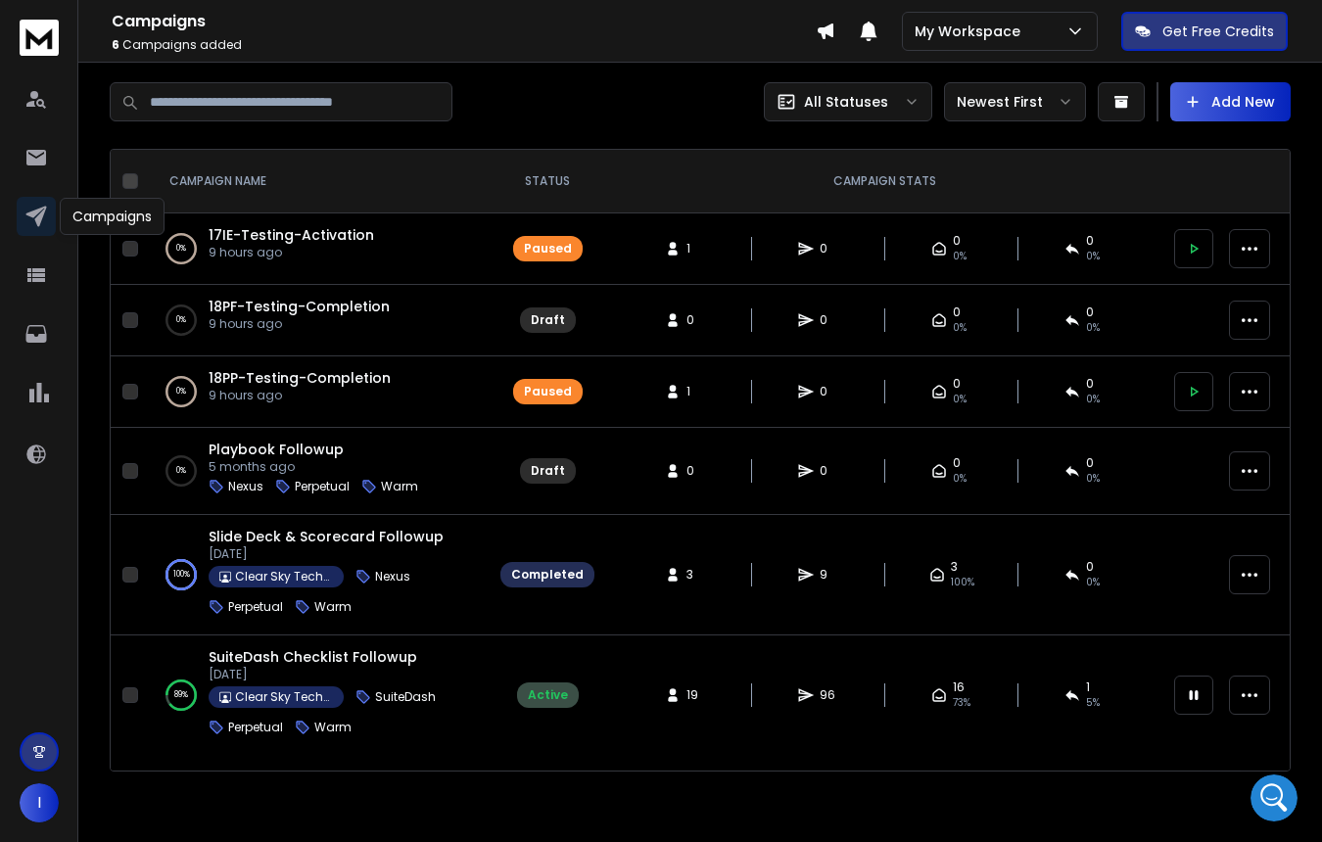
click at [591, 100] on div at bounding box center [405, 101] width 591 height 39
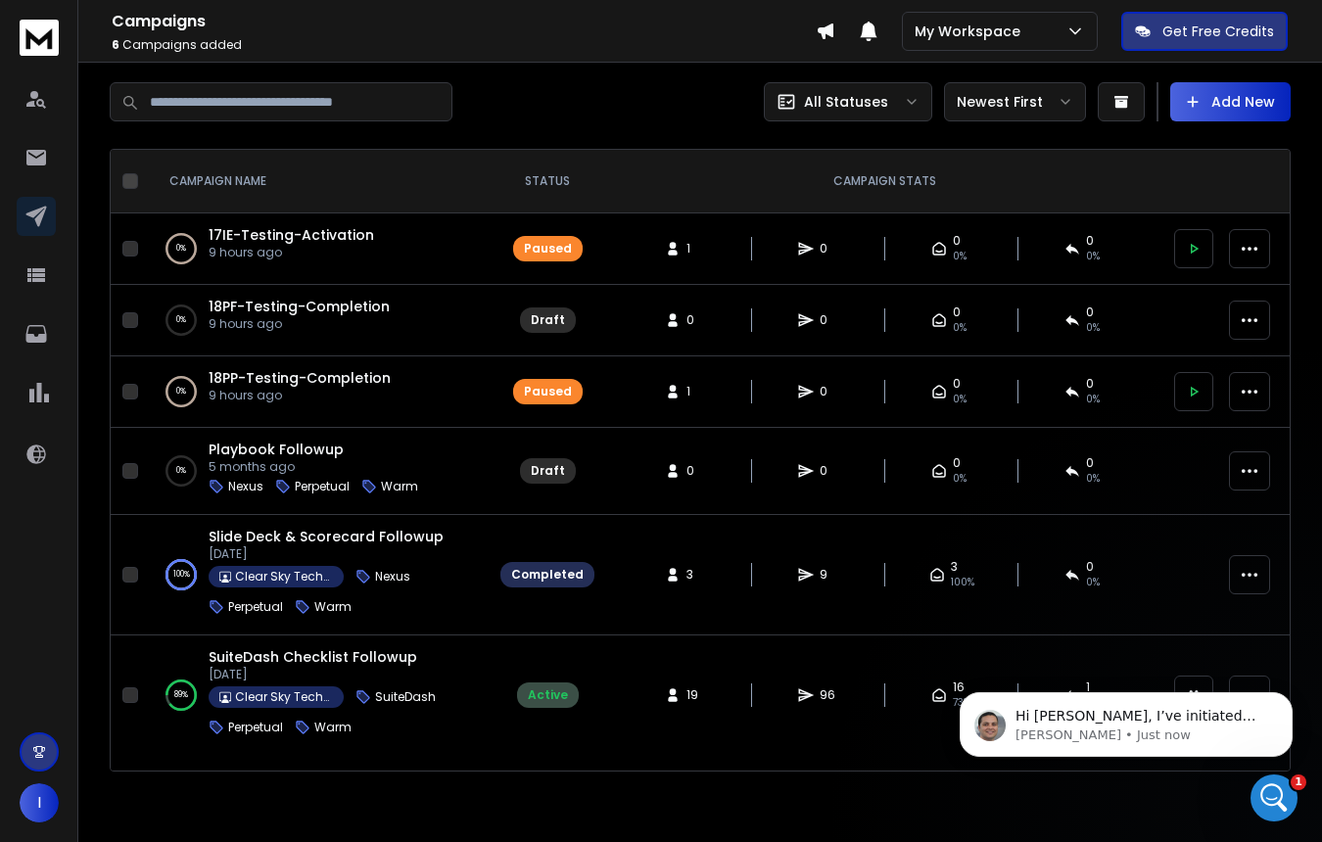
scroll to position [13394, 0]
click at [1274, 797] on icon "Open Intercom Messenger" at bounding box center [1271, 795] width 14 height 16
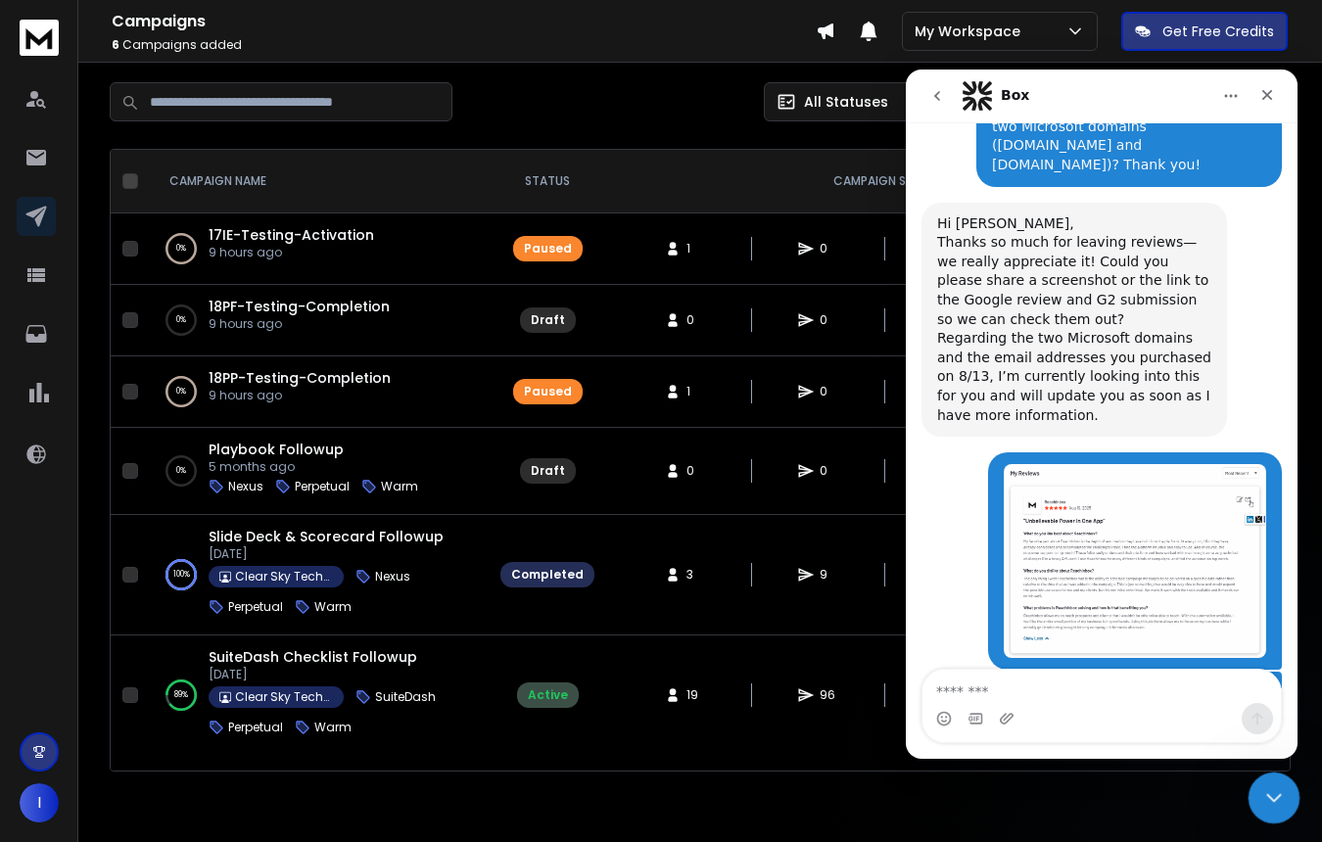
scroll to position [13426, 0]
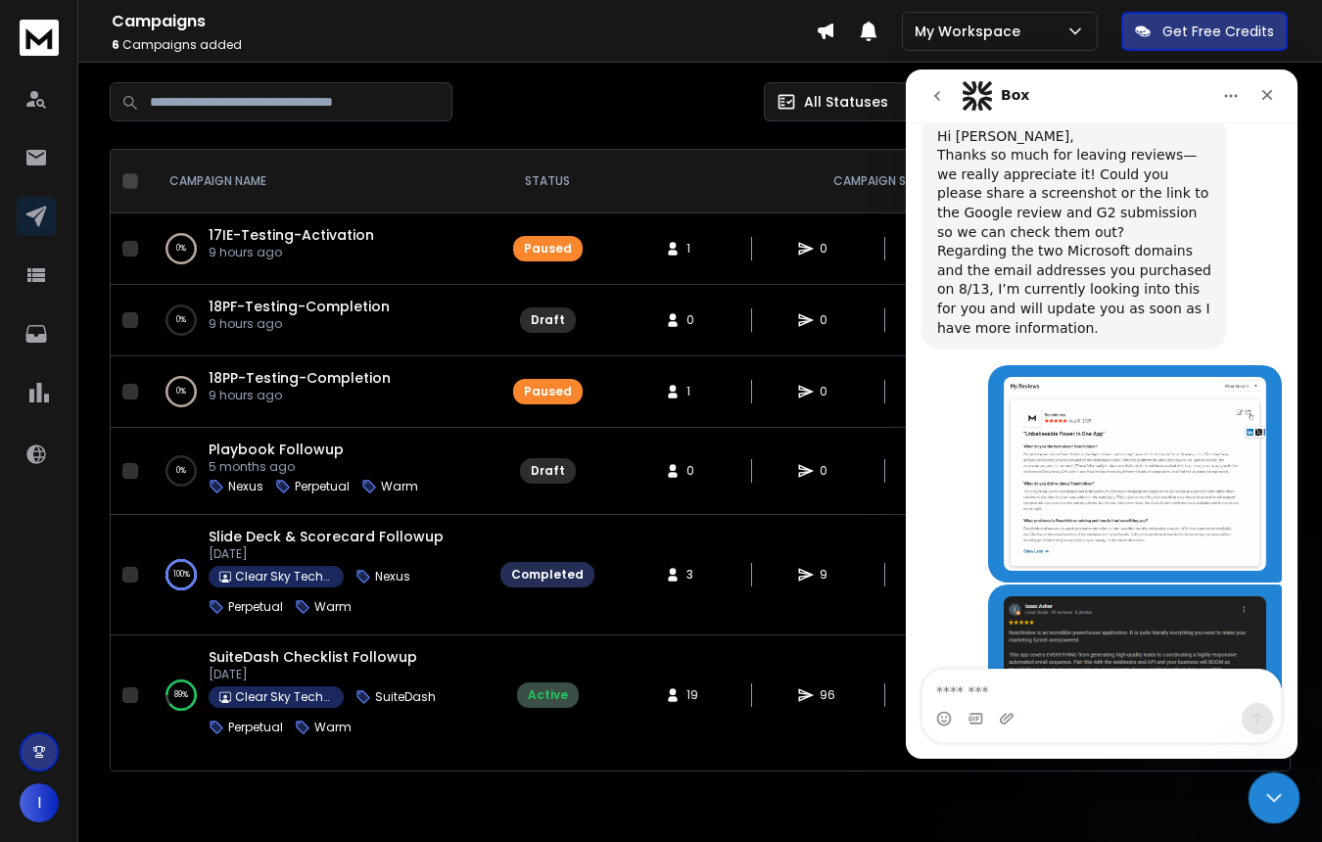
click at [1264, 804] on icon "Close Intercom Messenger" at bounding box center [1271, 795] width 24 height 24
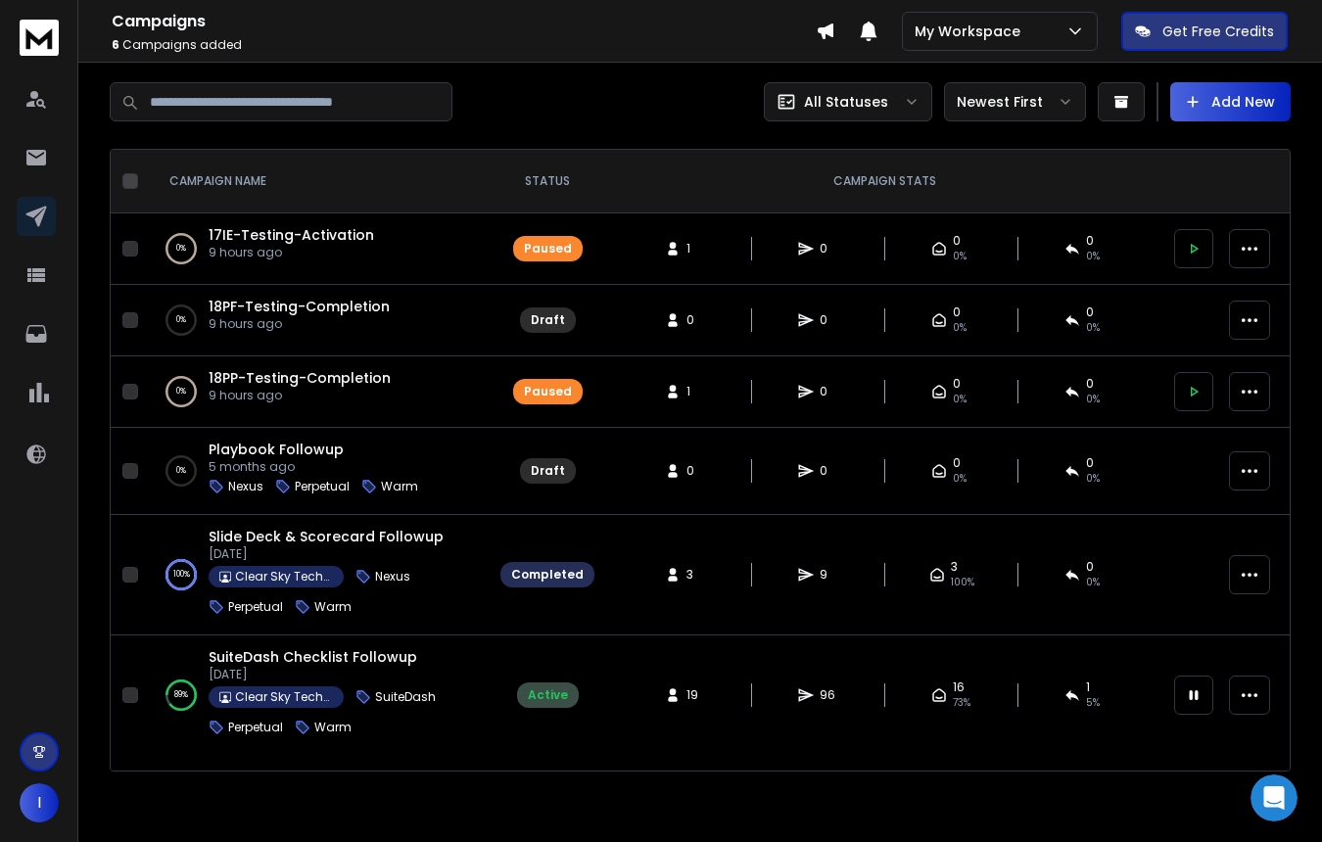
click at [613, 63] on div "Campaigns 6 Campaigns Added All Statuses Newest First Add New CAMPAIGN NAME STA…" at bounding box center [700, 427] width 1244 height 729
